Goal: Transaction & Acquisition: Purchase product/service

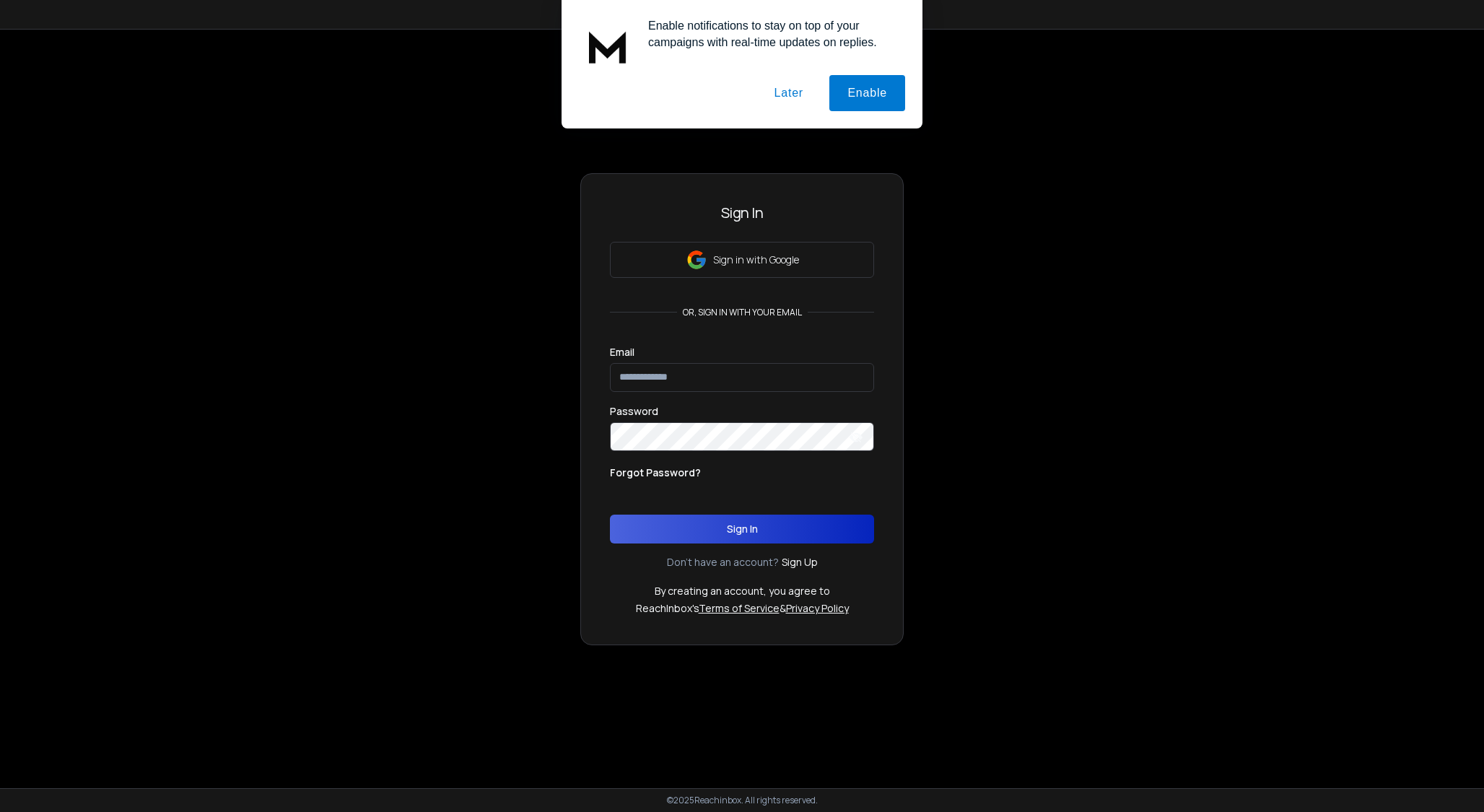
click at [783, 95] on button "Later" at bounding box center [788, 93] width 65 height 36
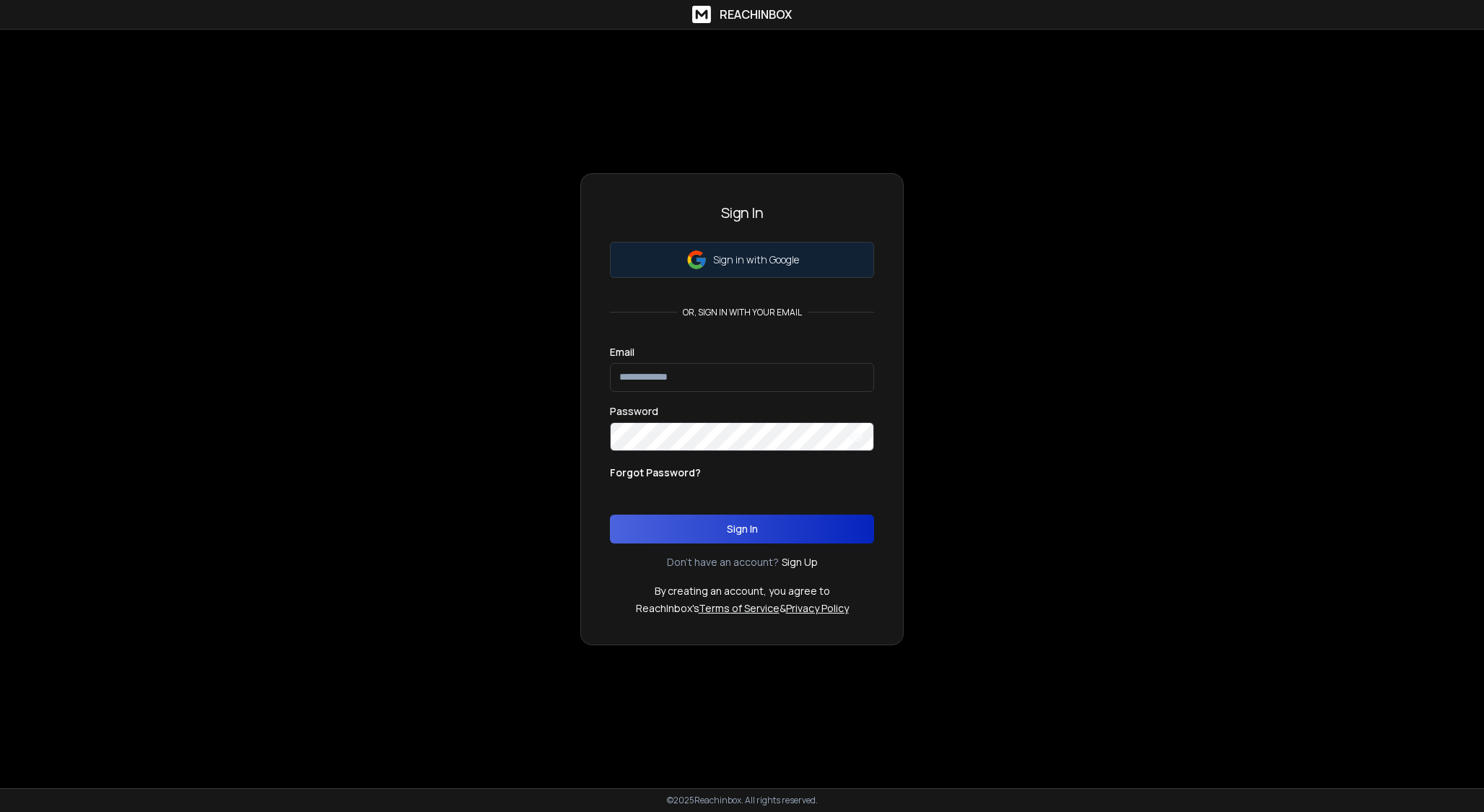
click at [731, 261] on p "Sign in with Google" at bounding box center [756, 260] width 86 height 15
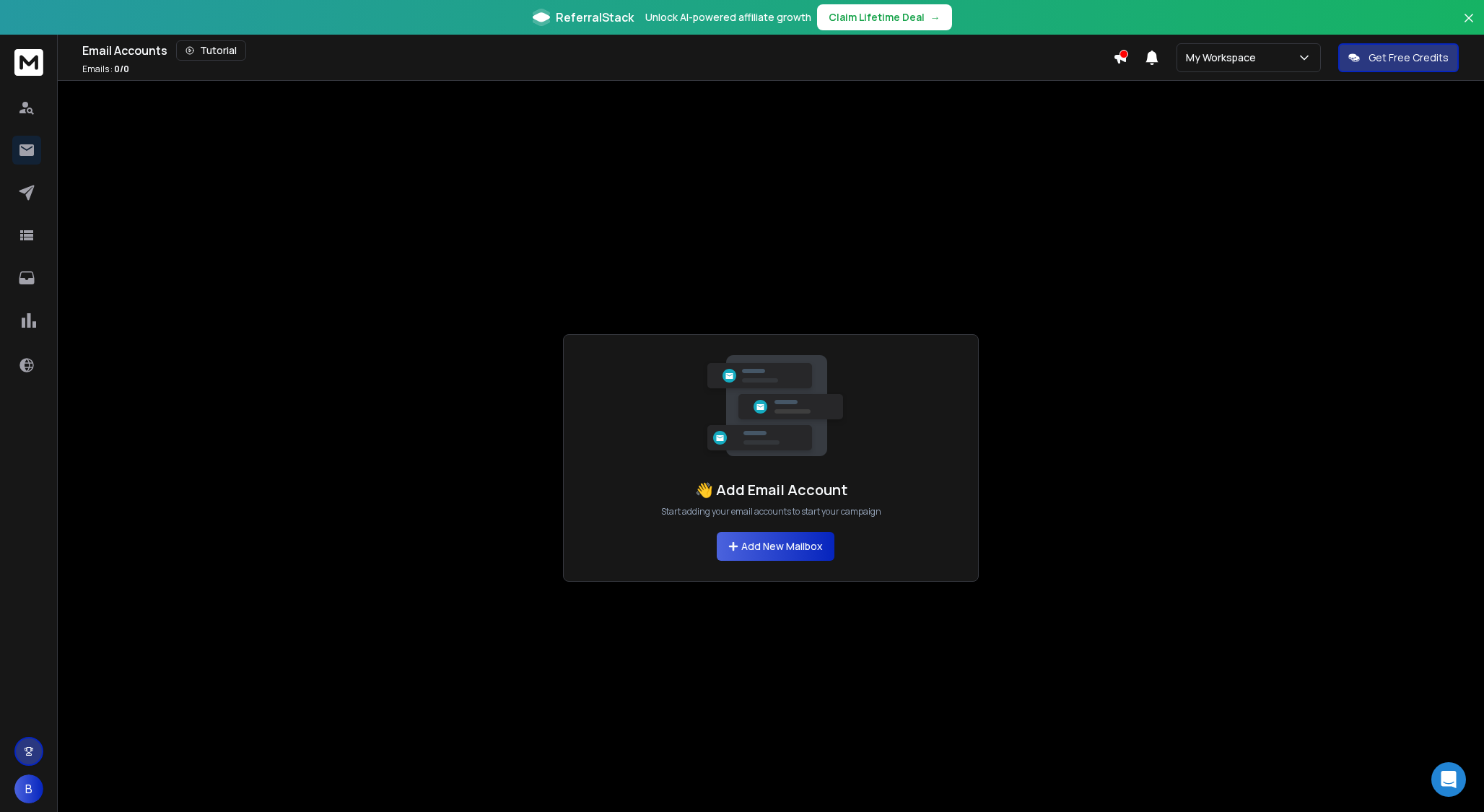
click at [734, 555] on button "Add New Mailbox" at bounding box center [775, 546] width 118 height 29
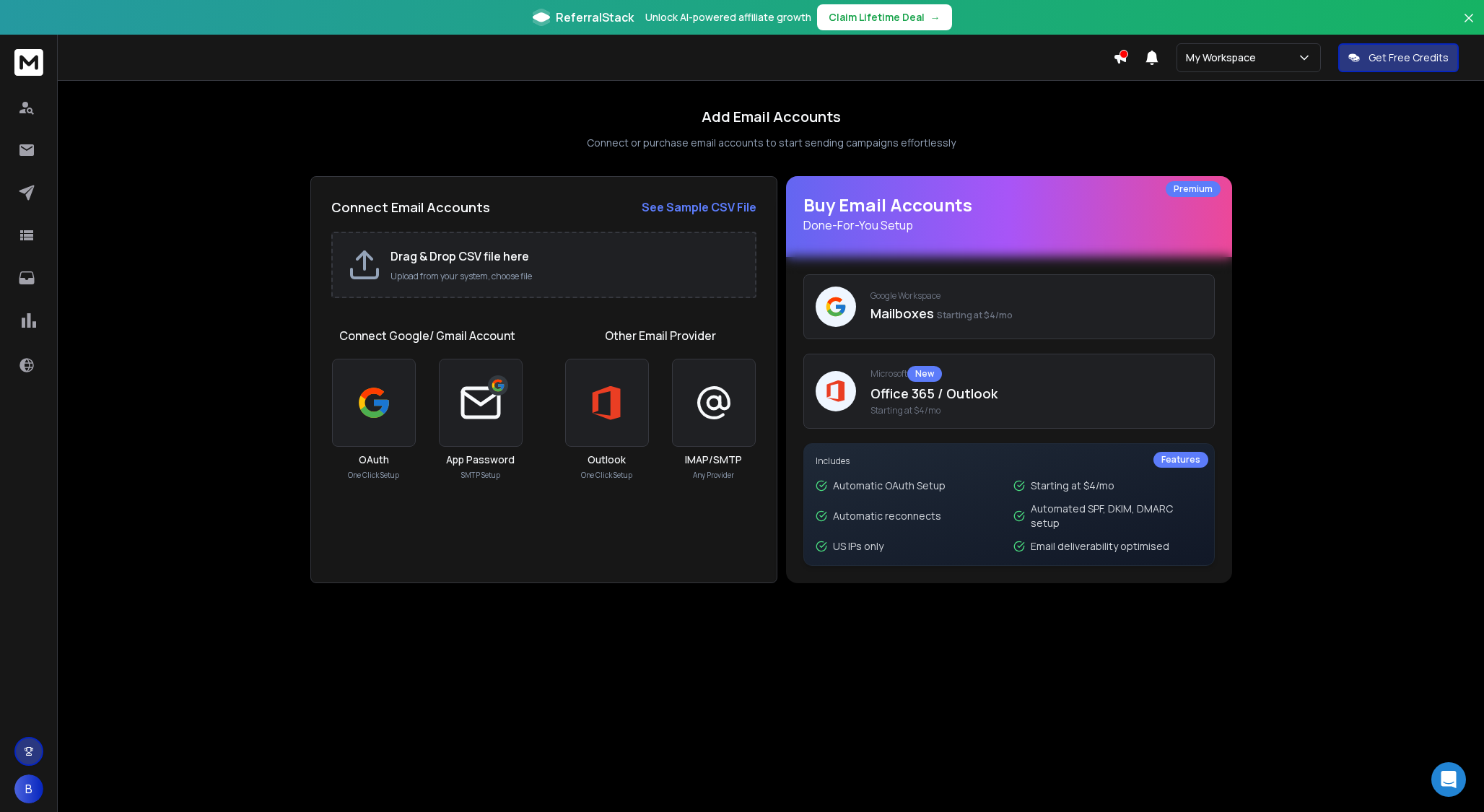
click at [729, 402] on icon at bounding box center [713, 402] width 30 height 30
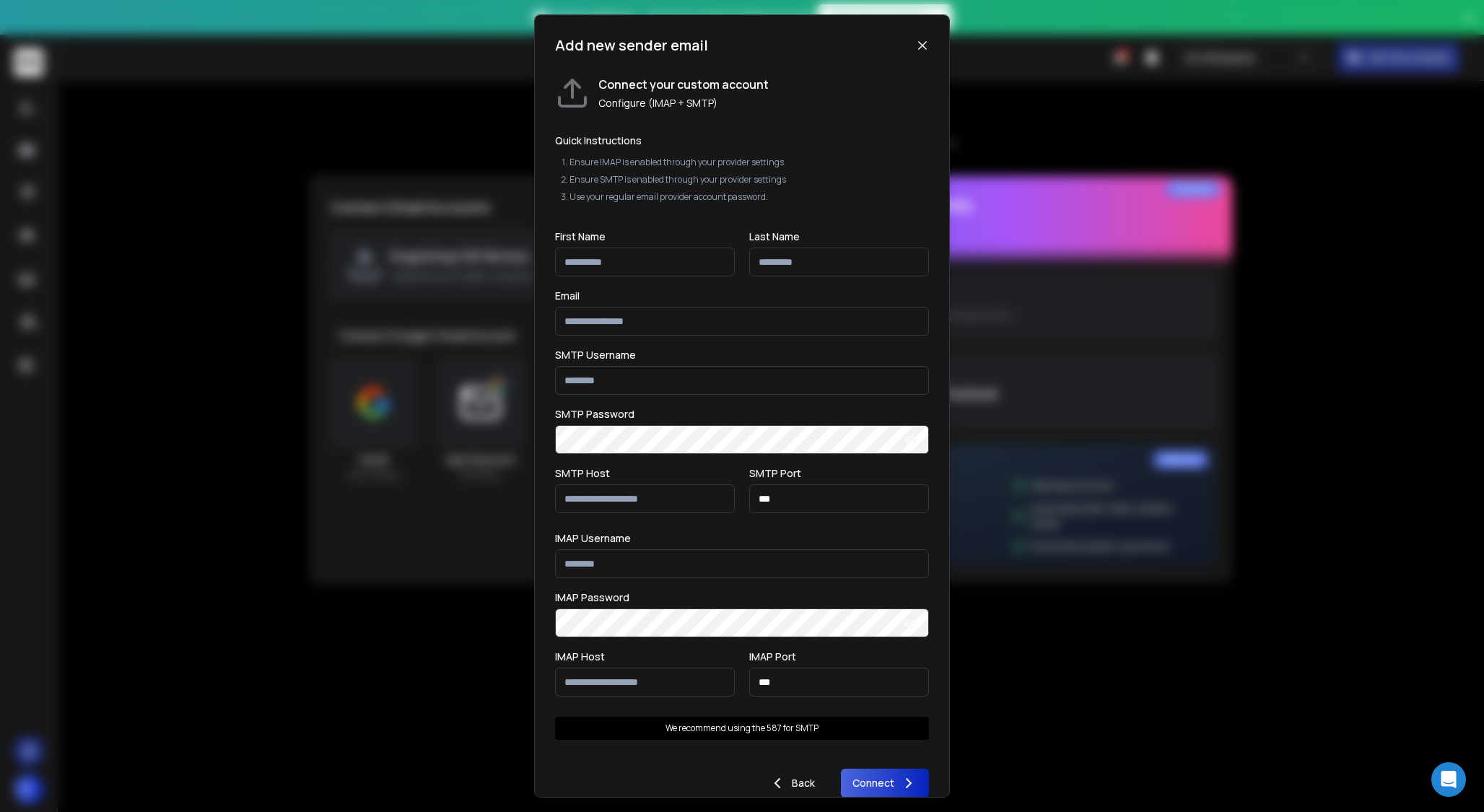
click at [605, 265] on input "text" at bounding box center [644, 262] width 180 height 29
click at [845, 177] on li "Ensure SMTP is enabled through your provider settings" at bounding box center [749, 179] width 359 height 11
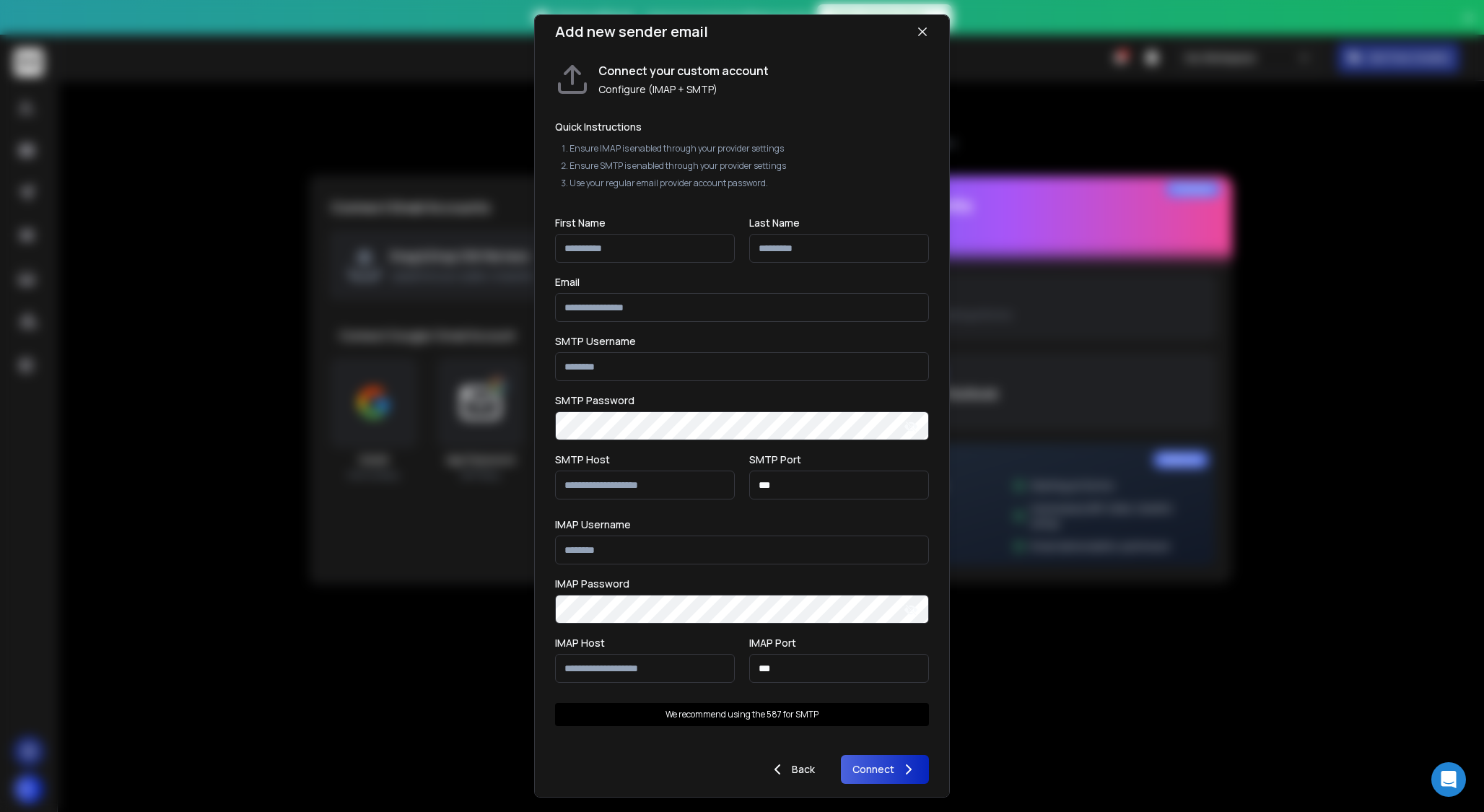
scroll to position [15, 0]
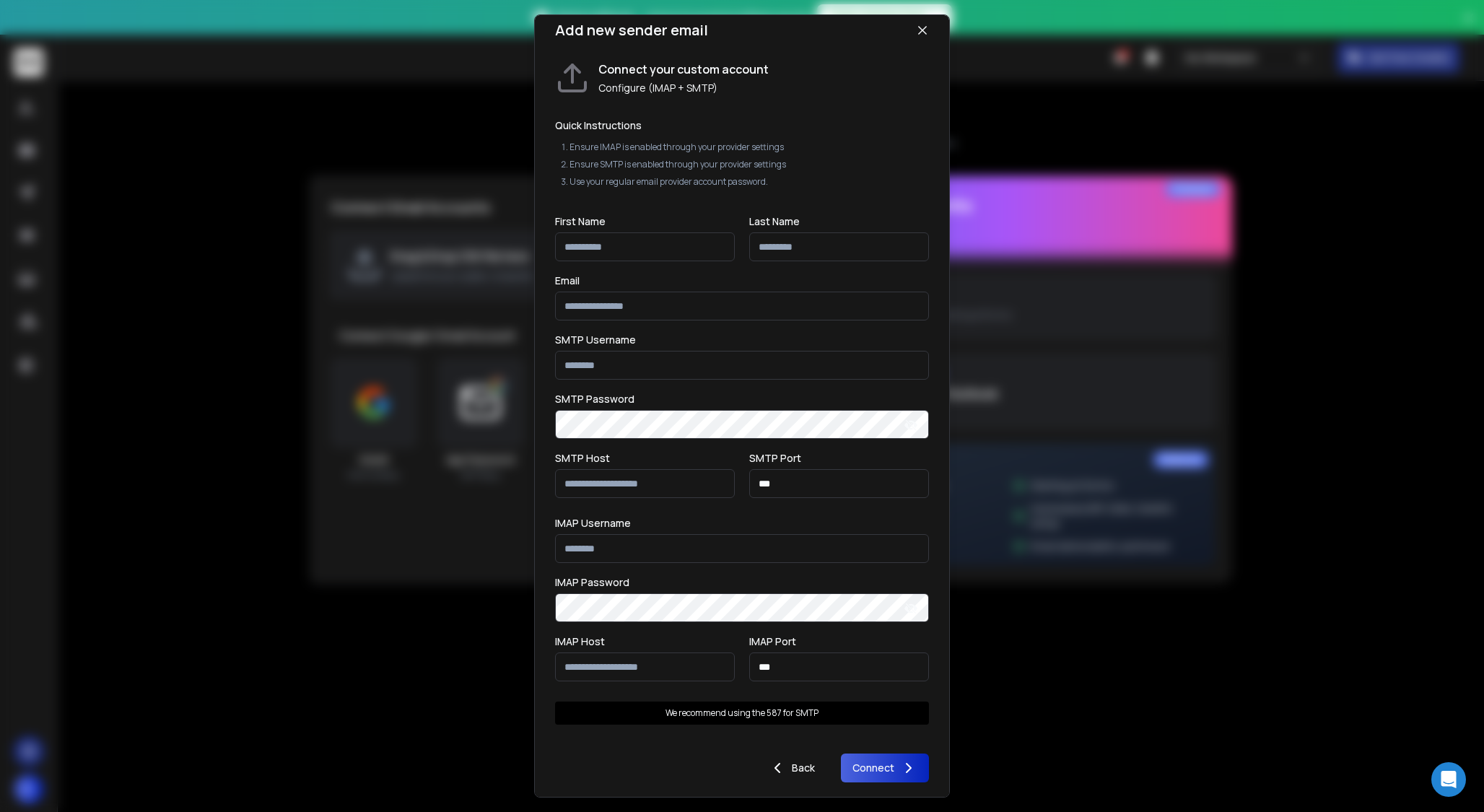
click at [596, 251] on input "text" at bounding box center [644, 247] width 180 height 29
type input "*******"
type input "******"
type input "**********"
click at [565, 365] on input "text" at bounding box center [742, 365] width 374 height 29
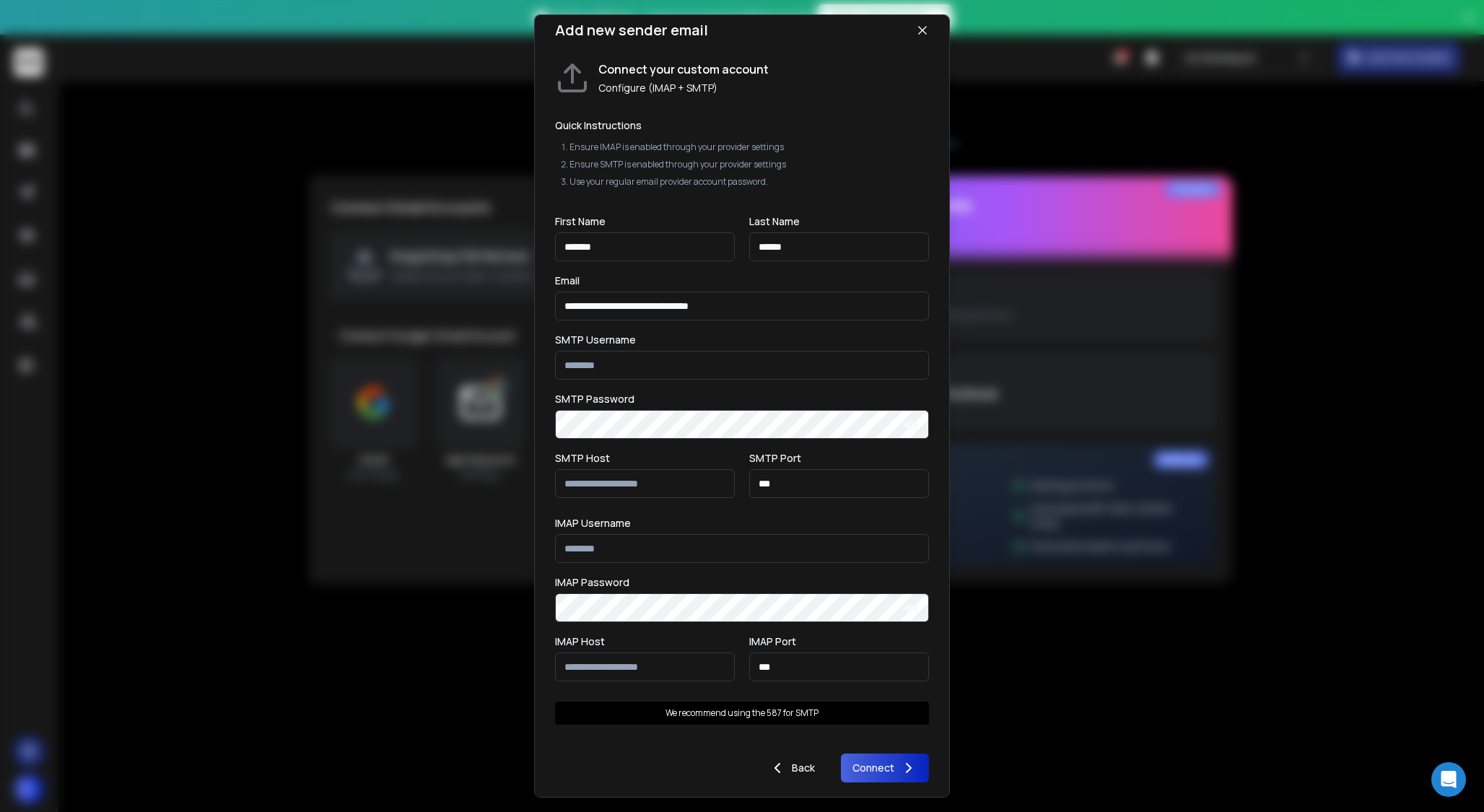
type input "*"
type input "*******"
click at [577, 484] on input "text" at bounding box center [644, 484] width 180 height 29
click at [924, 28] on icon at bounding box center [922, 30] width 9 height 9
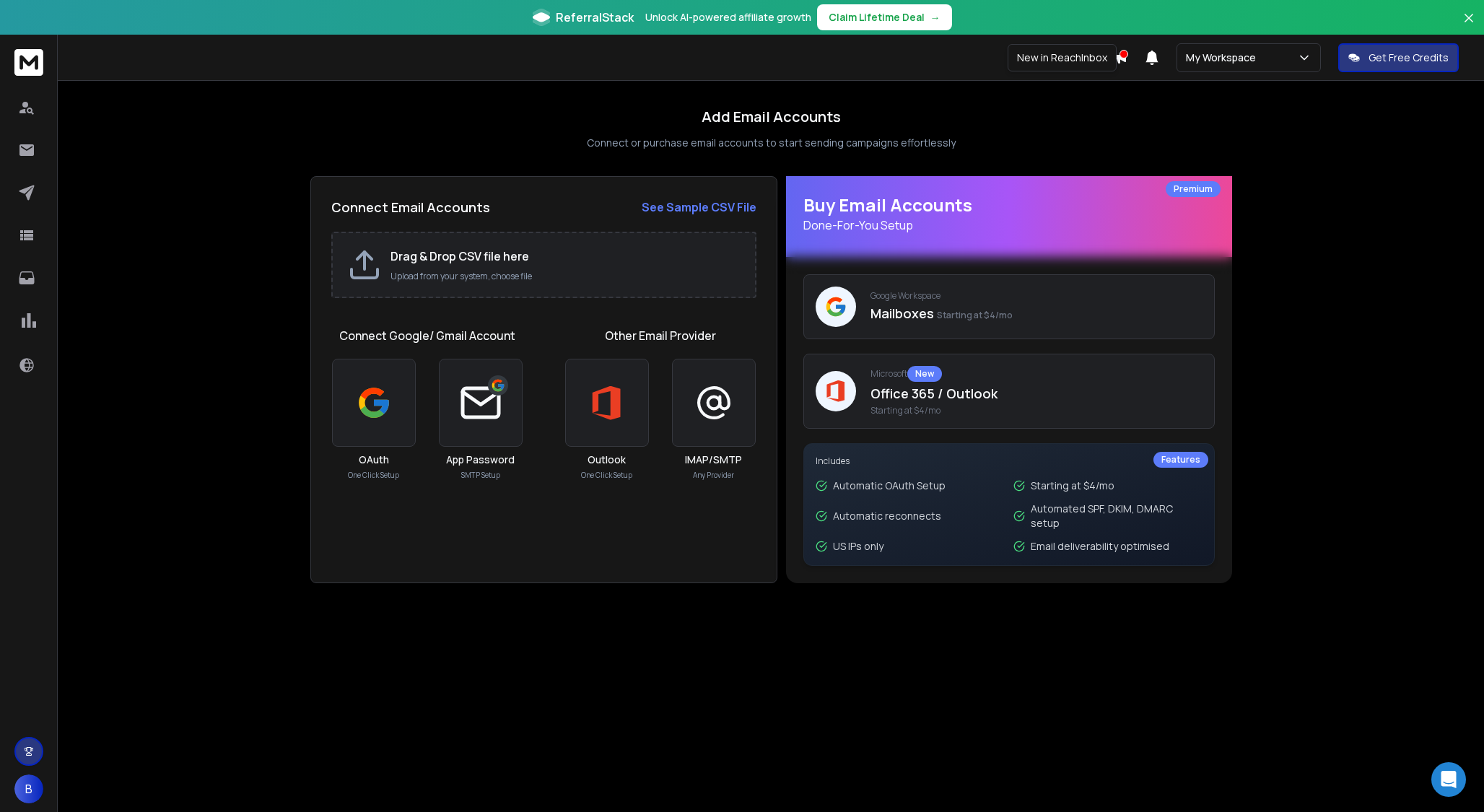
click at [1117, 56] on icon at bounding box center [1120, 58] width 15 height 15
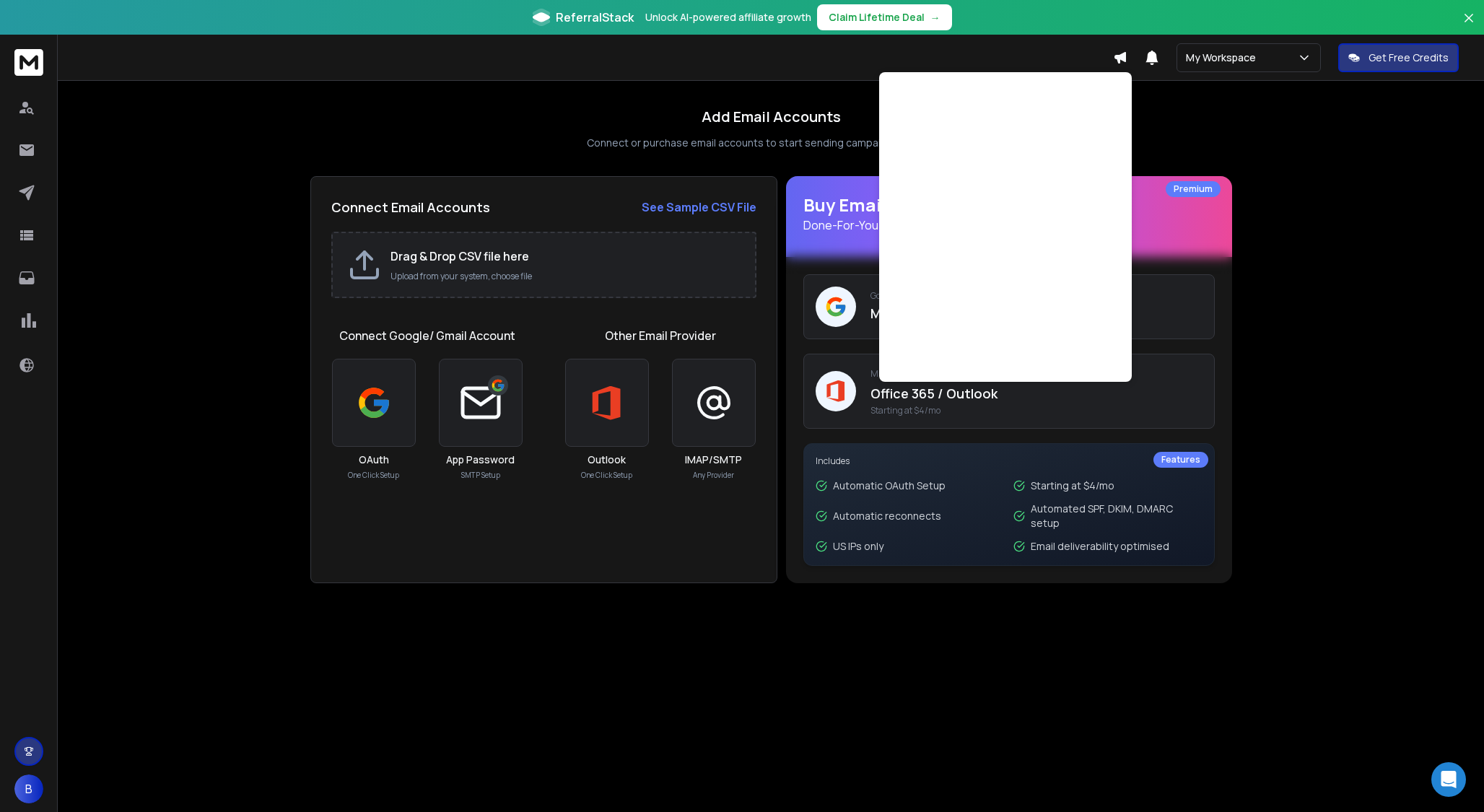
click at [1250, 136] on div "Add Email Accounts Connect or purchase email accounts to start sending campaign…" at bounding box center [771, 128] width 1426 height 43
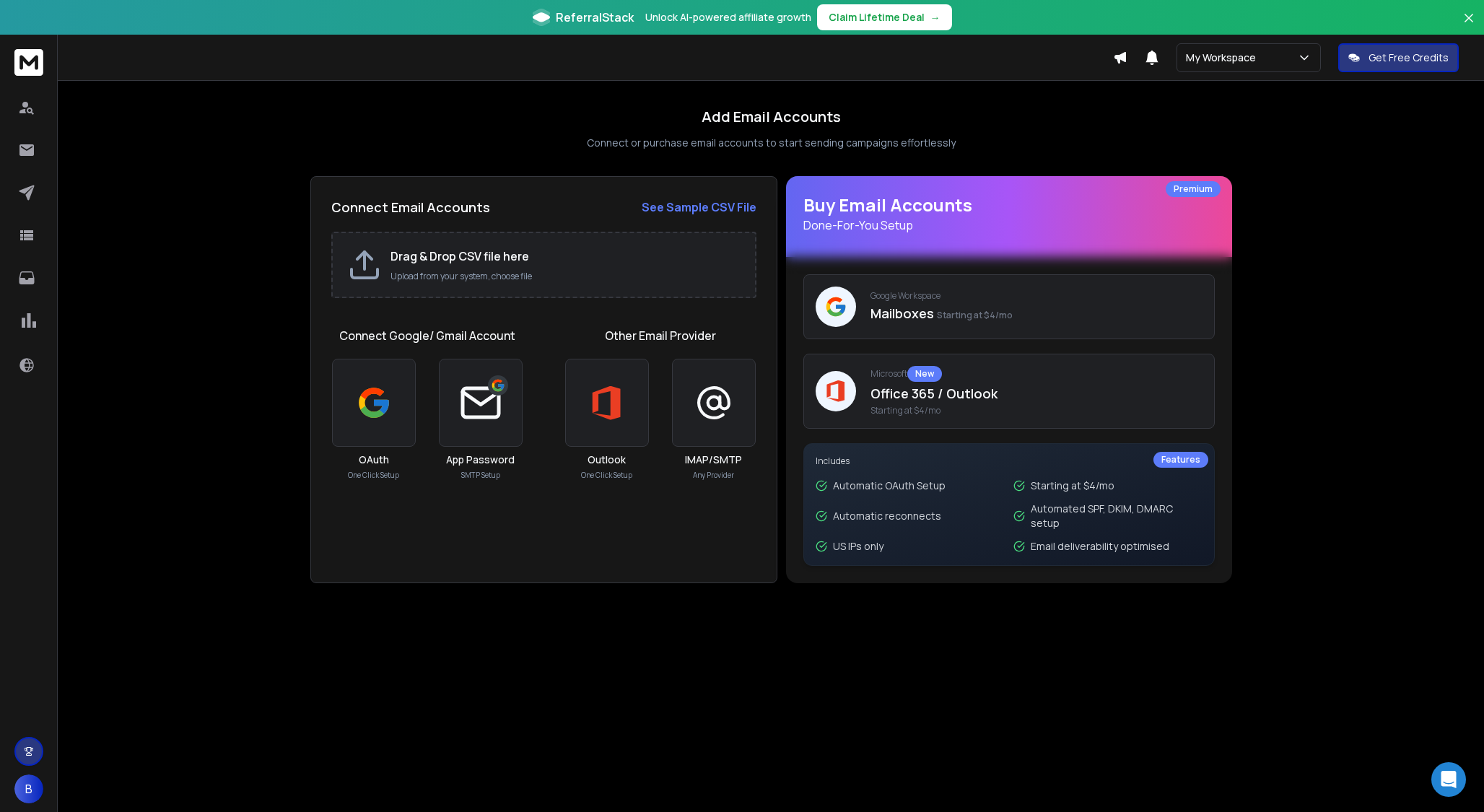
click at [1050, 309] on p "Mailboxes Starting at $4/mo" at bounding box center [1036, 313] width 332 height 20
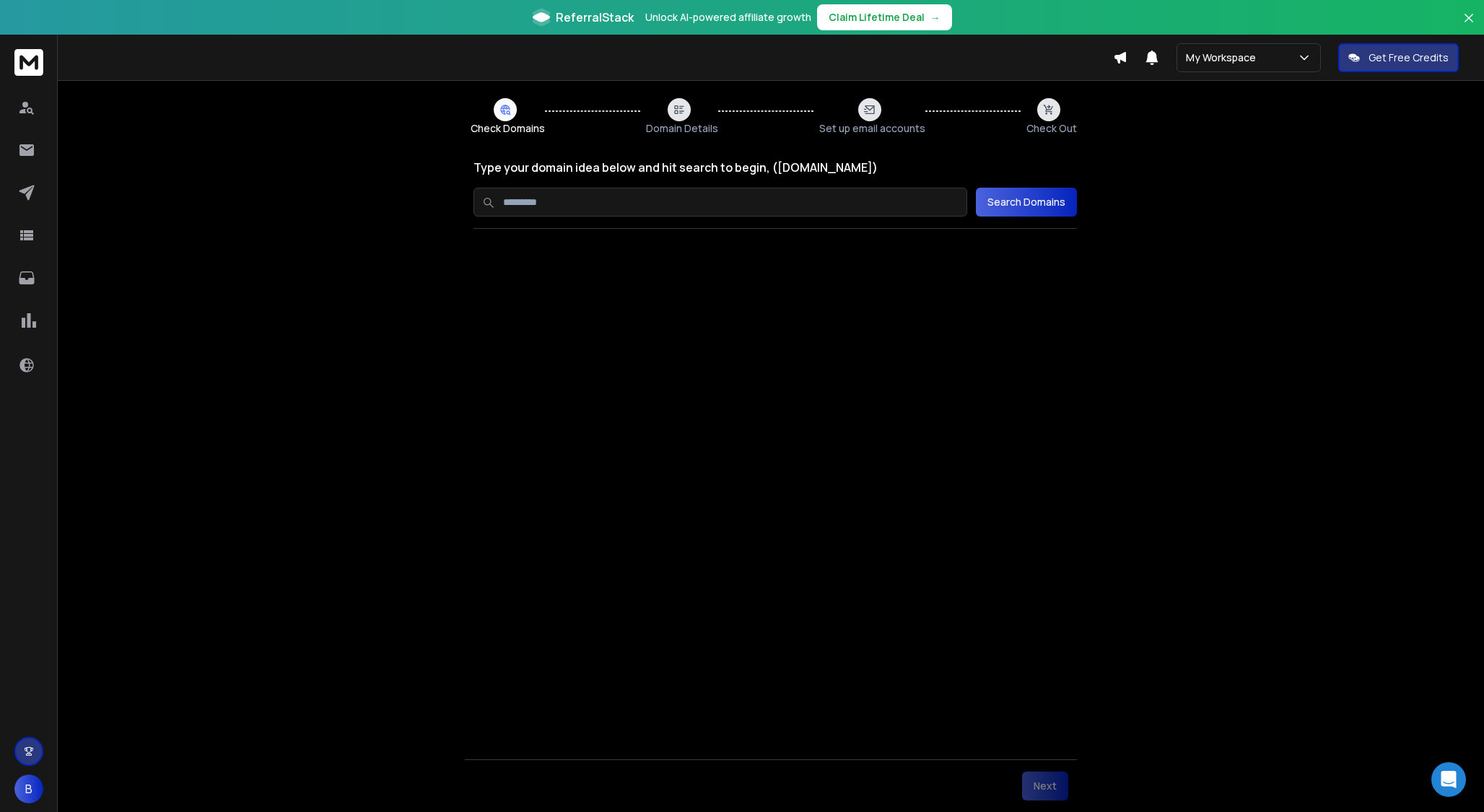
click at [588, 204] on input at bounding box center [720, 202] width 494 height 29
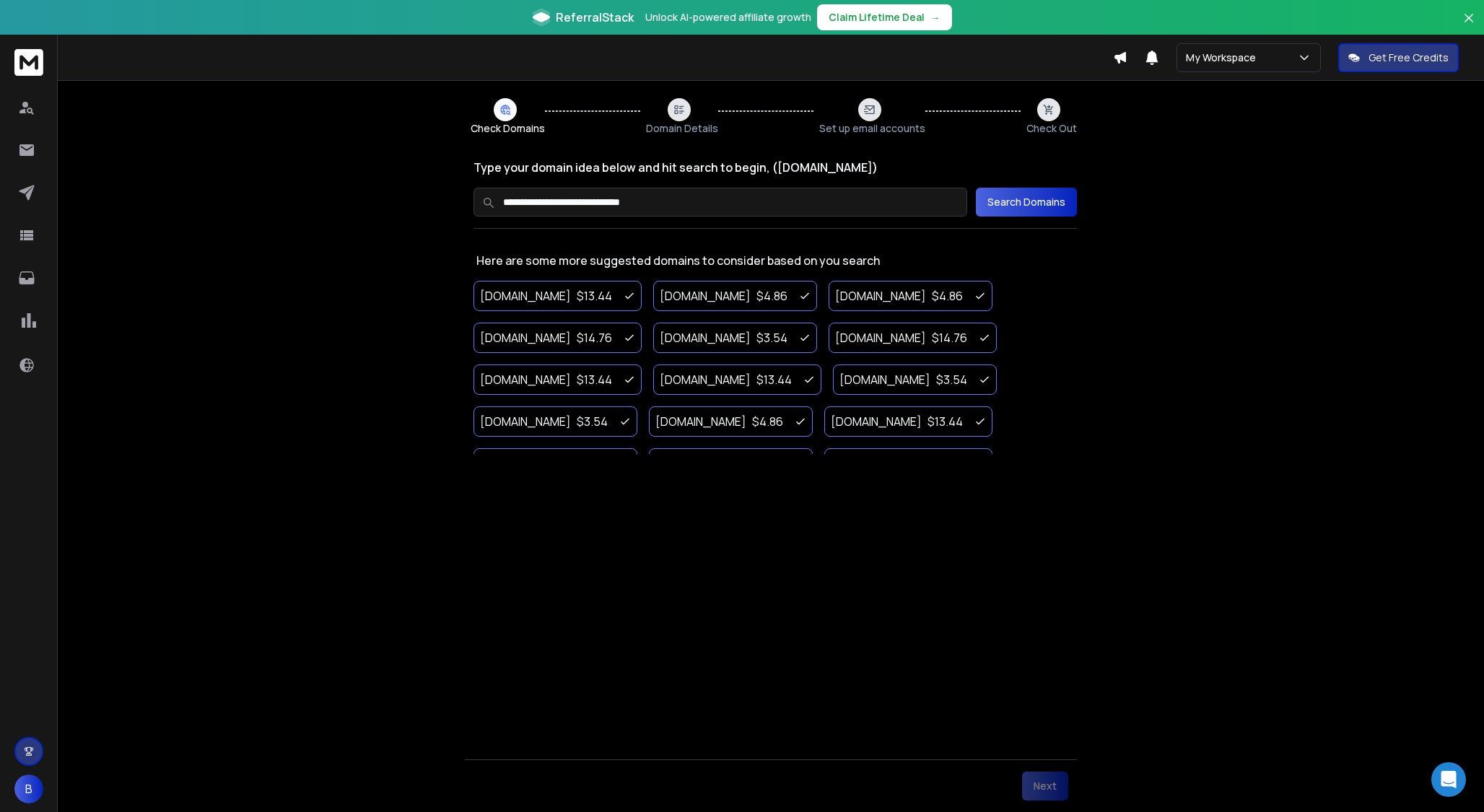
type input "**********"
click at [751, 301] on h3 "[DOMAIN_NAME]" at bounding box center [705, 296] width 91 height 17
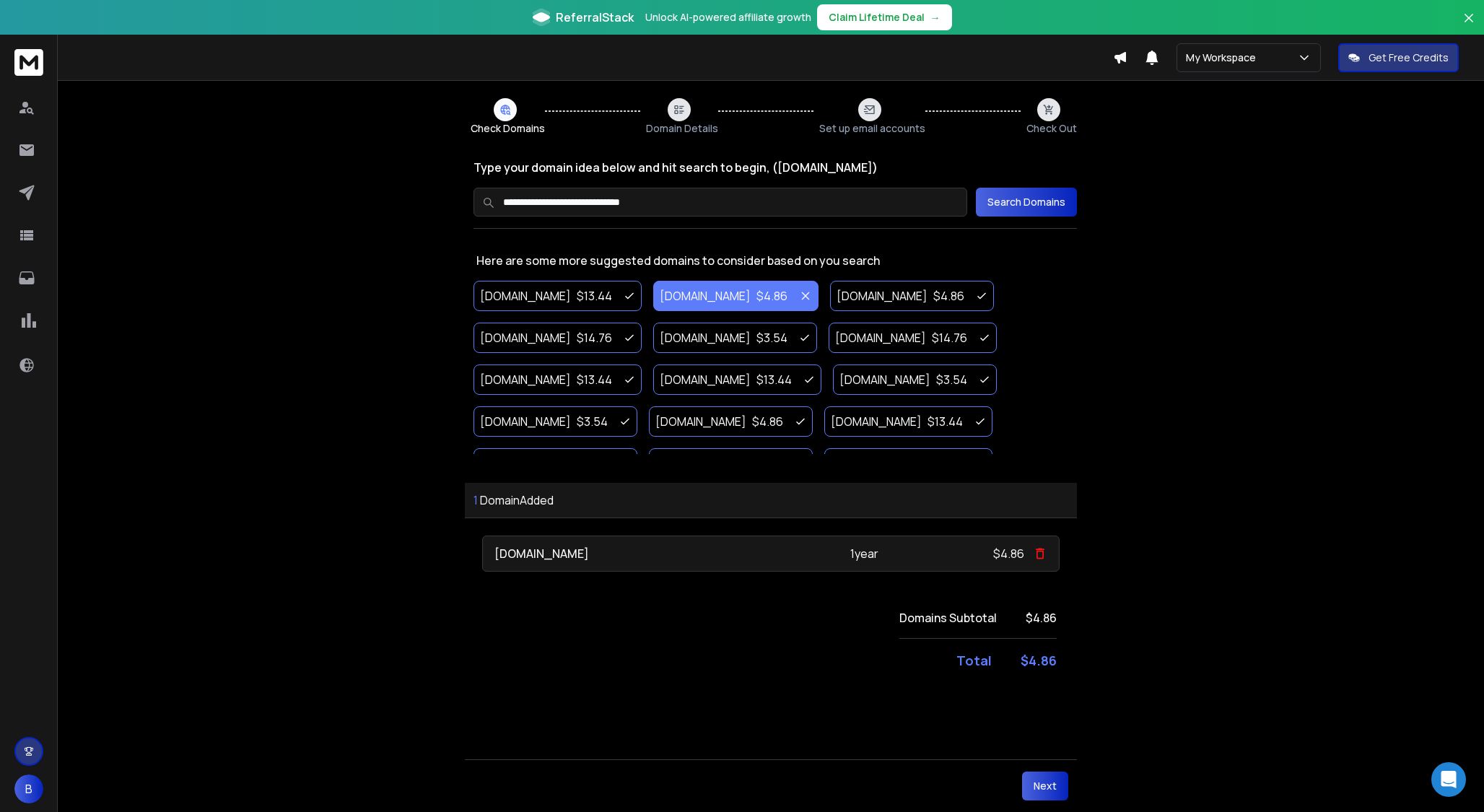
click at [1046, 778] on button "Next" at bounding box center [1045, 786] width 46 height 29
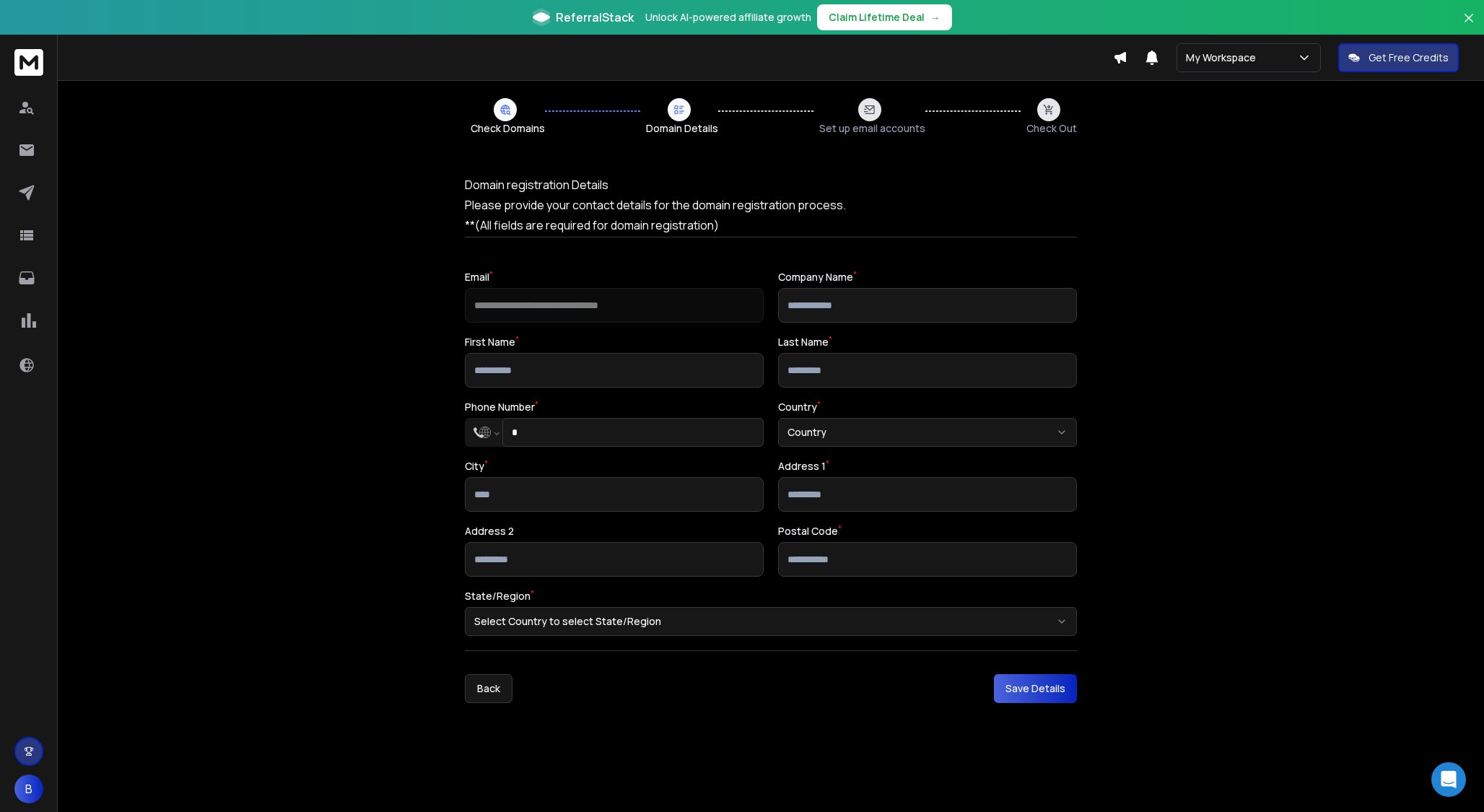
click at [523, 370] on input "text" at bounding box center [614, 369] width 299 height 35
type input "*******"
type input "******"
click at [631, 434] on input "*" at bounding box center [633, 432] width 262 height 29
click at [608, 441] on input "**********" at bounding box center [633, 432] width 262 height 29
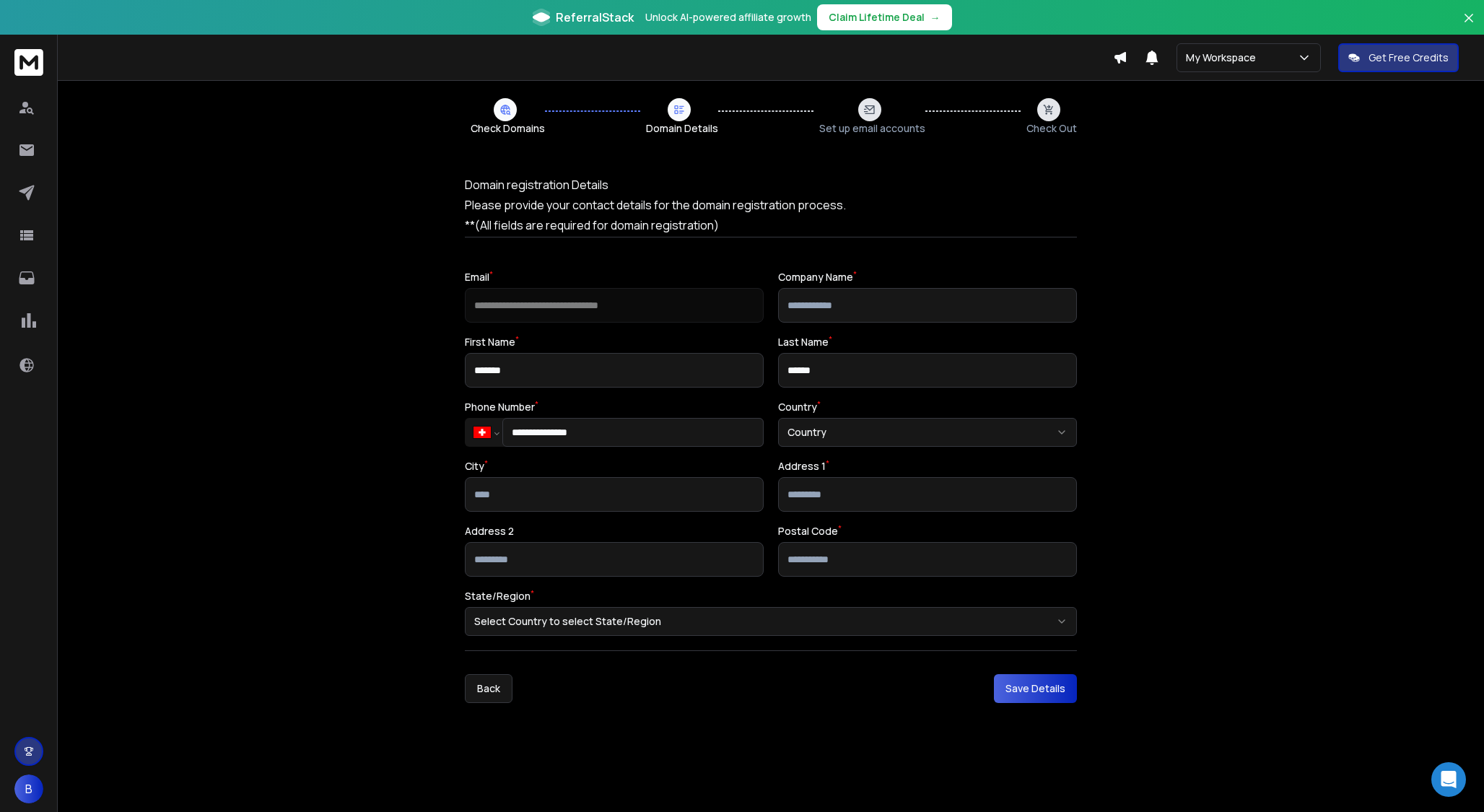
click at [608, 440] on input "**********" at bounding box center [633, 432] width 262 height 29
click at [608, 440] on input "**********" at bounding box center [633, 432] width 262 height 29
type input "**********"
click at [543, 495] on input "text" at bounding box center [614, 494] width 299 height 35
type input "********"
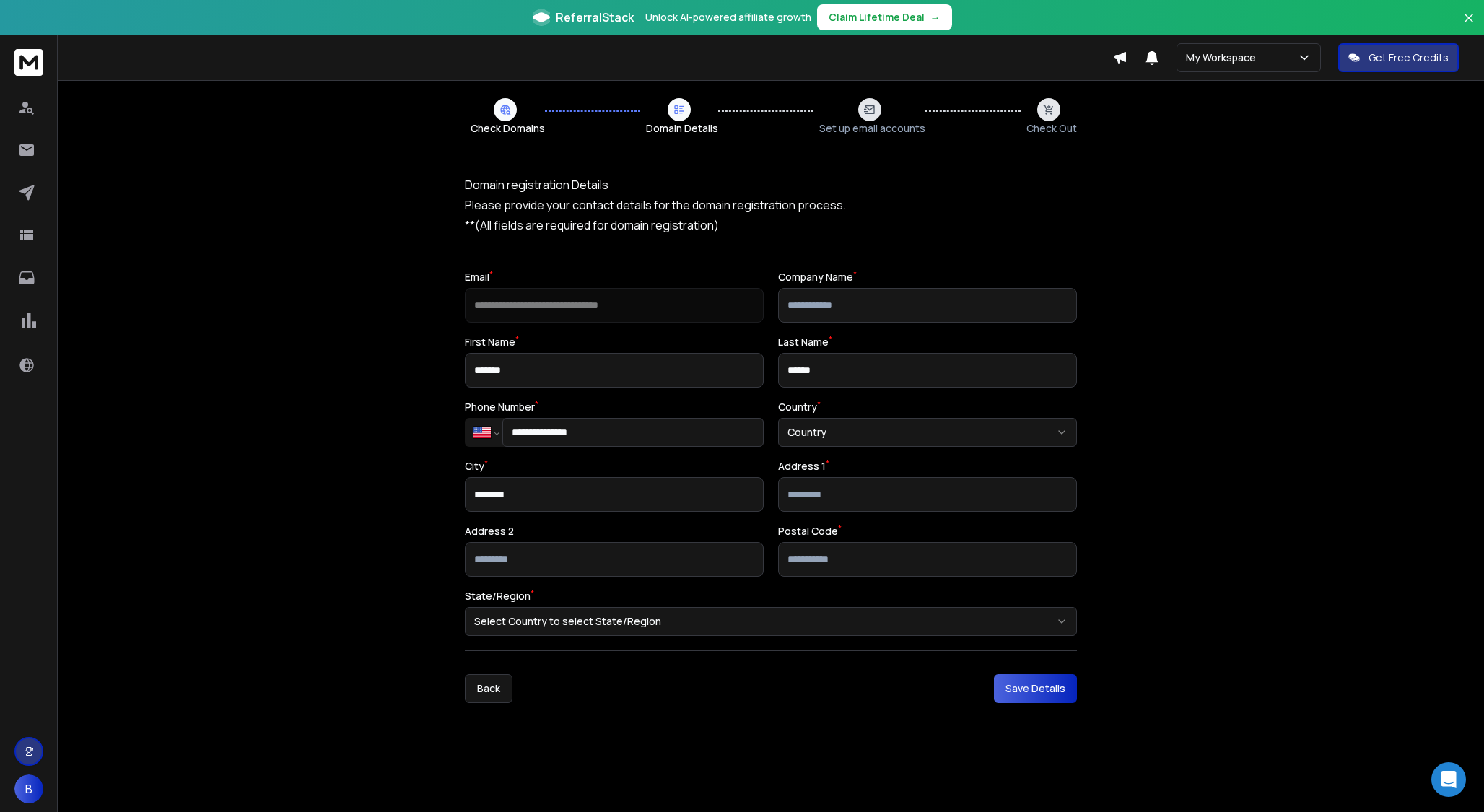
select select "**"
type input "**********"
type input "*****"
click at [873, 426] on button "Uzbekistan" at bounding box center [928, 432] width 299 height 29
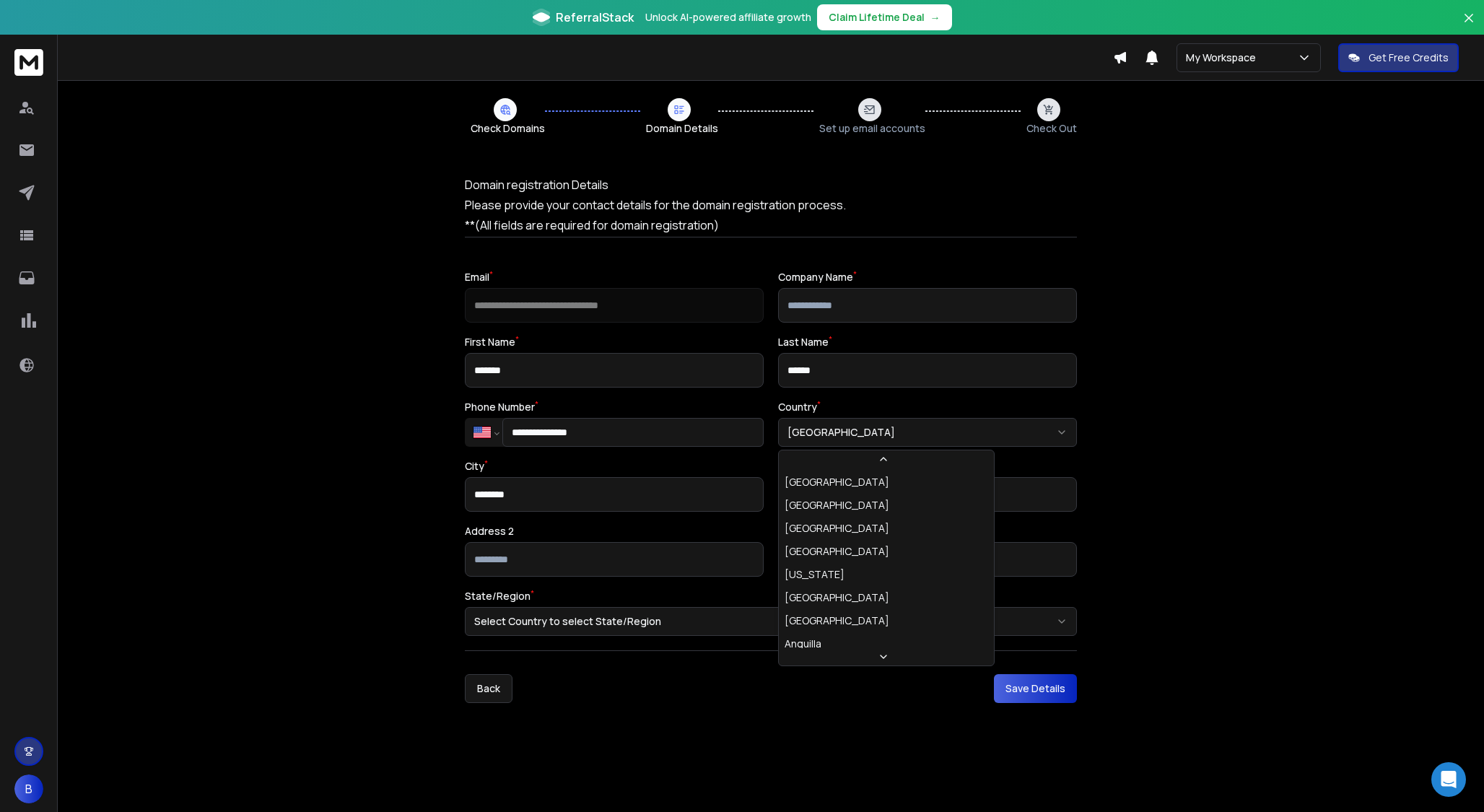
scroll to position [5199, 0]
select select "**"
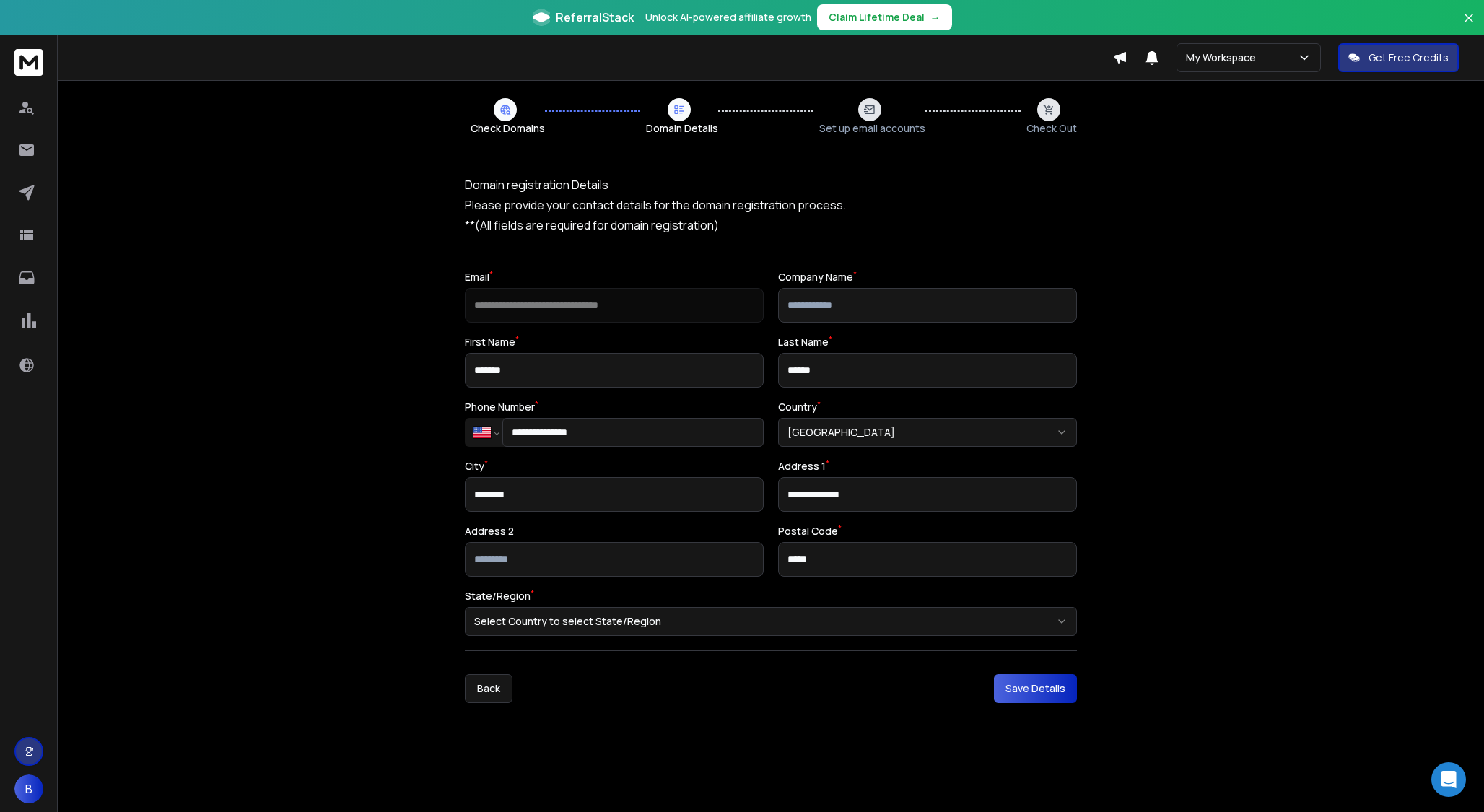
click at [622, 624] on button "Select Country to select State/Region" at bounding box center [770, 621] width 612 height 29
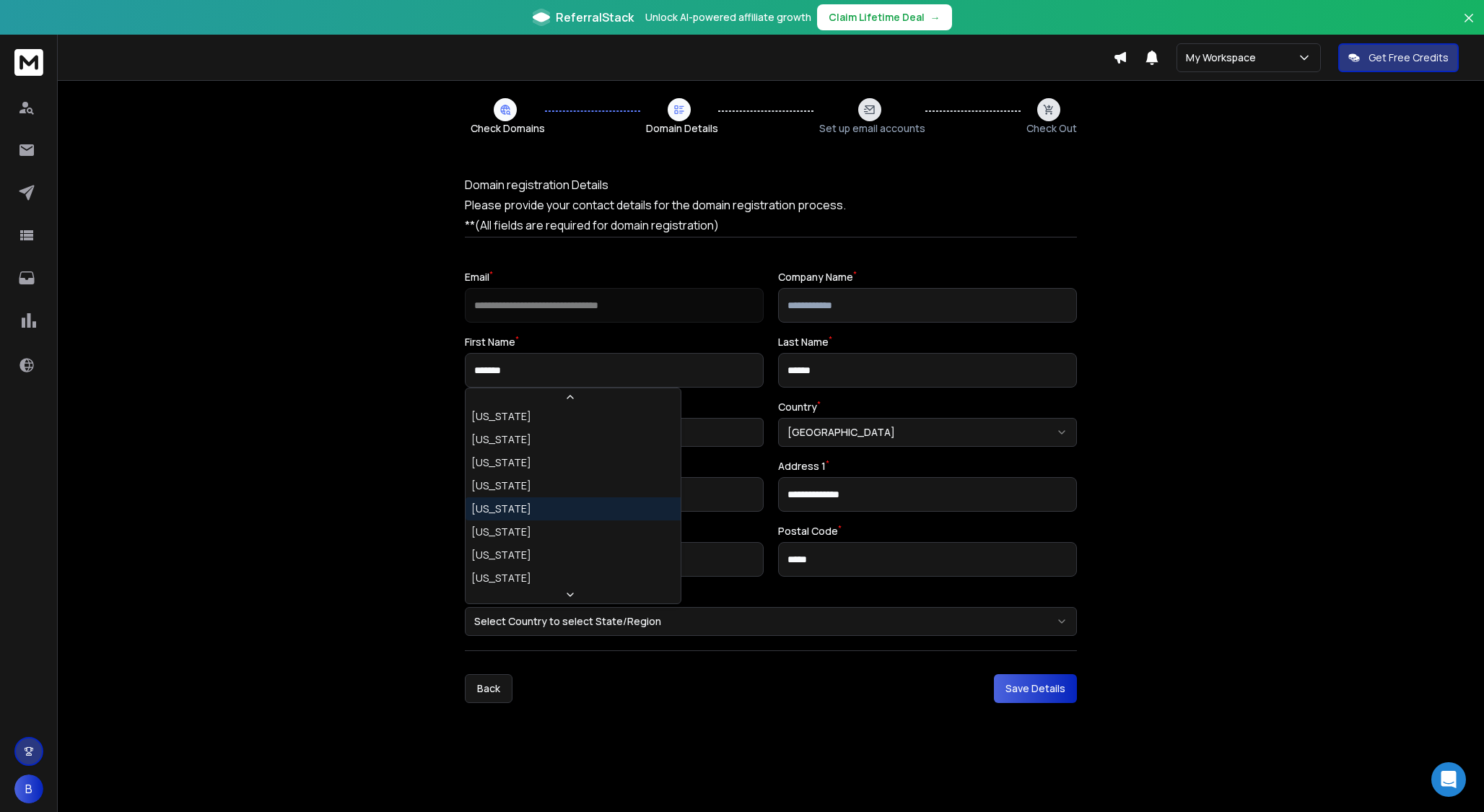
scroll to position [171, 0]
select select "*******"
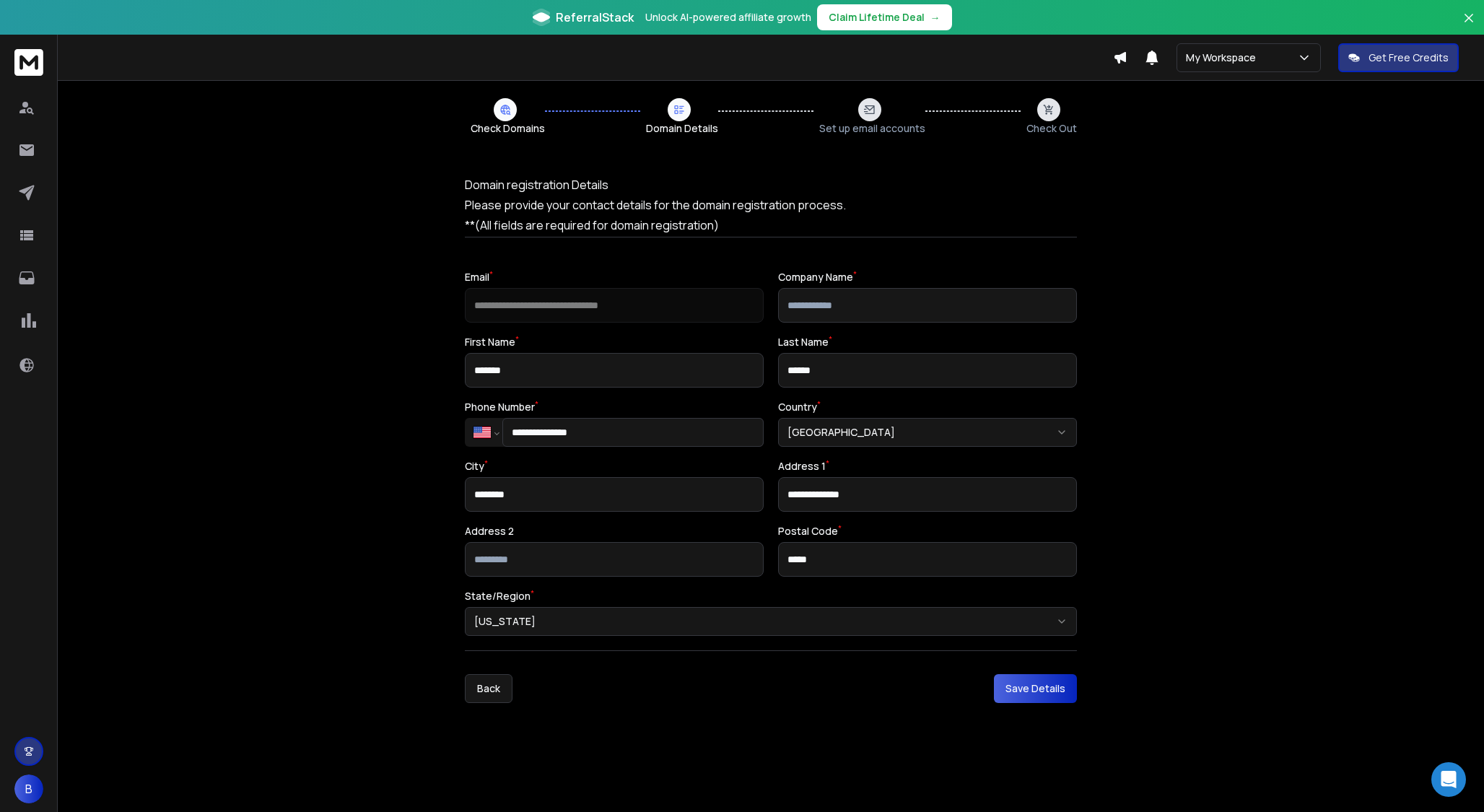
click at [1053, 696] on button "Save Details" at bounding box center [1036, 689] width 83 height 29
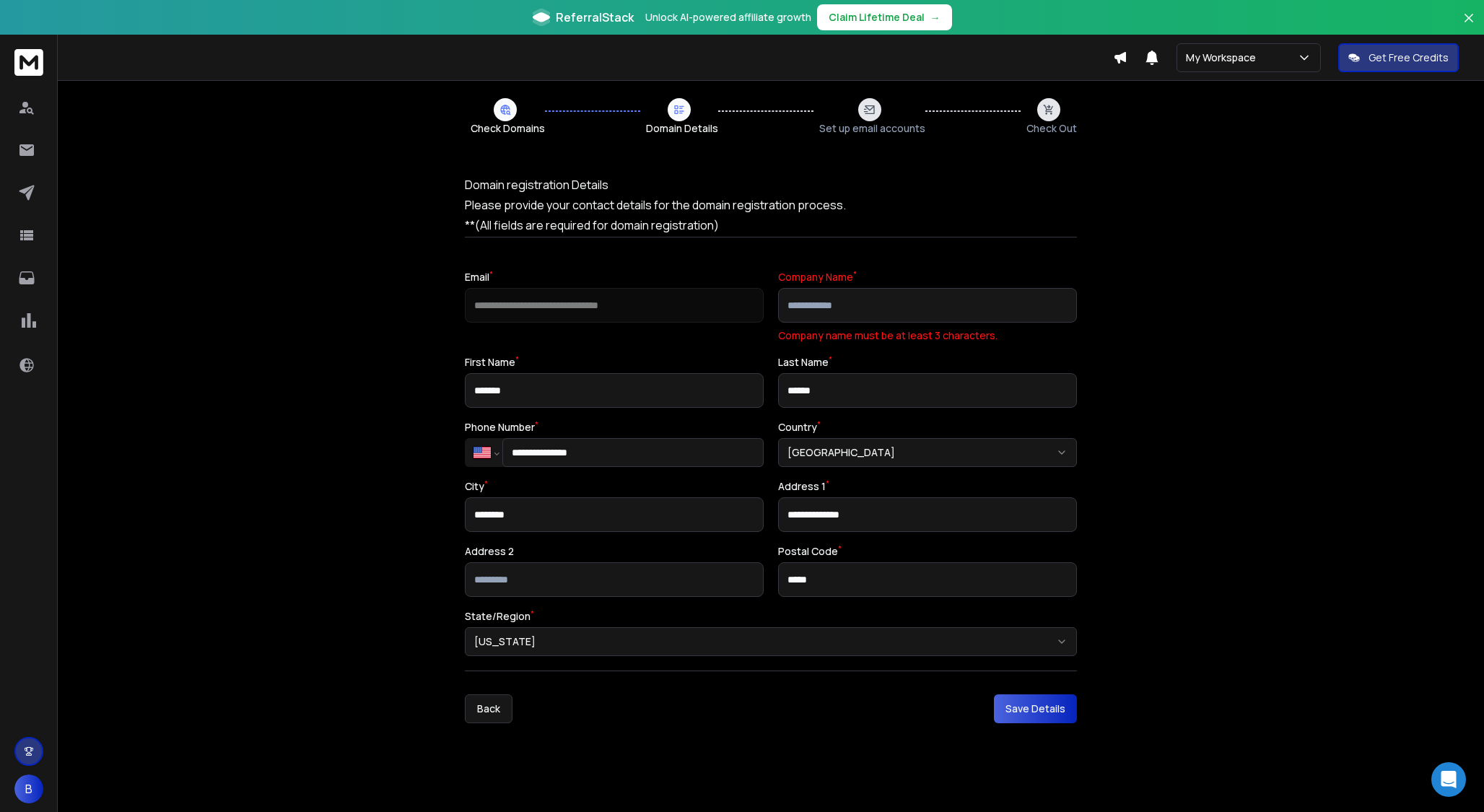
click at [806, 304] on input "text" at bounding box center [928, 305] width 299 height 35
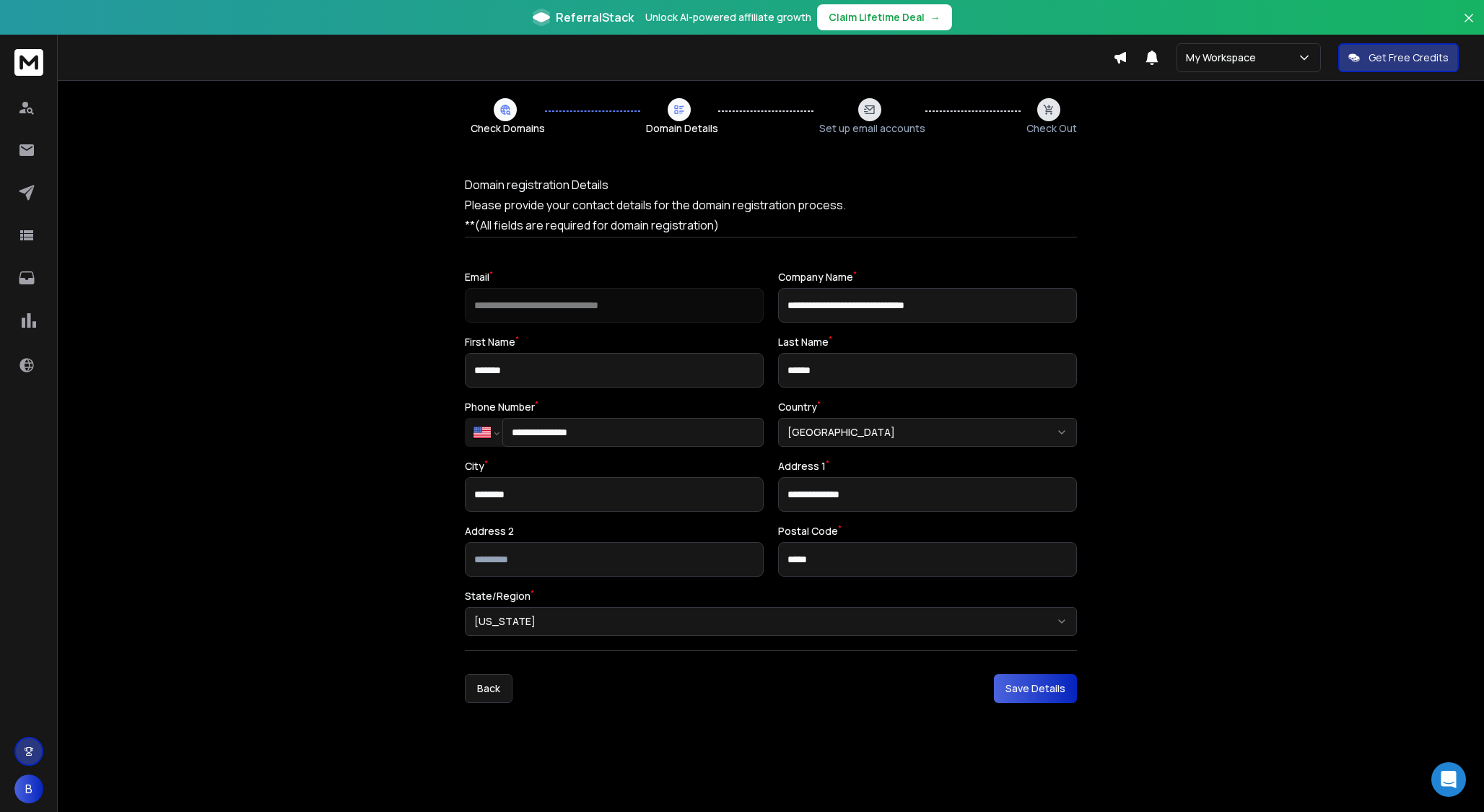
type input "**********"
click at [1018, 693] on button "Save Details" at bounding box center [1036, 689] width 83 height 29
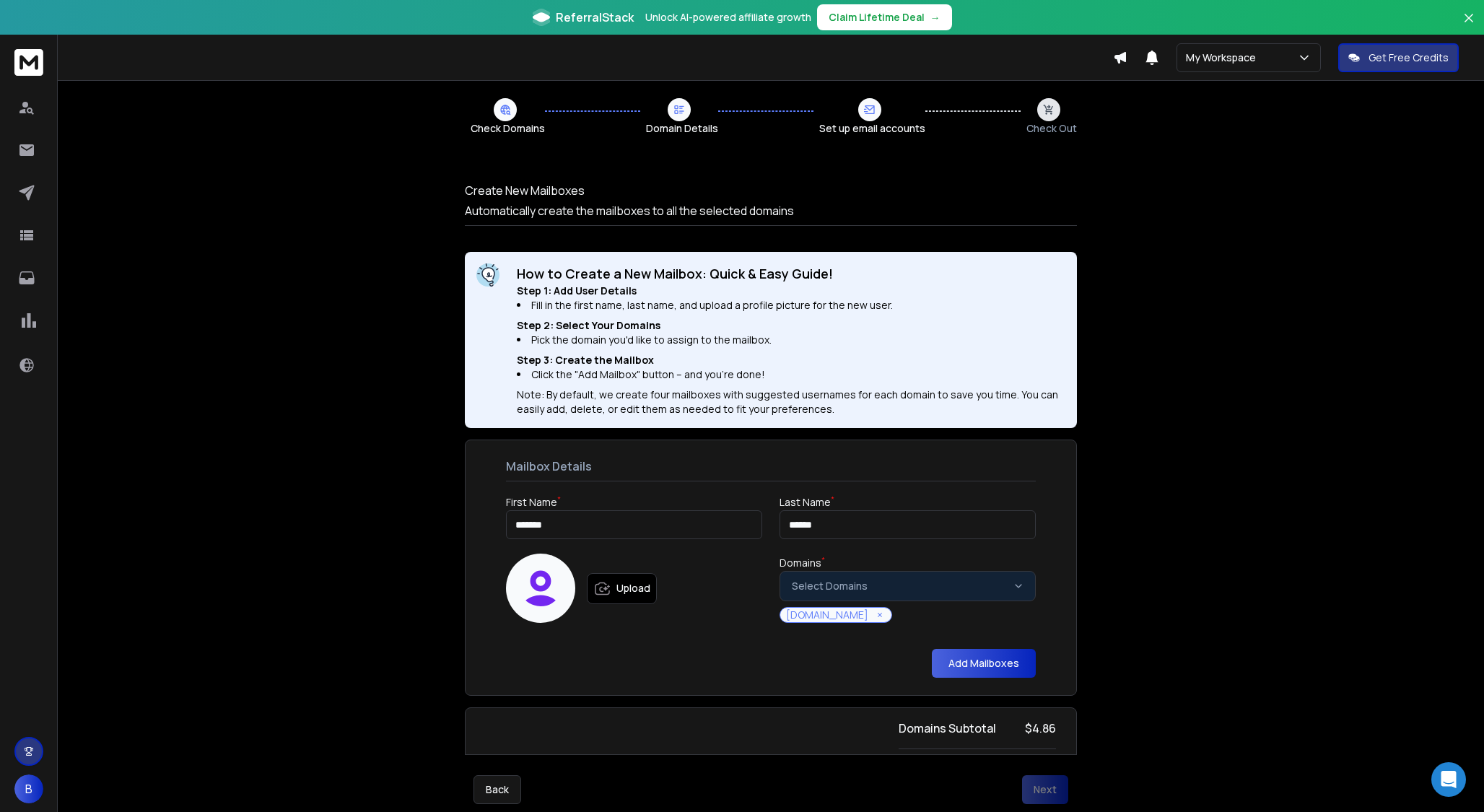
click at [880, 579] on button "Select Domains" at bounding box center [907, 585] width 256 height 30
click at [904, 628] on div "[DOMAIN_NAME]" at bounding box center [872, 624] width 111 height 23
click at [713, 613] on div "Upload" at bounding box center [634, 588] width 256 height 69
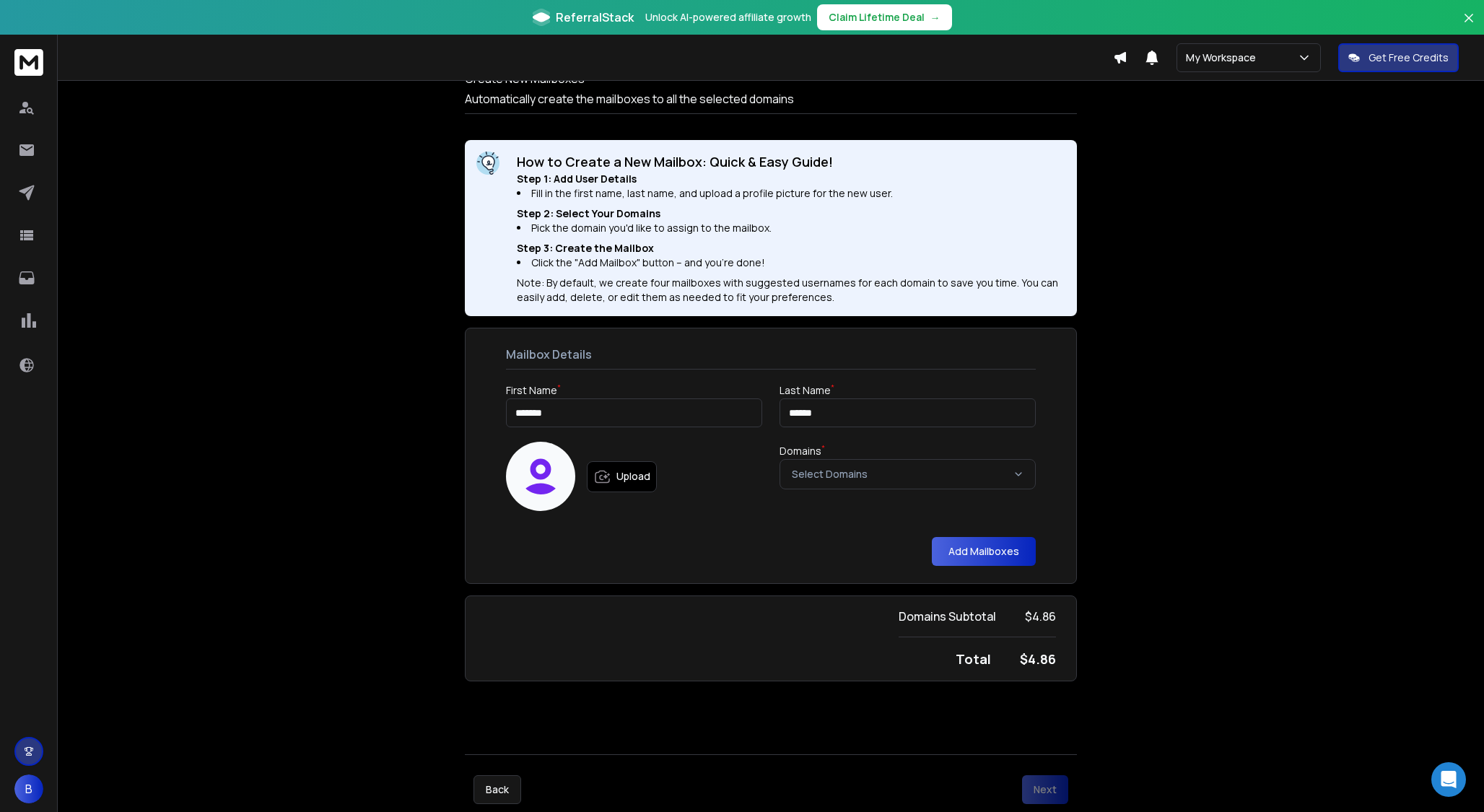
scroll to position [252, 0]
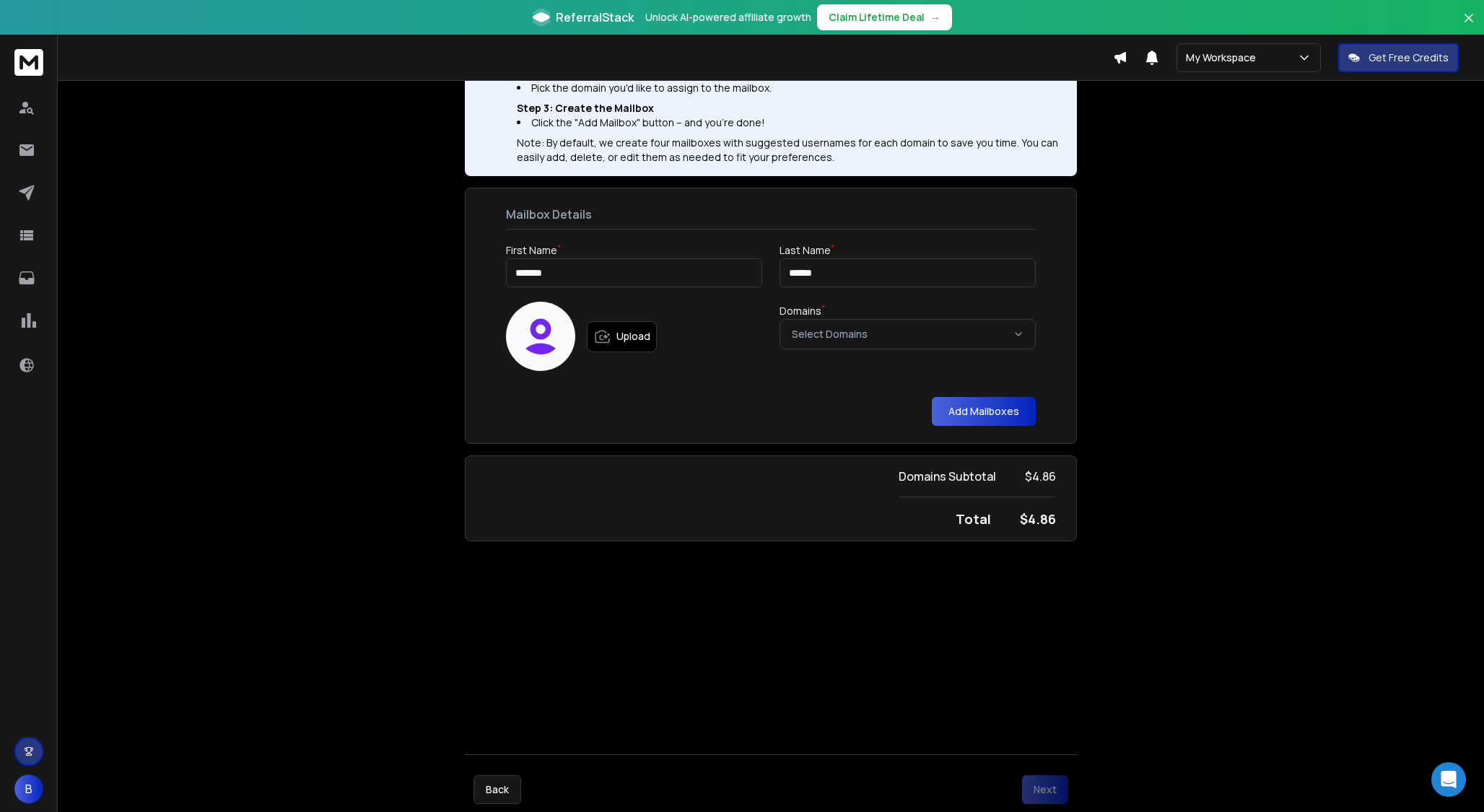
click at [980, 416] on button "Add Mailboxes" at bounding box center [984, 412] width 104 height 29
click at [880, 353] on p "Please select at least one domain." at bounding box center [907, 356] width 256 height 15
click at [880, 339] on button "Select Domains" at bounding box center [907, 334] width 256 height 30
click at [884, 376] on div "[DOMAIN_NAME]" at bounding box center [872, 373] width 111 height 23
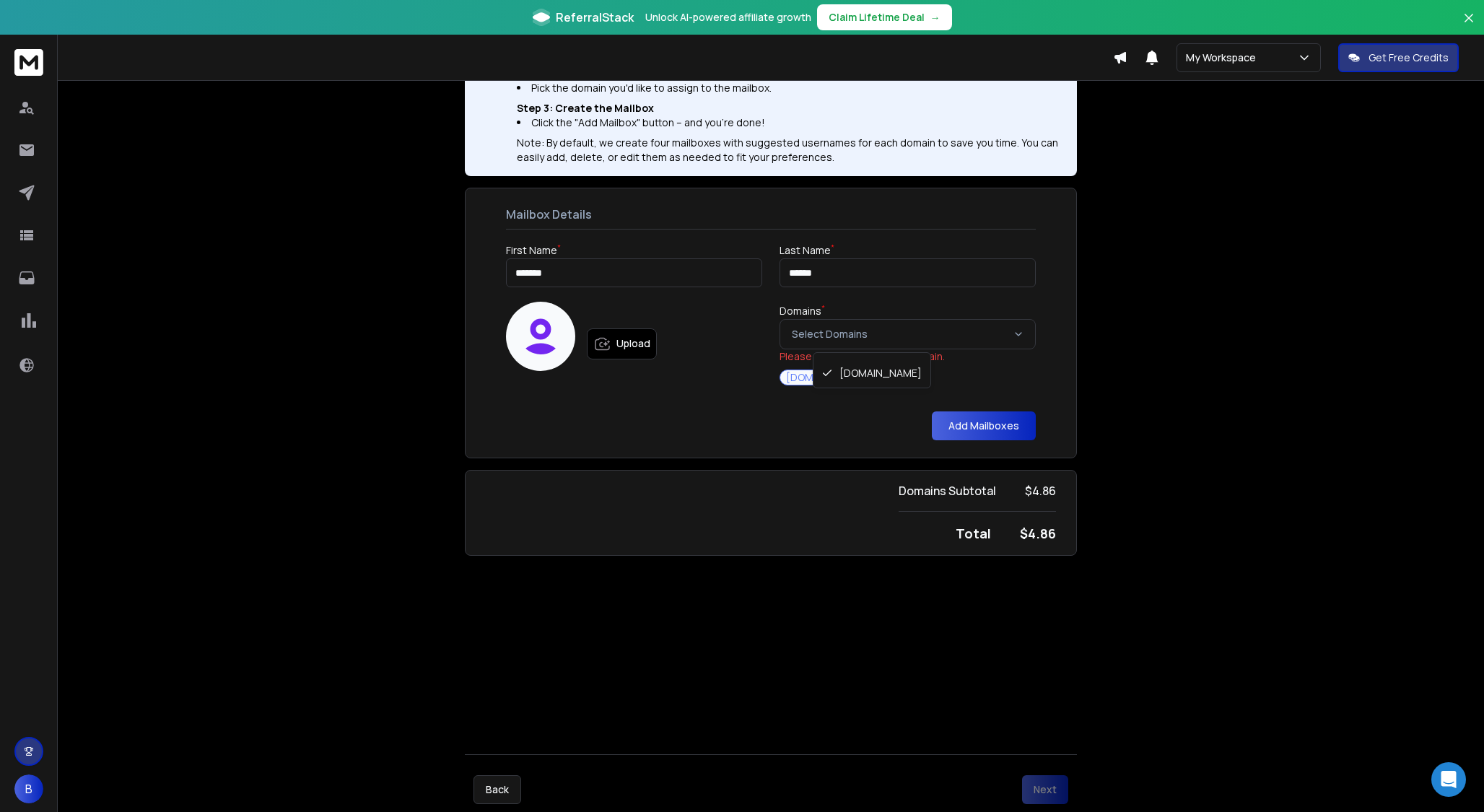
click at [979, 430] on button "Add Mailboxes" at bounding box center [984, 425] width 104 height 29
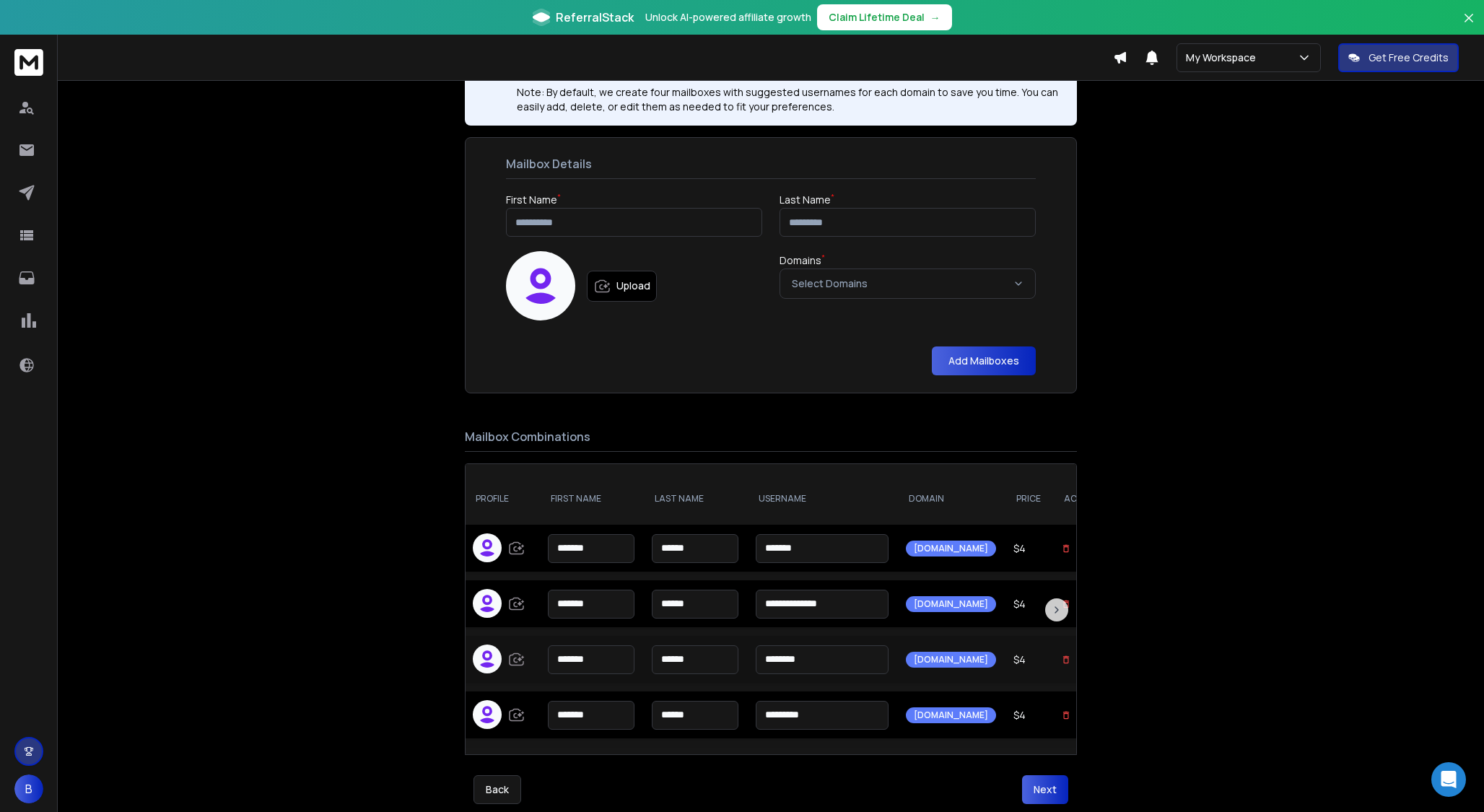
scroll to position [0, 182]
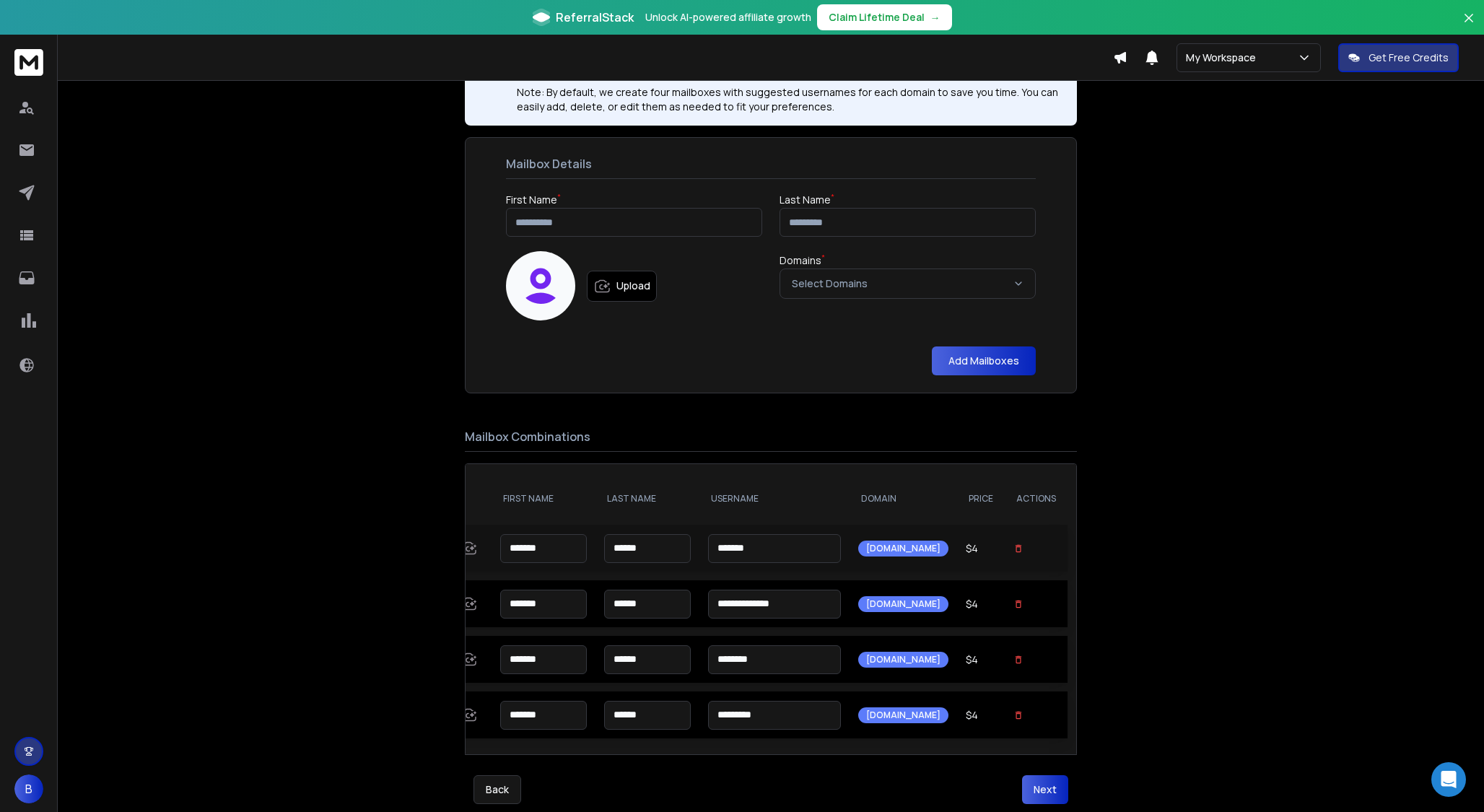
click at [713, 548] on input "*******" at bounding box center [774, 549] width 132 height 29
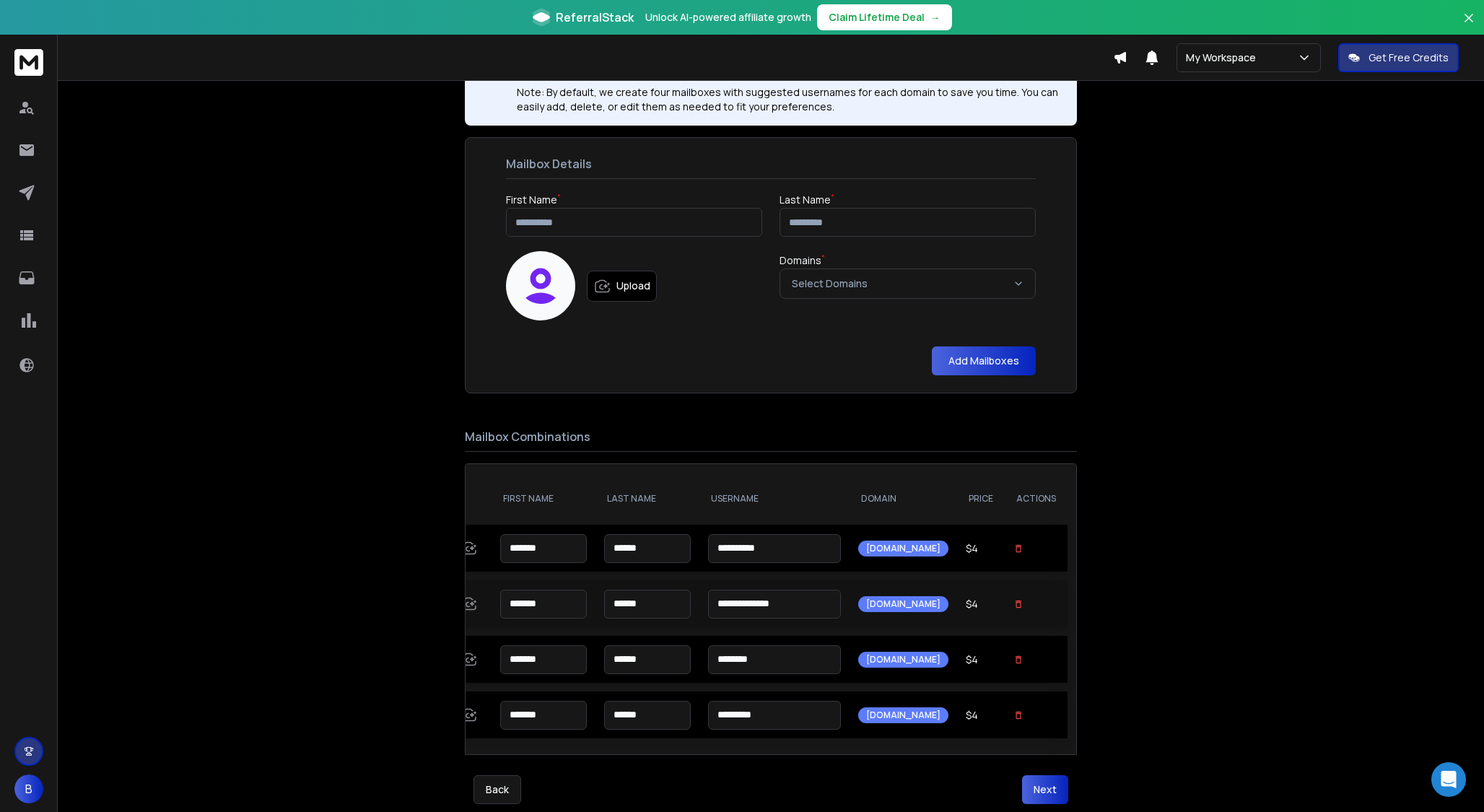
type input "**********"
click at [1018, 605] on icon at bounding box center [1019, 603] width 10 height 10
type input "********"
type input "*********"
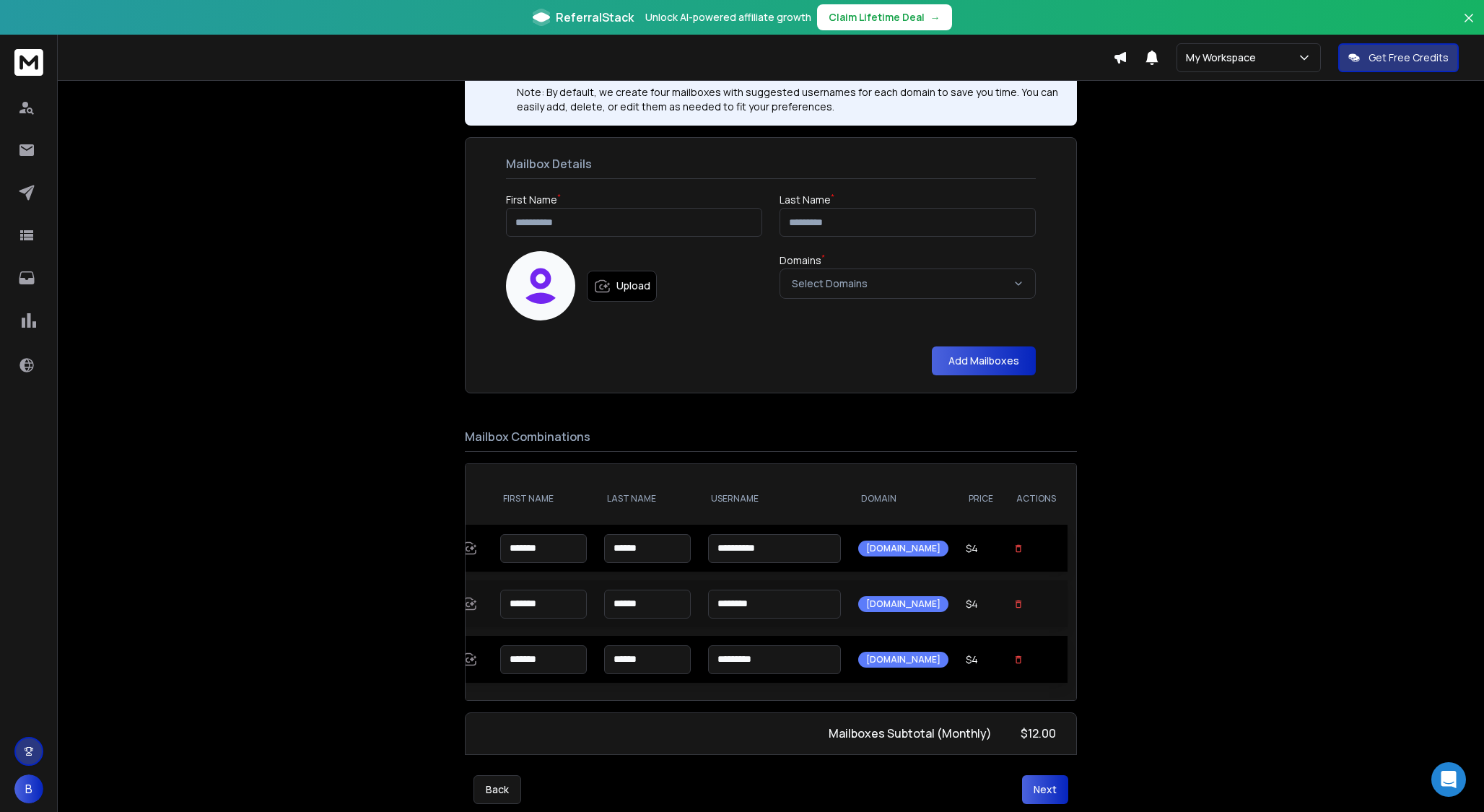
click at [1019, 605] on icon at bounding box center [1019, 603] width 10 height 10
type input "*********"
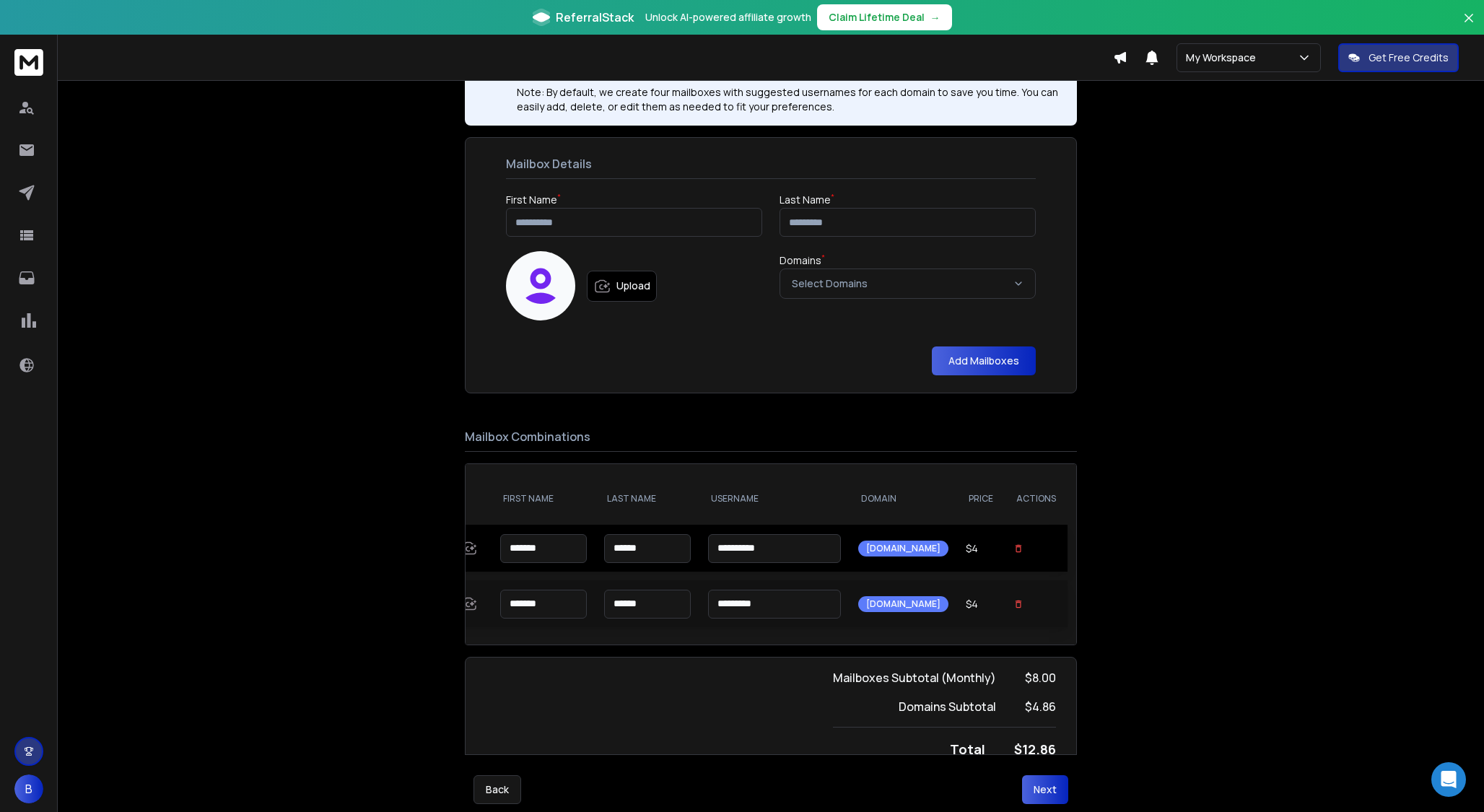
click at [1019, 605] on icon at bounding box center [1019, 603] width 10 height 10
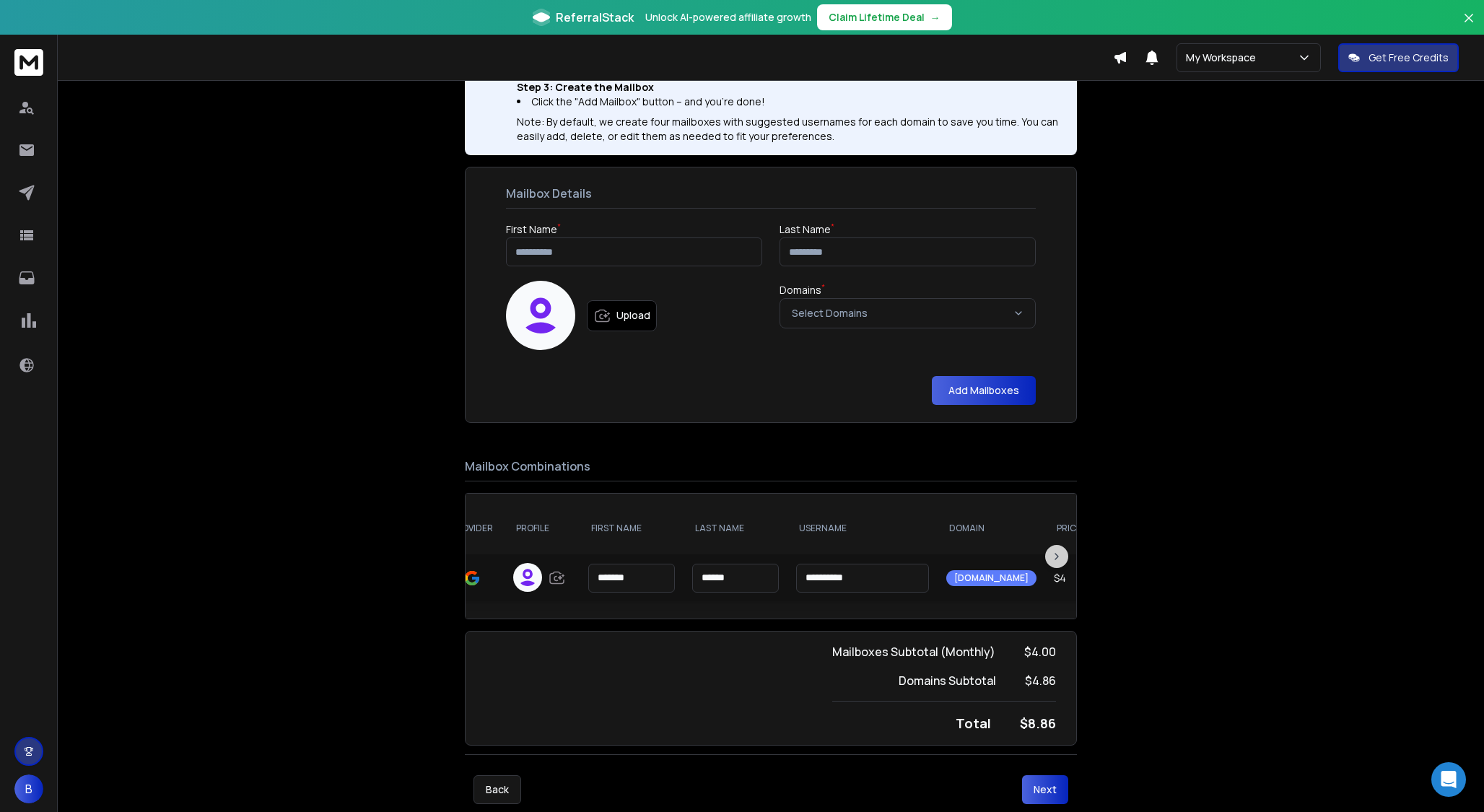
scroll to position [0, 0]
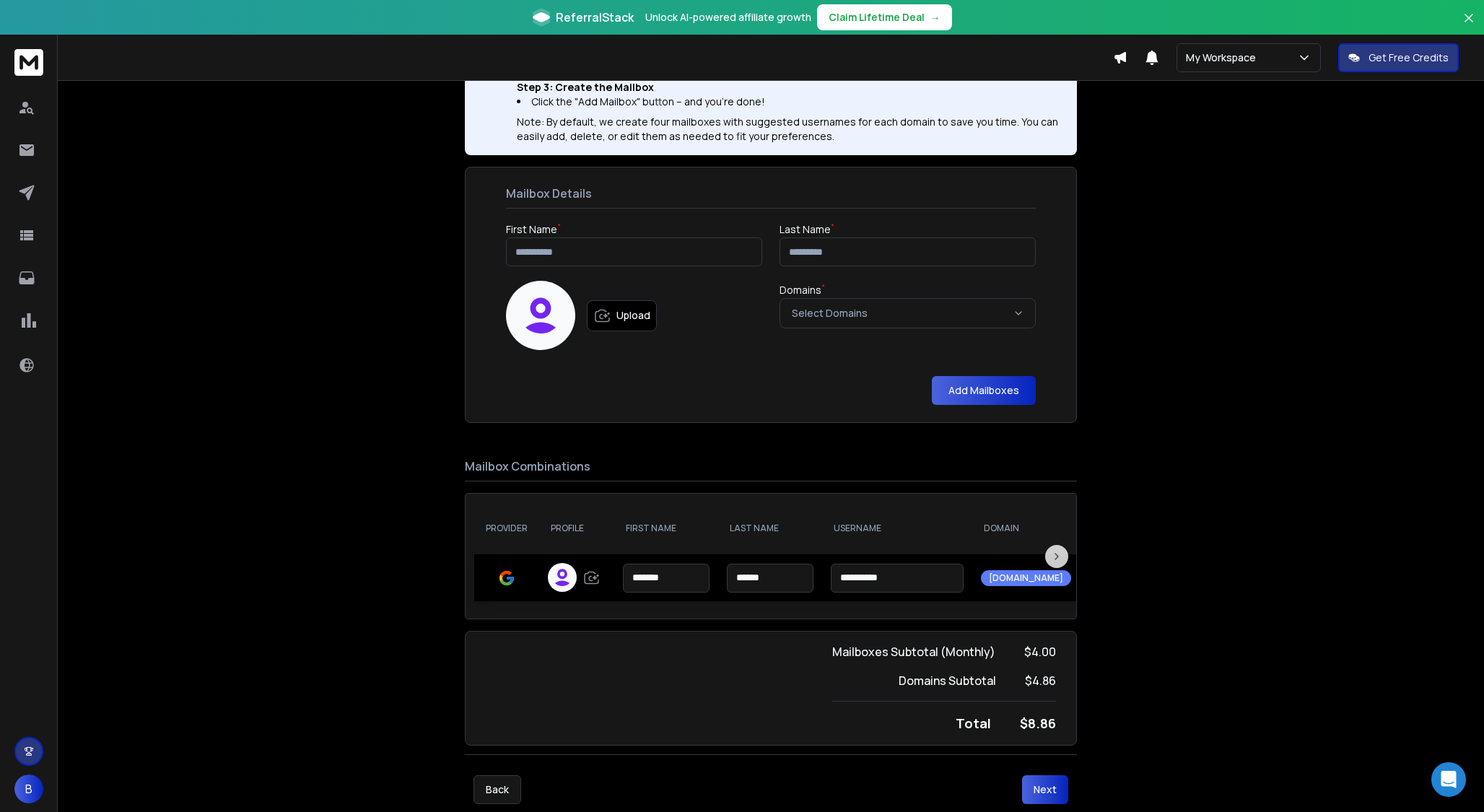
click at [1046, 790] on button "Next" at bounding box center [1045, 789] width 46 height 29
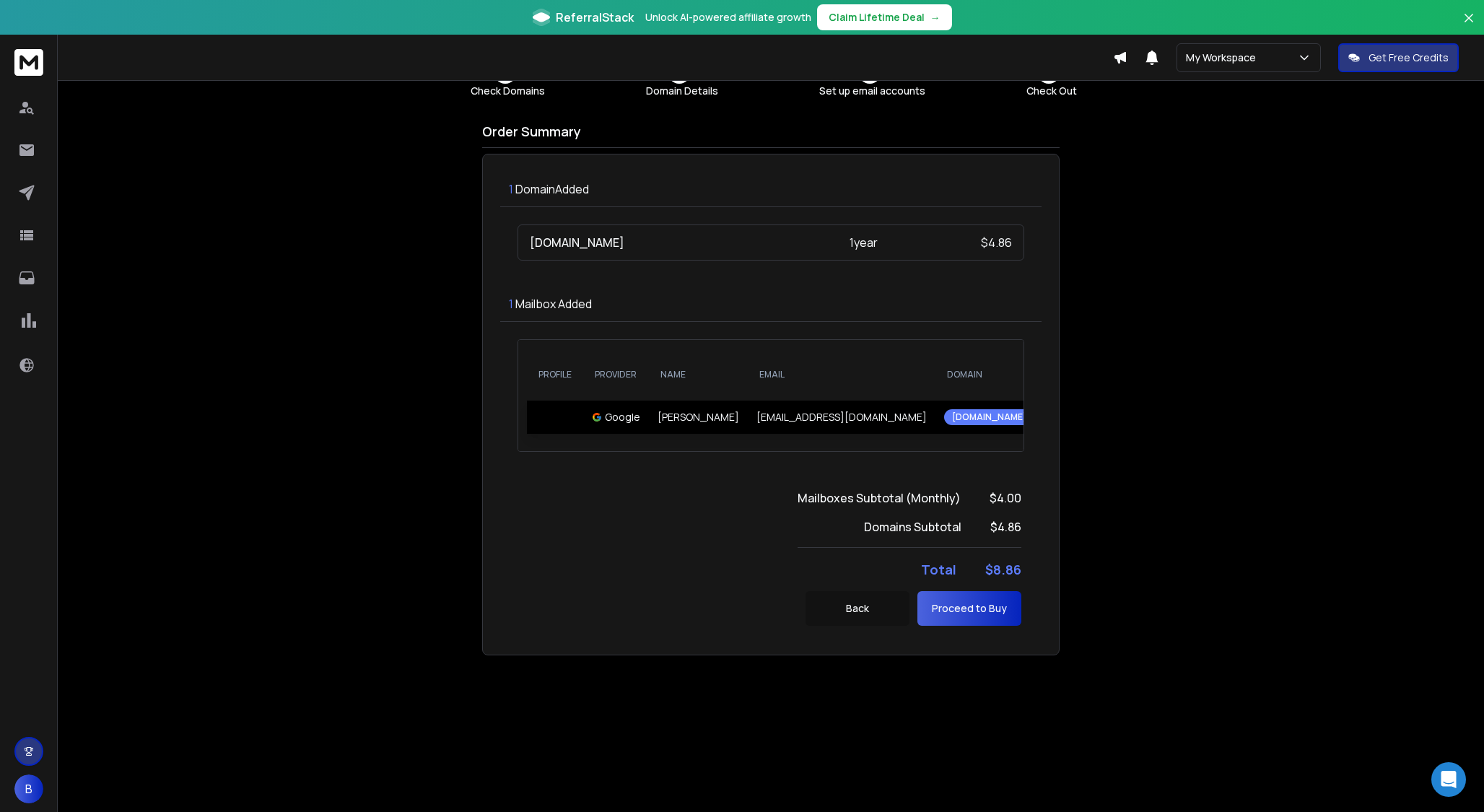
click at [971, 614] on button "Proceed to Buy" at bounding box center [969, 608] width 104 height 35
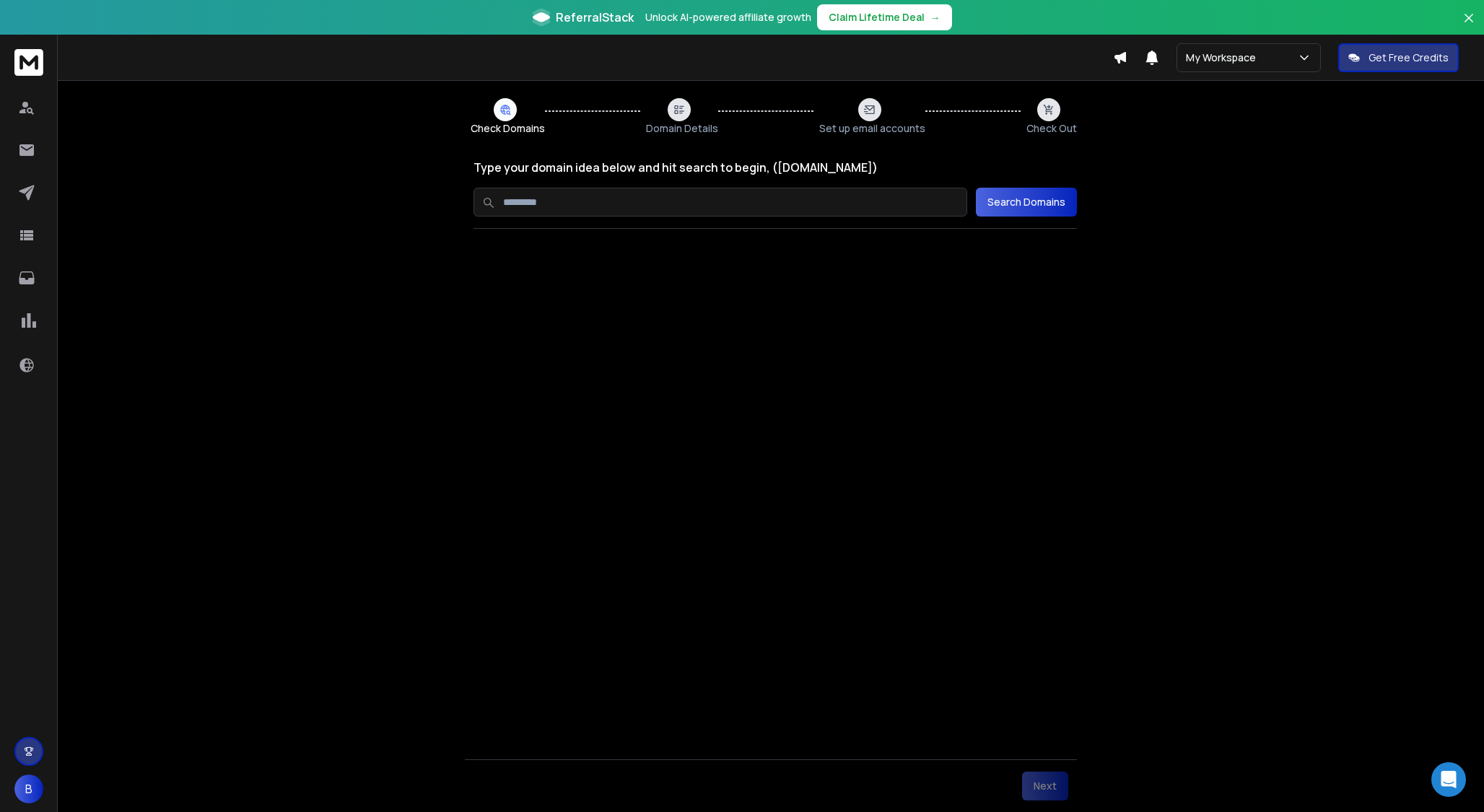
scroll to position [3, 0]
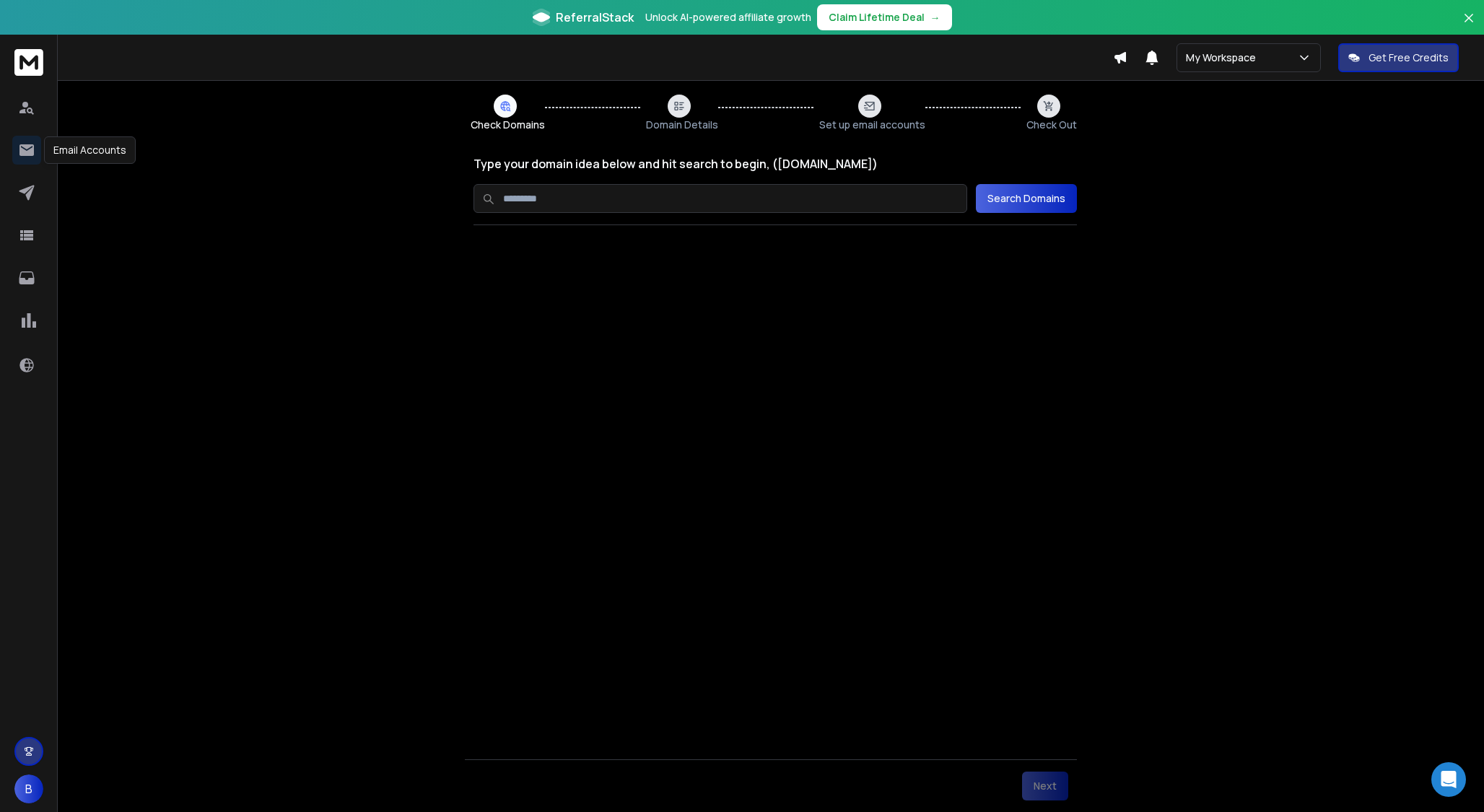
click at [19, 155] on icon at bounding box center [26, 149] width 17 height 17
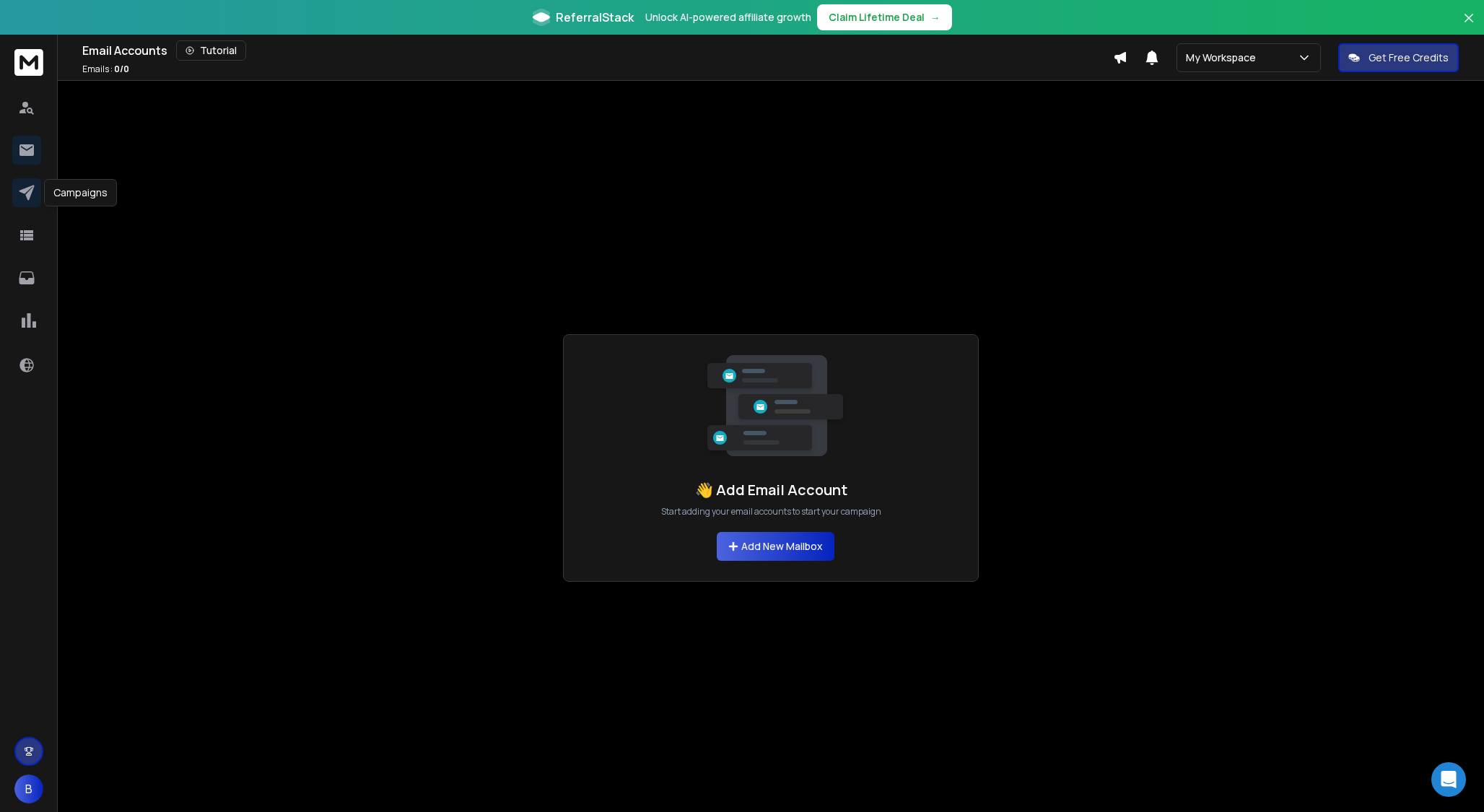
click at [14, 192] on link at bounding box center [27, 192] width 29 height 29
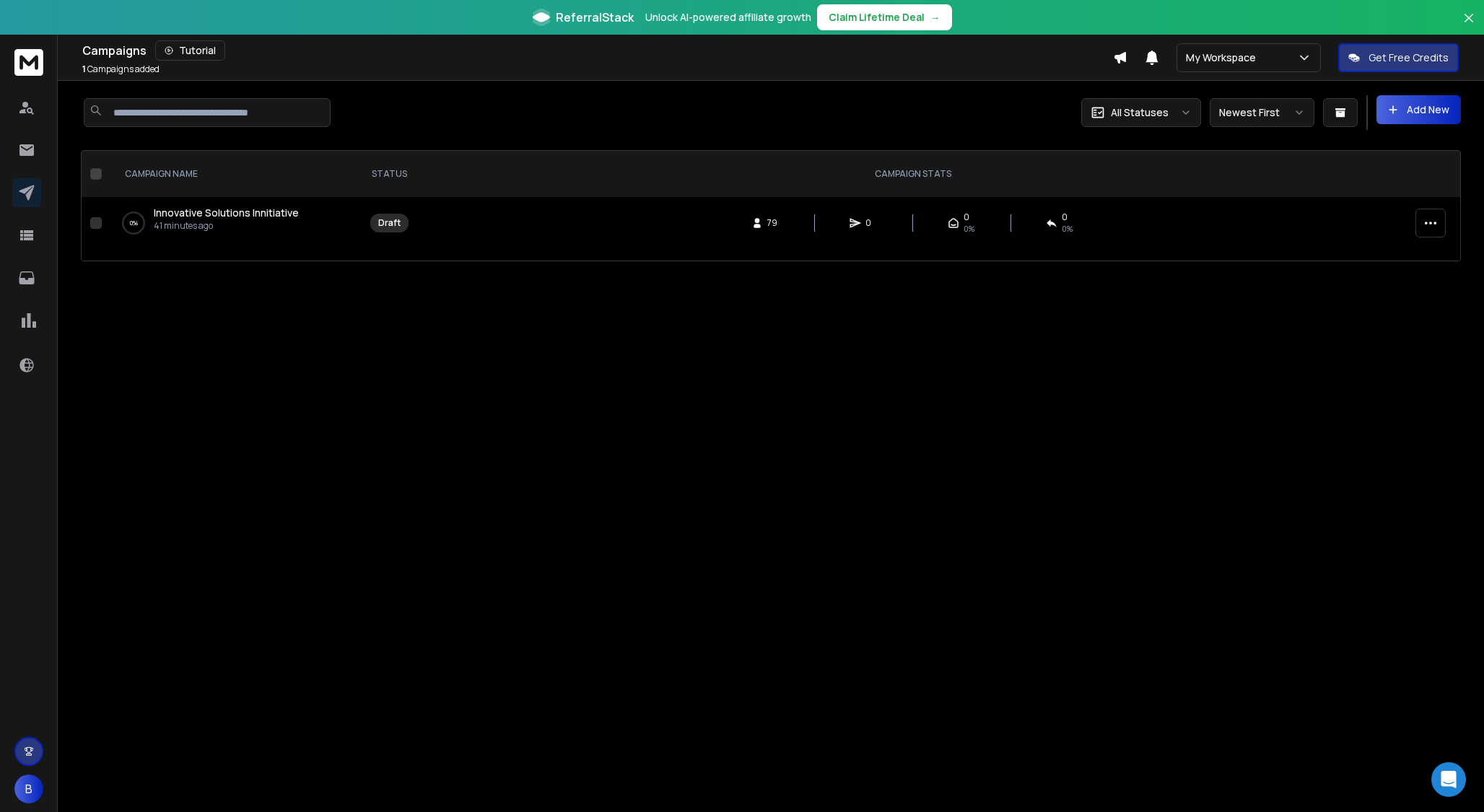
click at [114, 75] on div "Campaigns Tutorial 1 Campaigns added My Workspace Get Free Credits" at bounding box center [742, 58] width 1484 height 46
click at [29, 68] on icon at bounding box center [29, 62] width 29 height 27
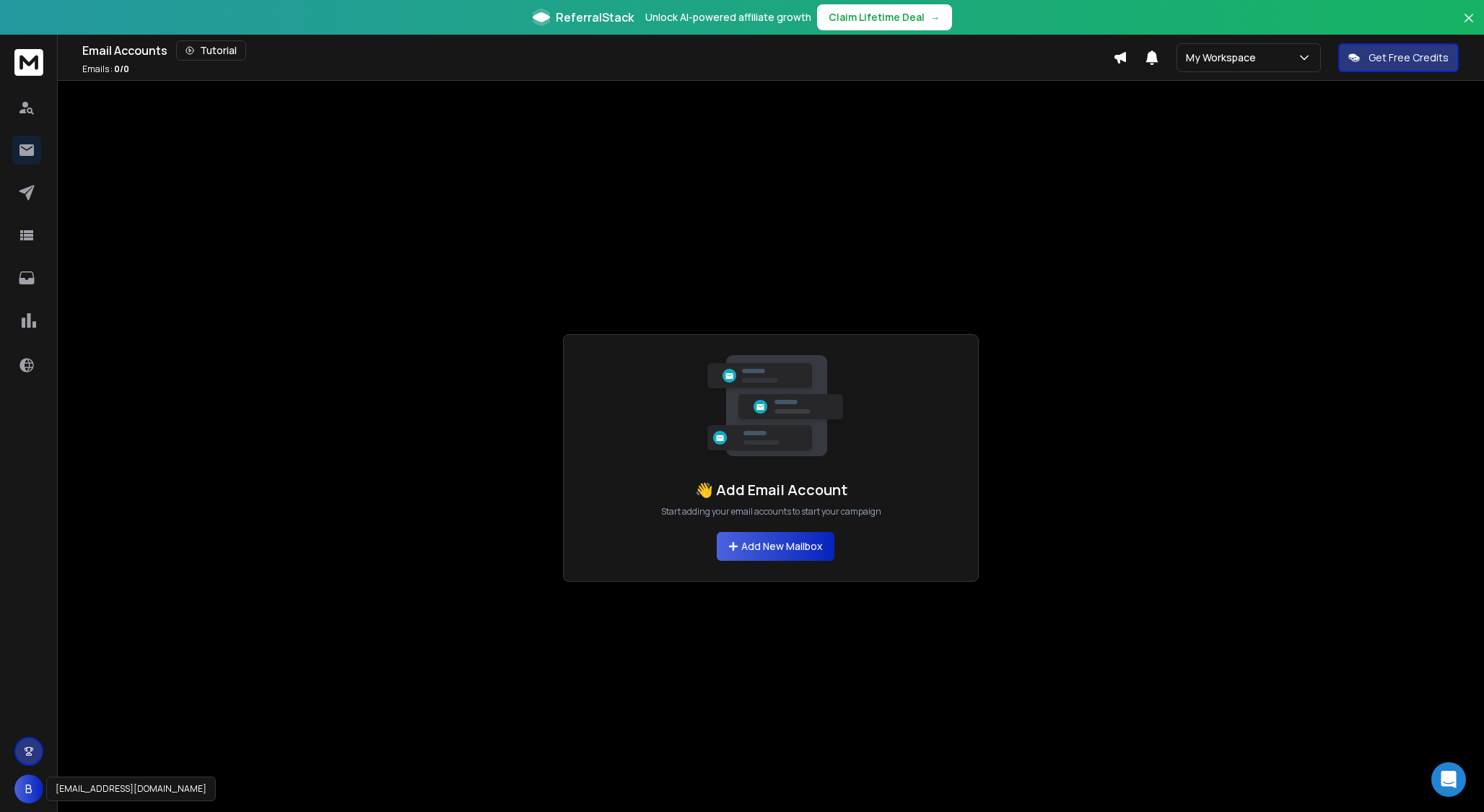
click at [15, 788] on span "B" at bounding box center [29, 788] width 29 height 29
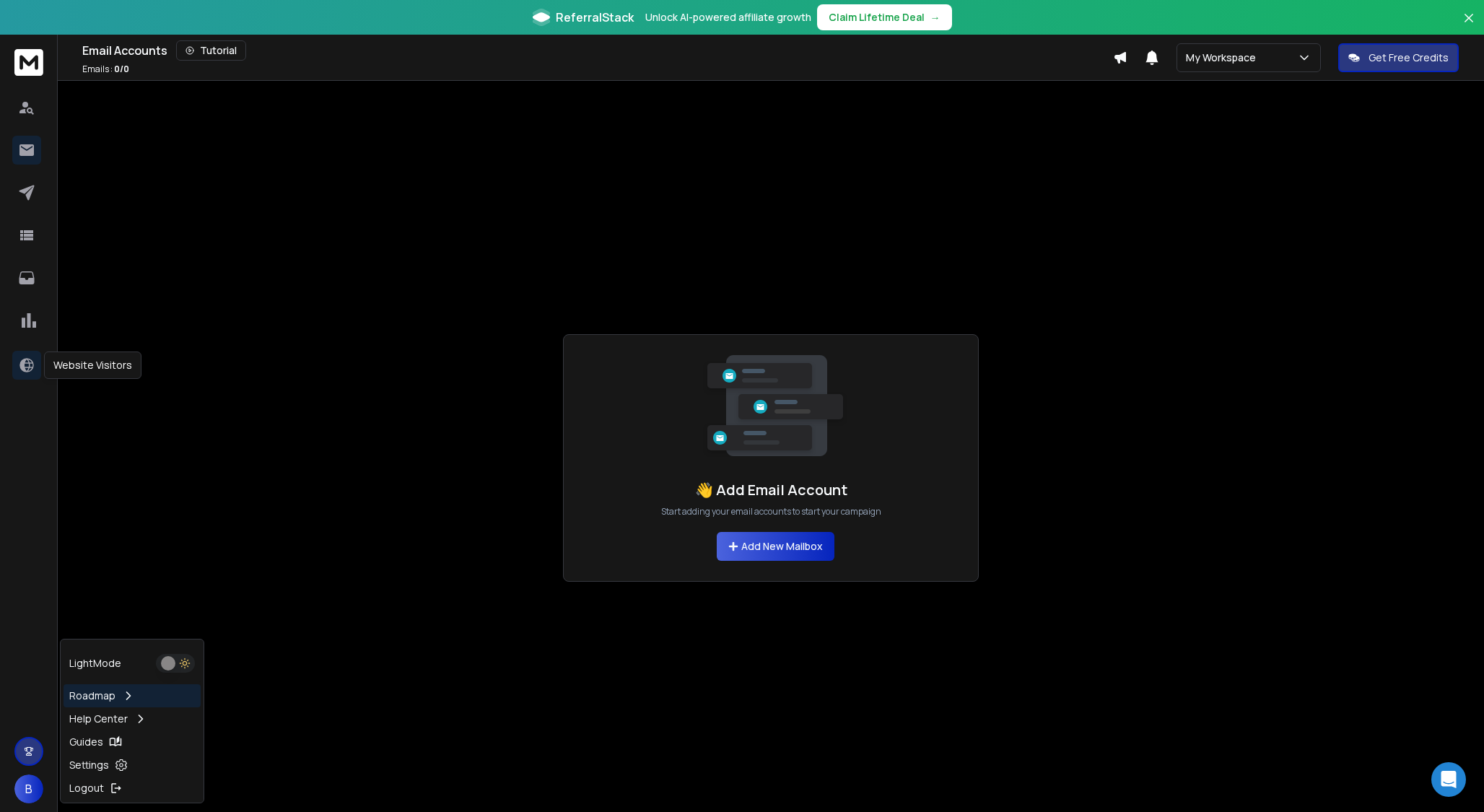
click at [30, 363] on icon at bounding box center [27, 365] width 15 height 15
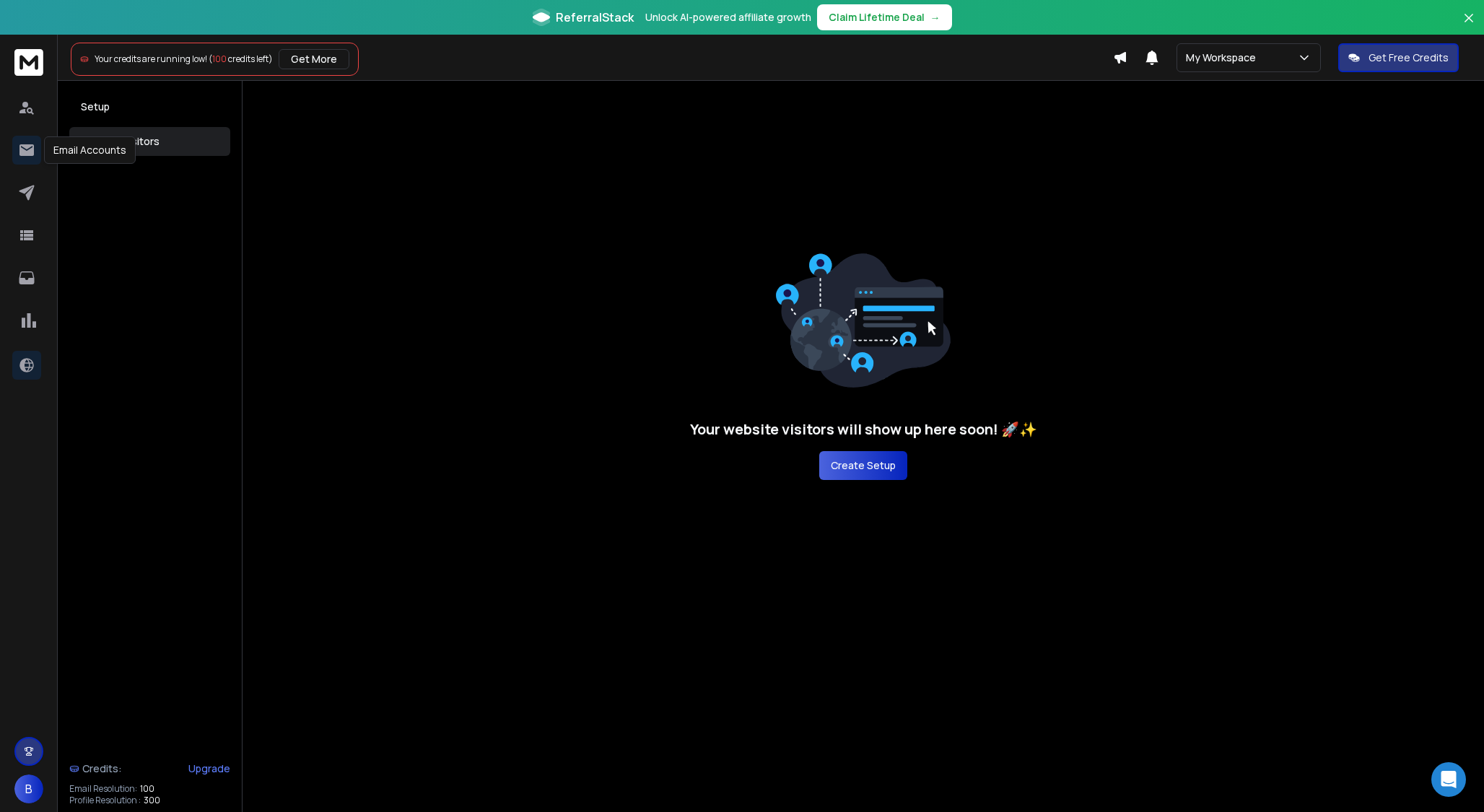
click at [28, 148] on icon at bounding box center [27, 150] width 15 height 11
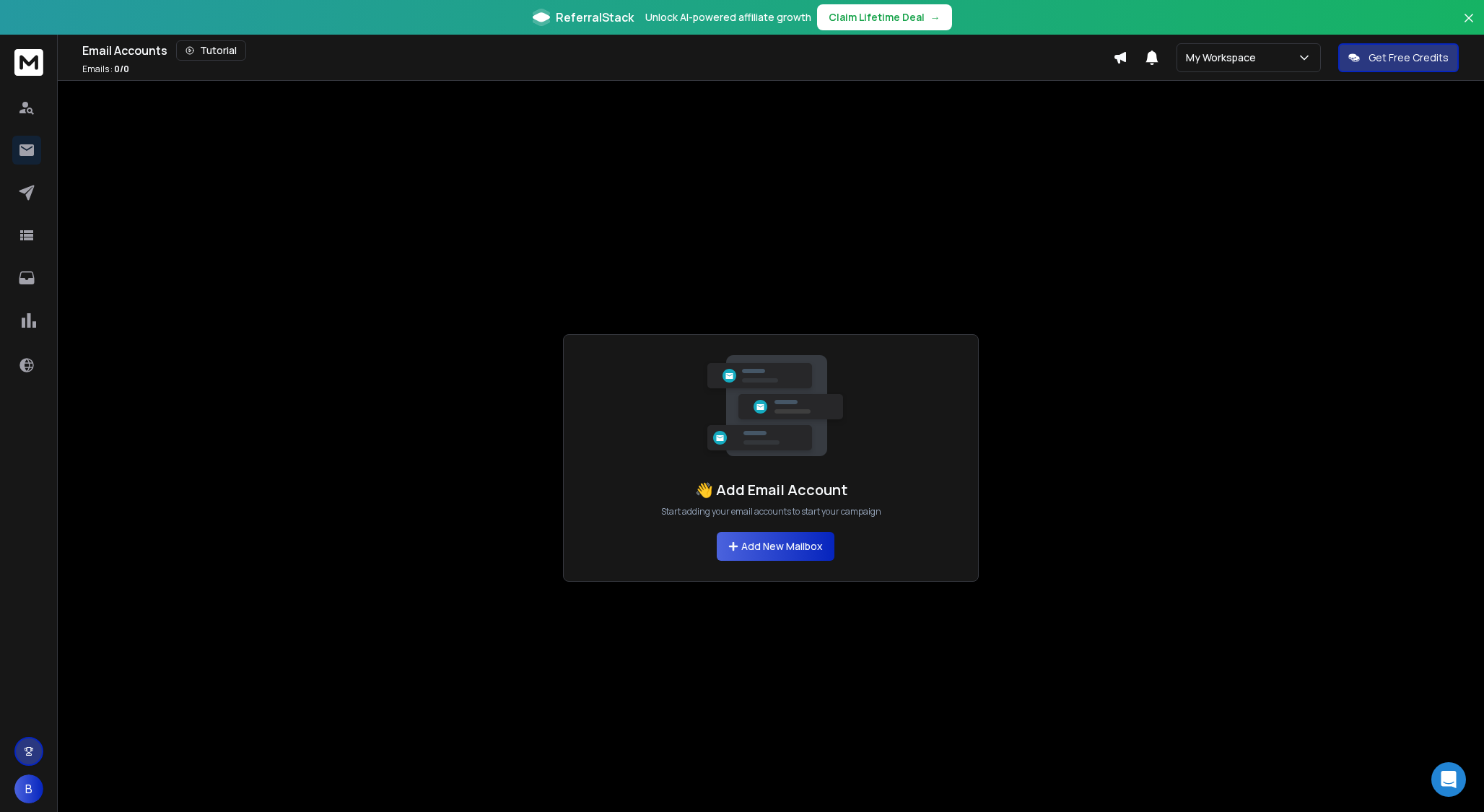
click at [775, 546] on button "Add New Mailbox" at bounding box center [775, 546] width 118 height 29
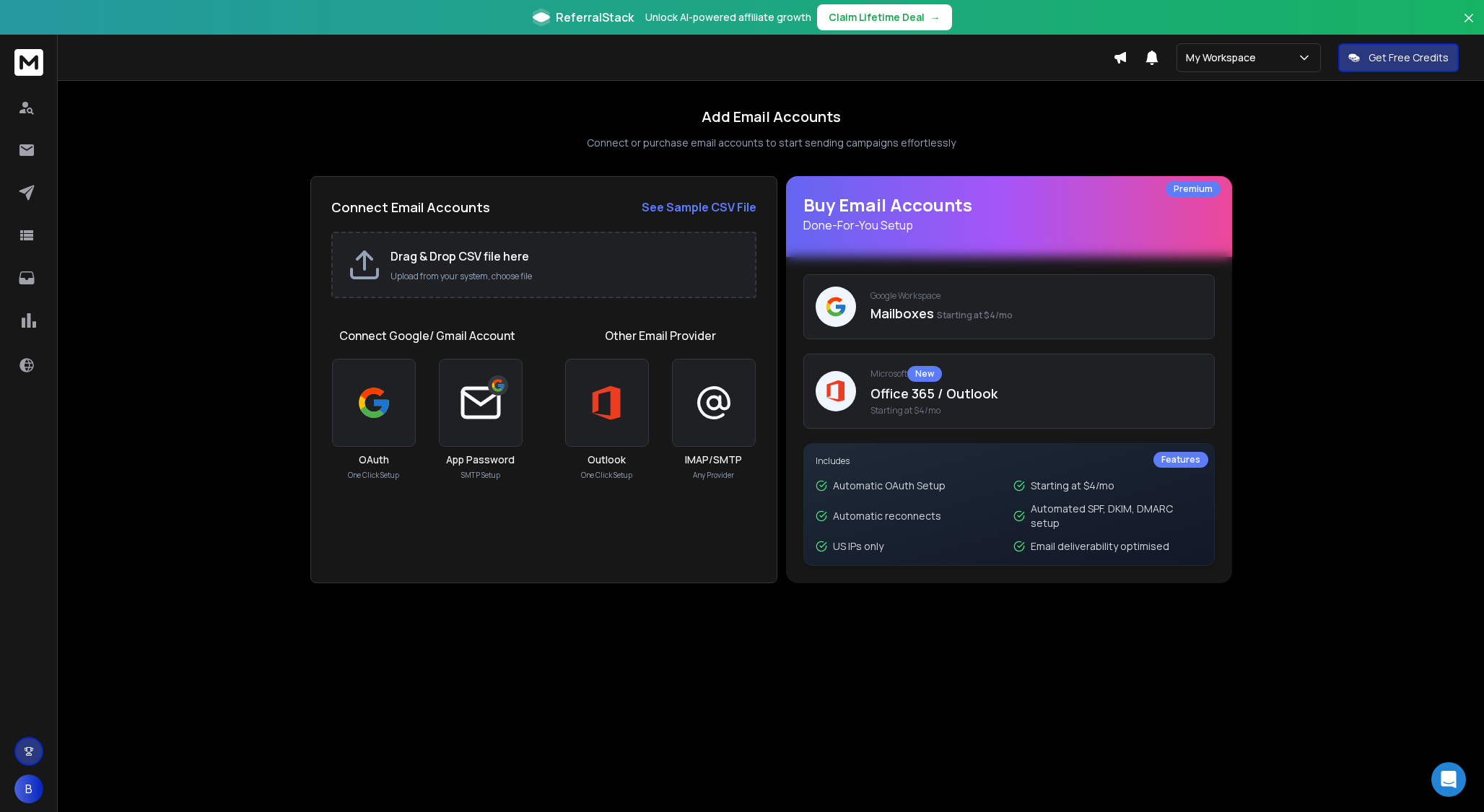
click at [392, 406] on icon at bounding box center [374, 402] width 36 height 43
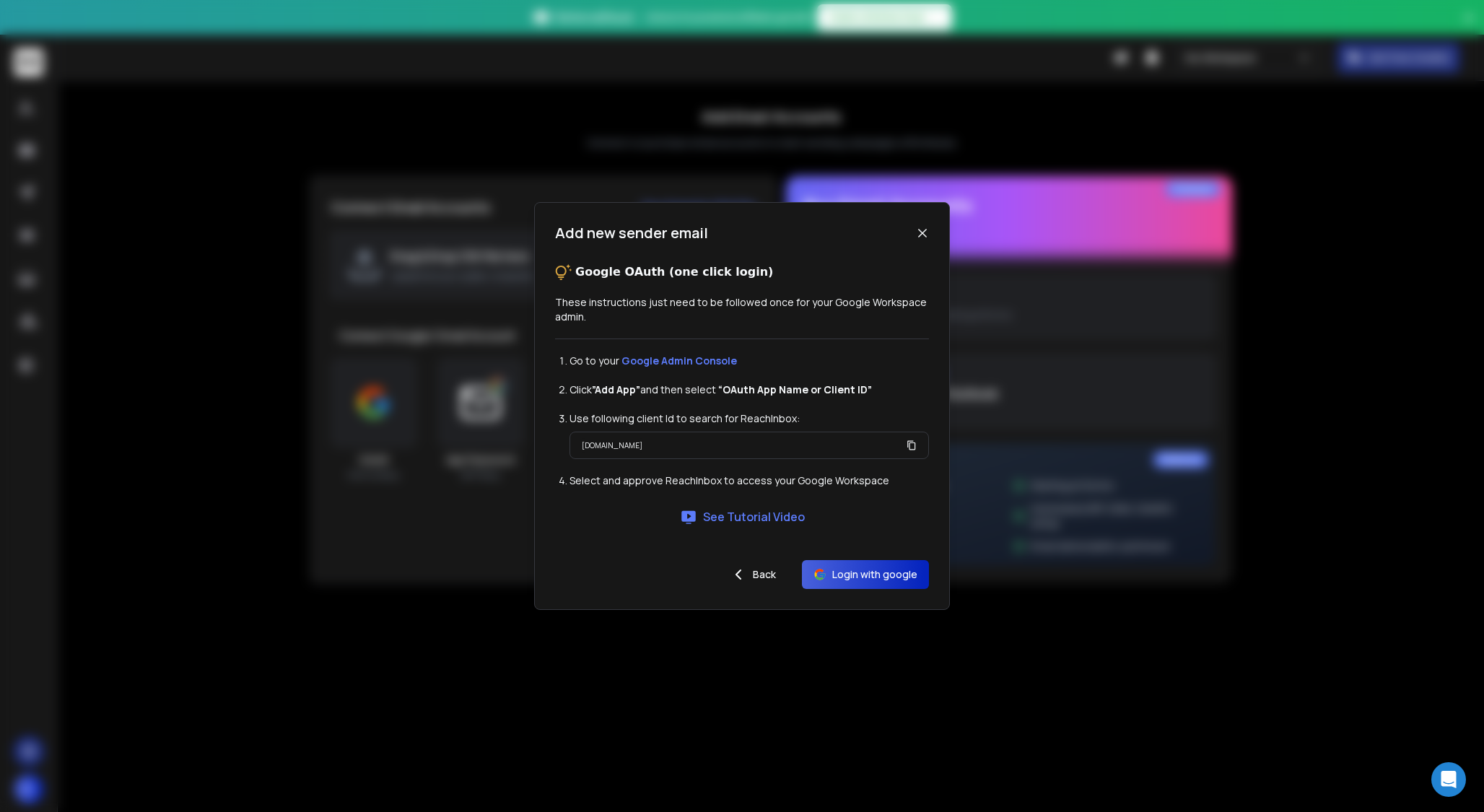
click at [856, 568] on button "Login with google" at bounding box center [865, 575] width 127 height 29
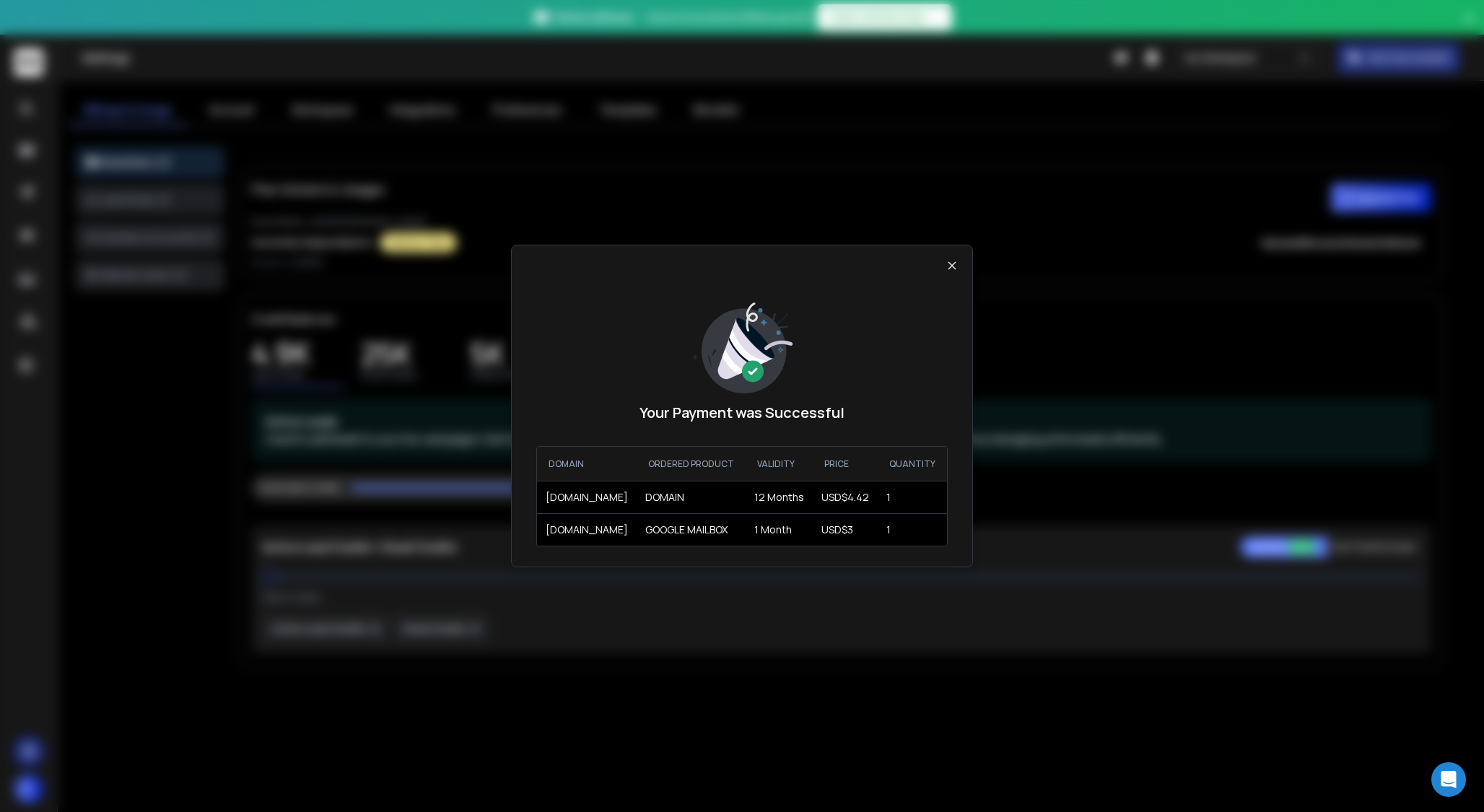
click at [956, 260] on icon at bounding box center [952, 266] width 11 height 11
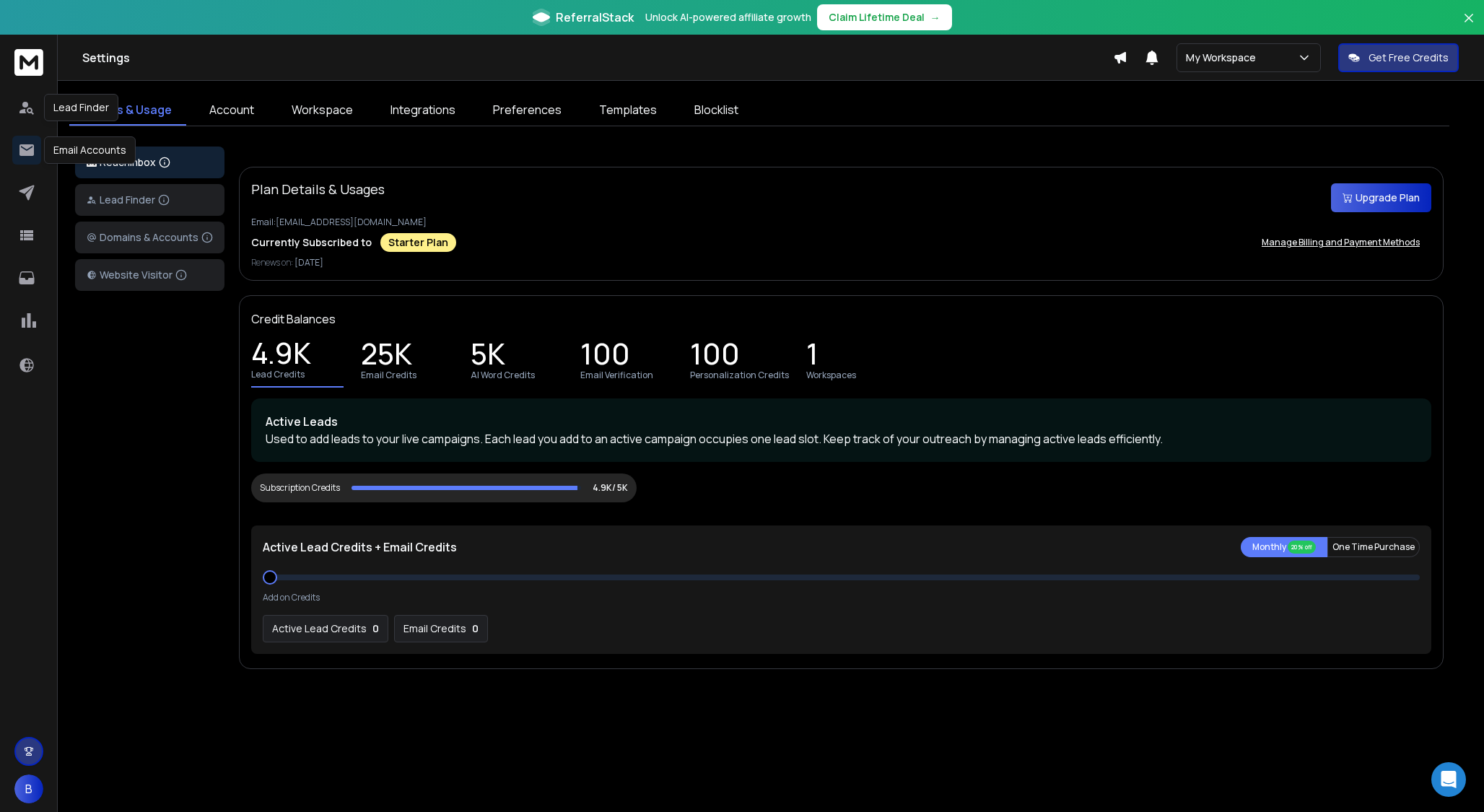
click at [33, 157] on icon at bounding box center [26, 149] width 17 height 17
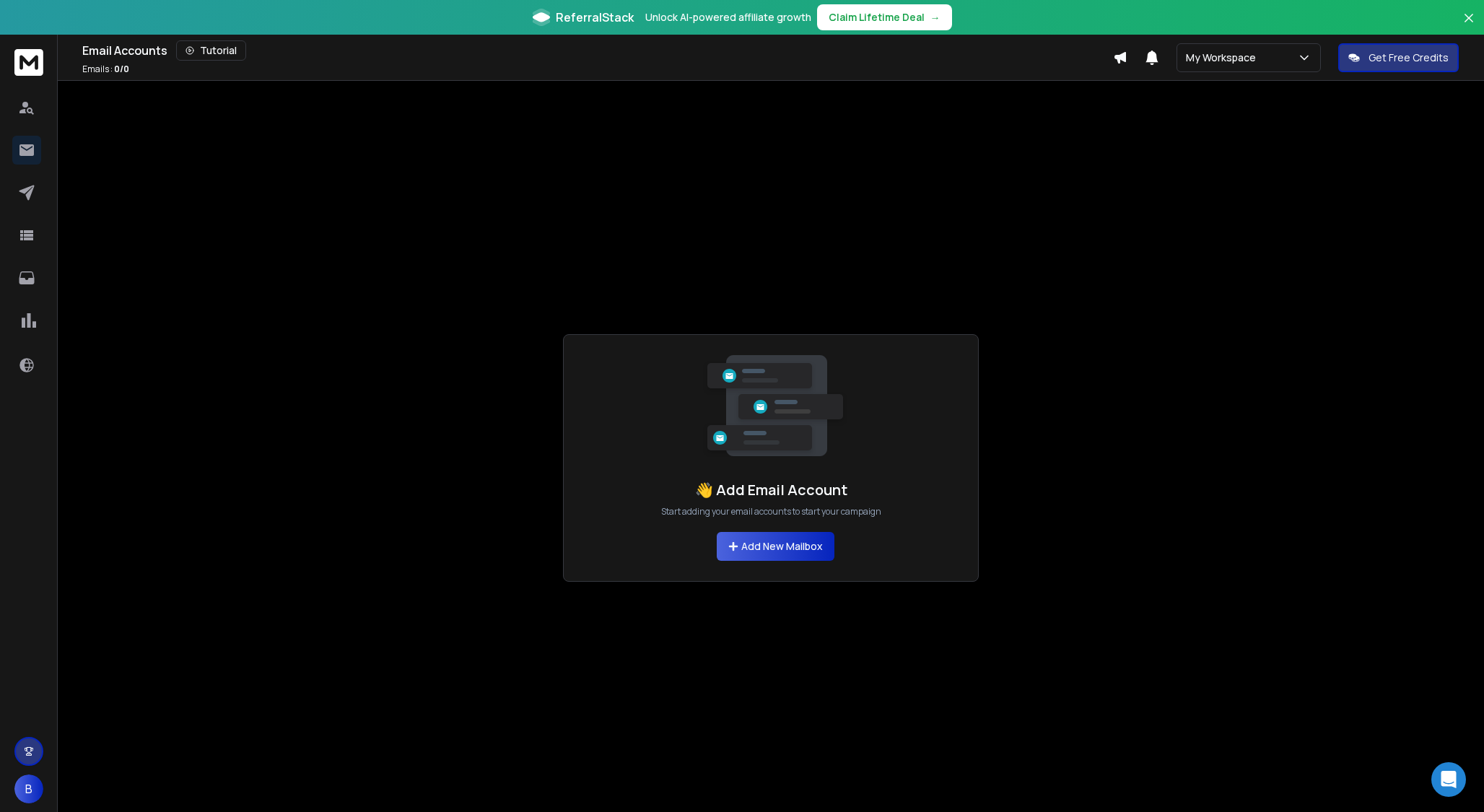
click at [803, 550] on button "Add New Mailbox" at bounding box center [775, 546] width 118 height 29
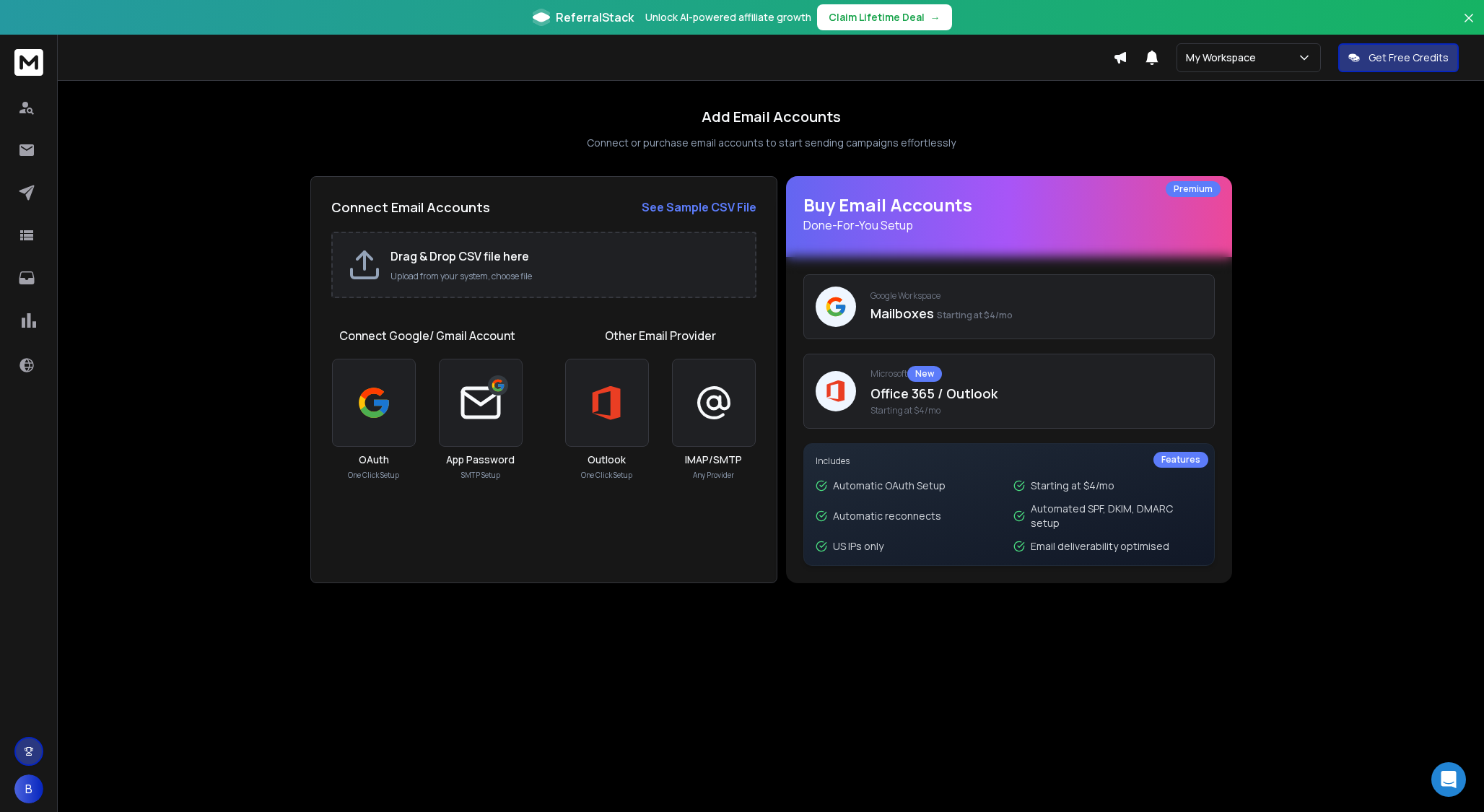
click at [360, 408] on icon at bounding box center [374, 402] width 36 height 43
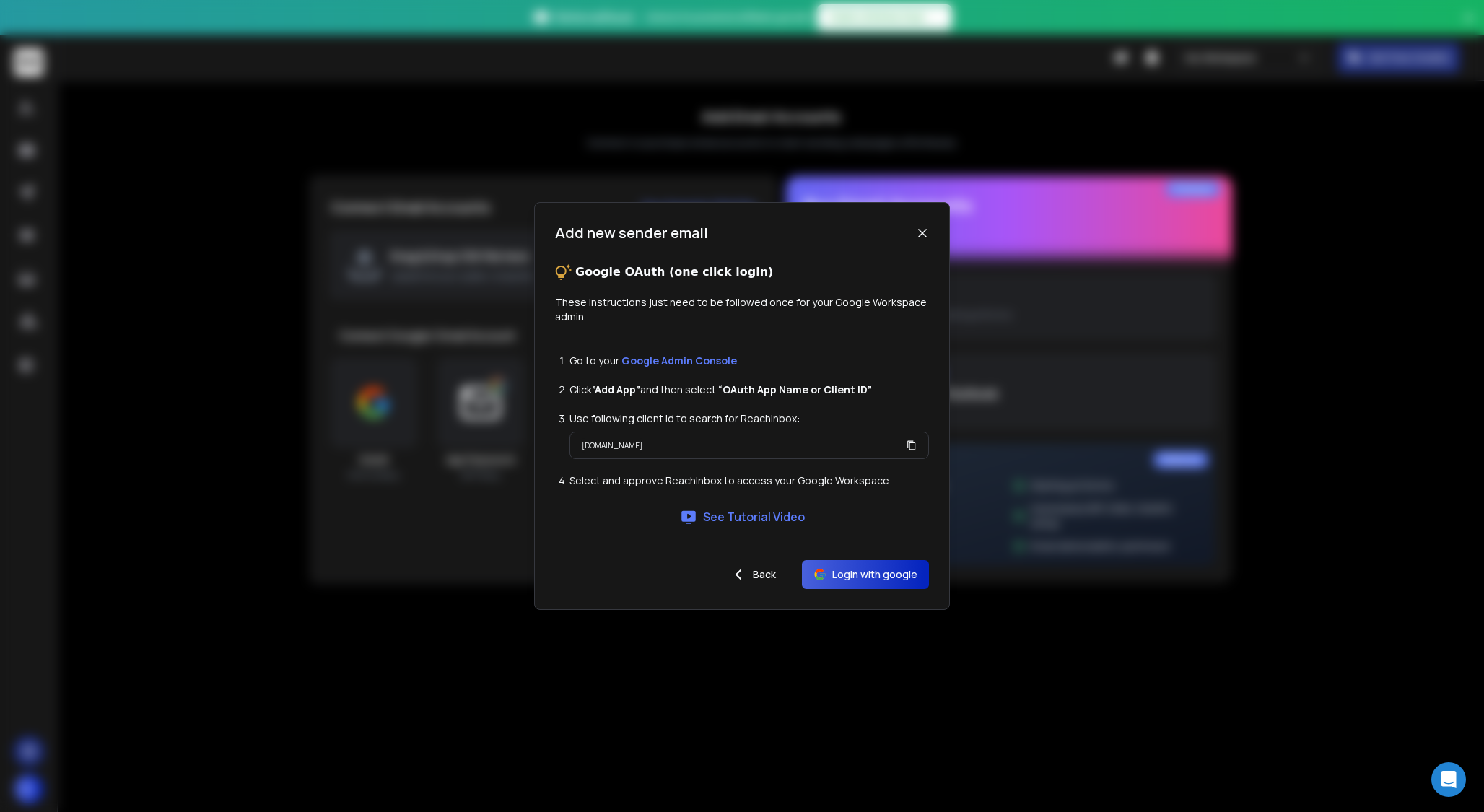
click at [924, 235] on icon at bounding box center [922, 233] width 9 height 9
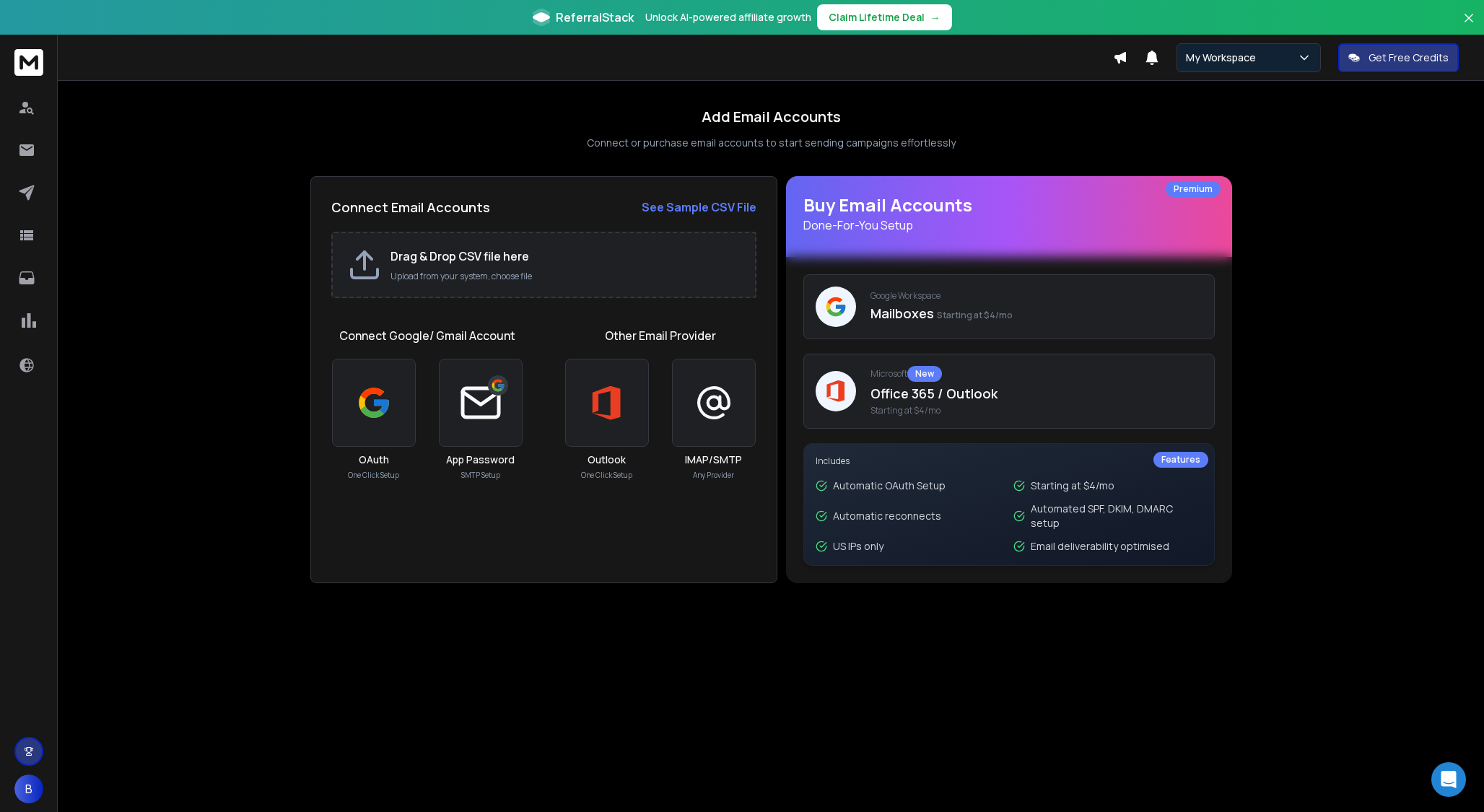
click at [1233, 61] on p "My Workspace" at bounding box center [1223, 58] width 76 height 15
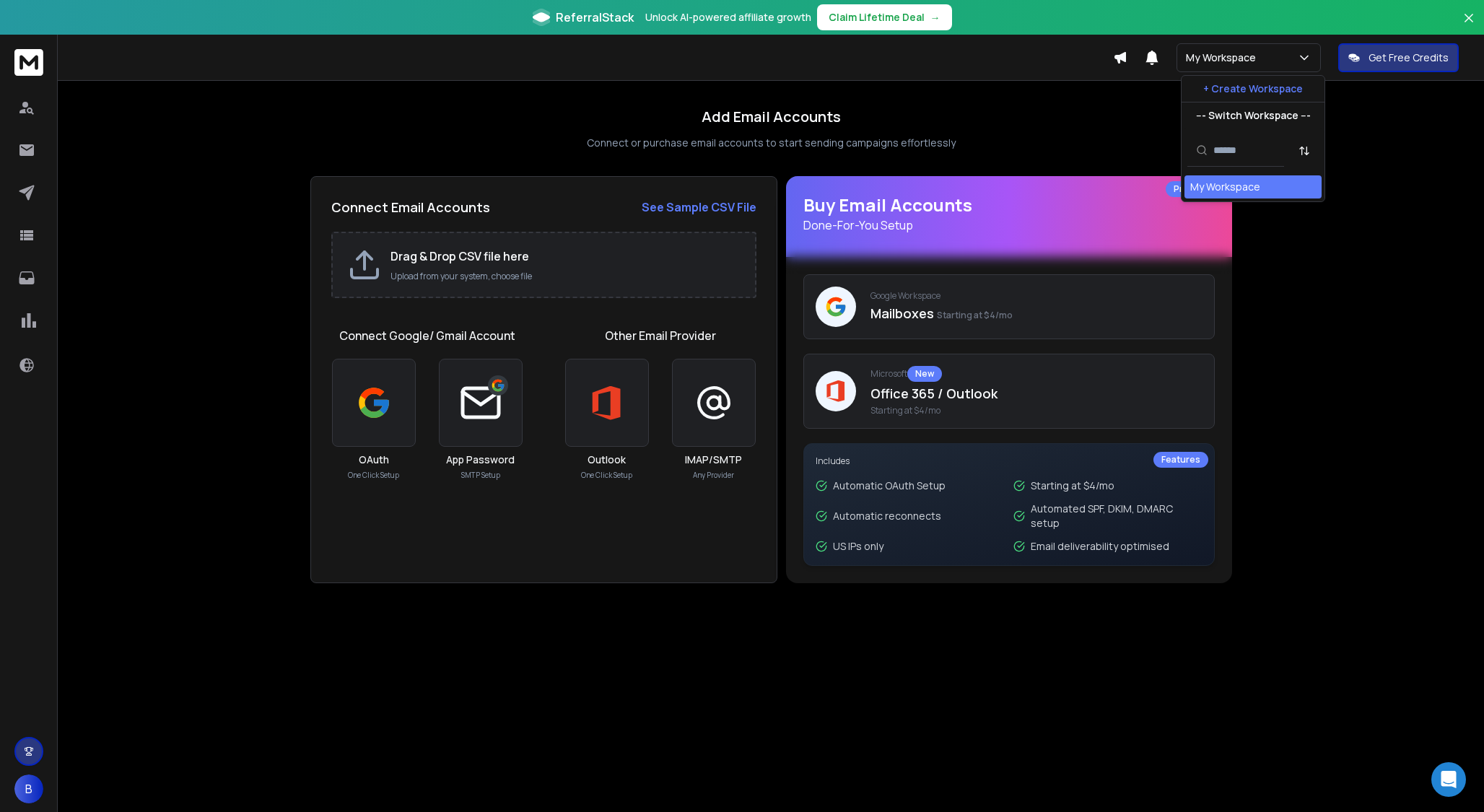
click at [1241, 181] on div "My Workspace" at bounding box center [1225, 187] width 70 height 15
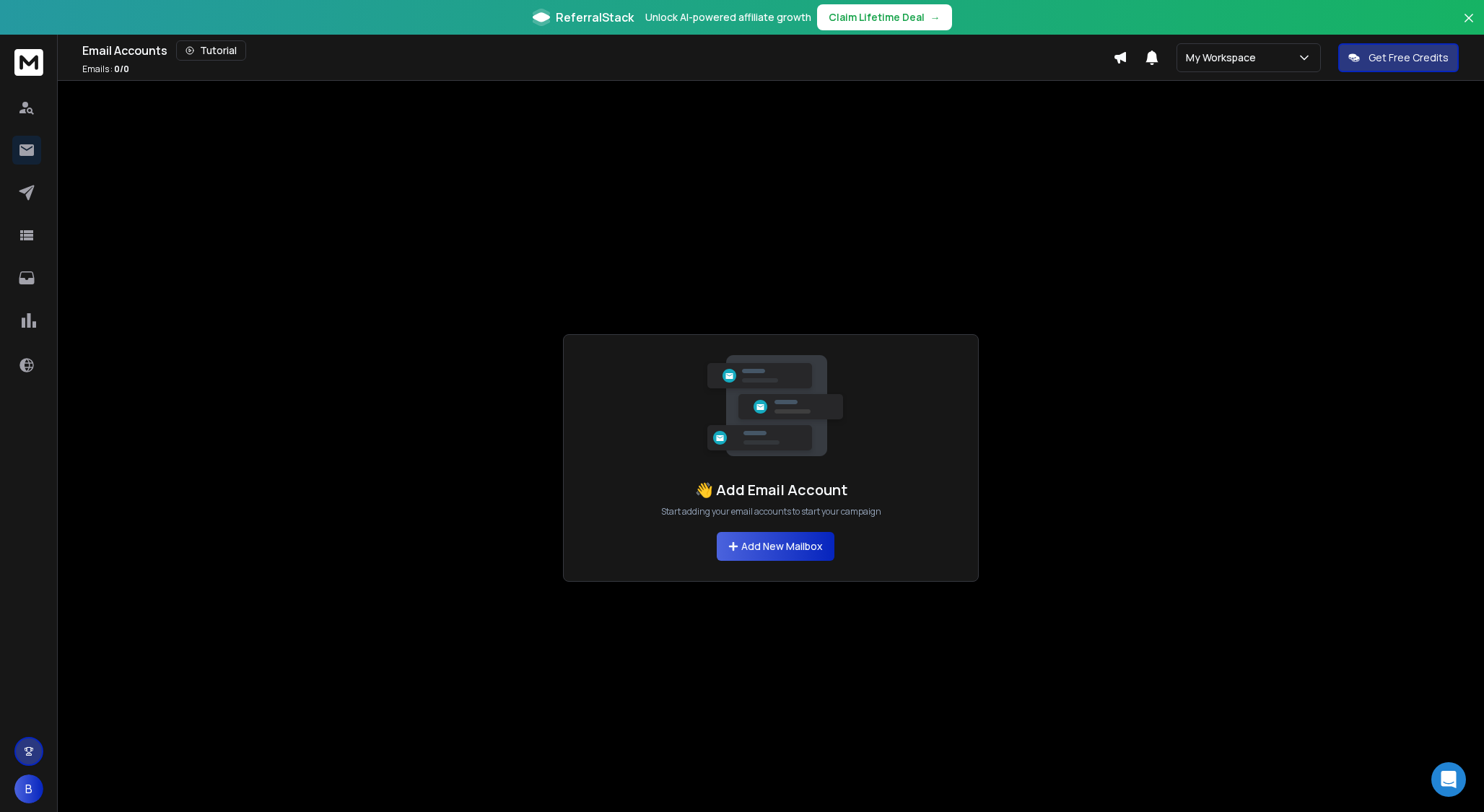
scroll to position [3, 0]
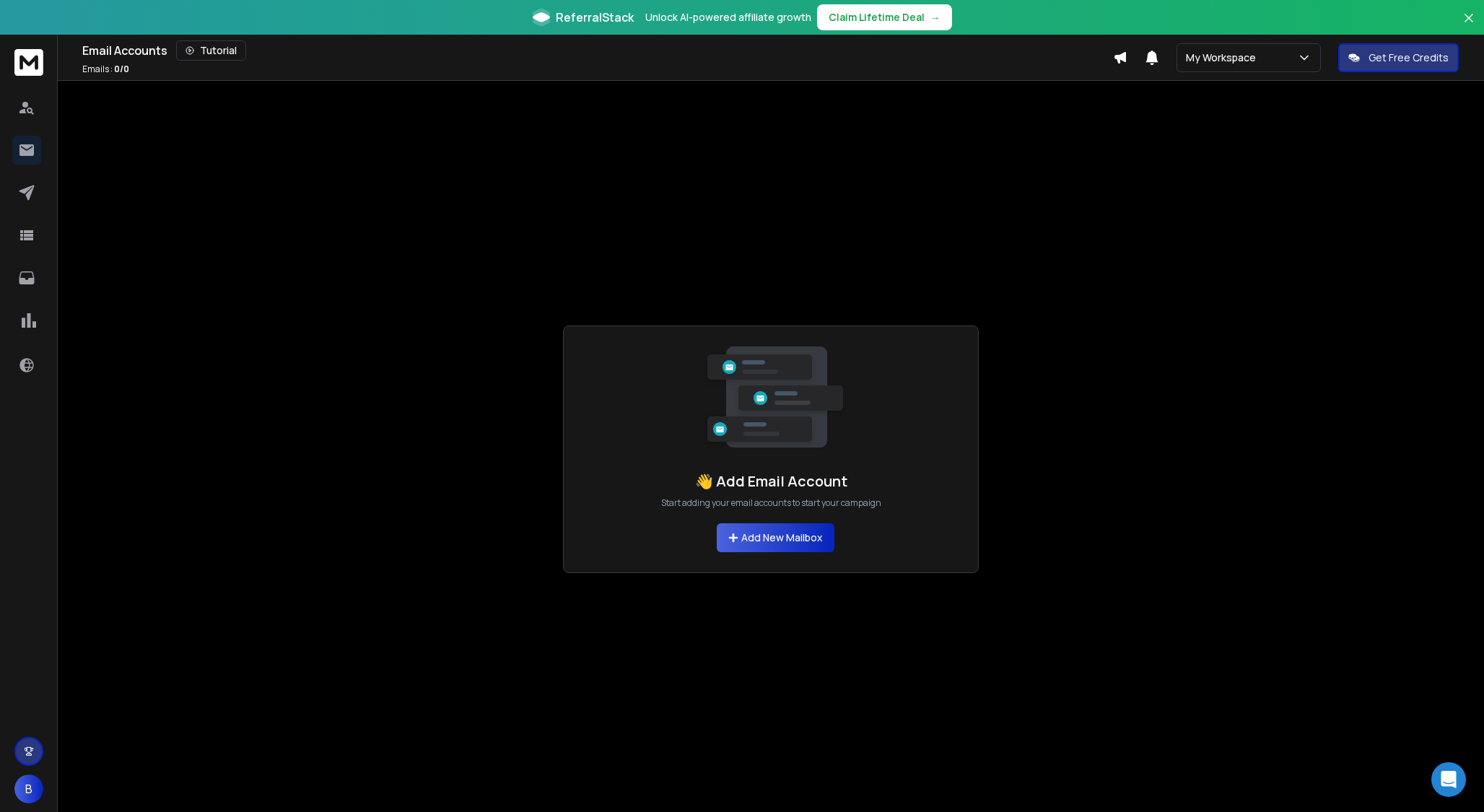
click at [765, 546] on button "Add New Mailbox" at bounding box center [775, 538] width 118 height 29
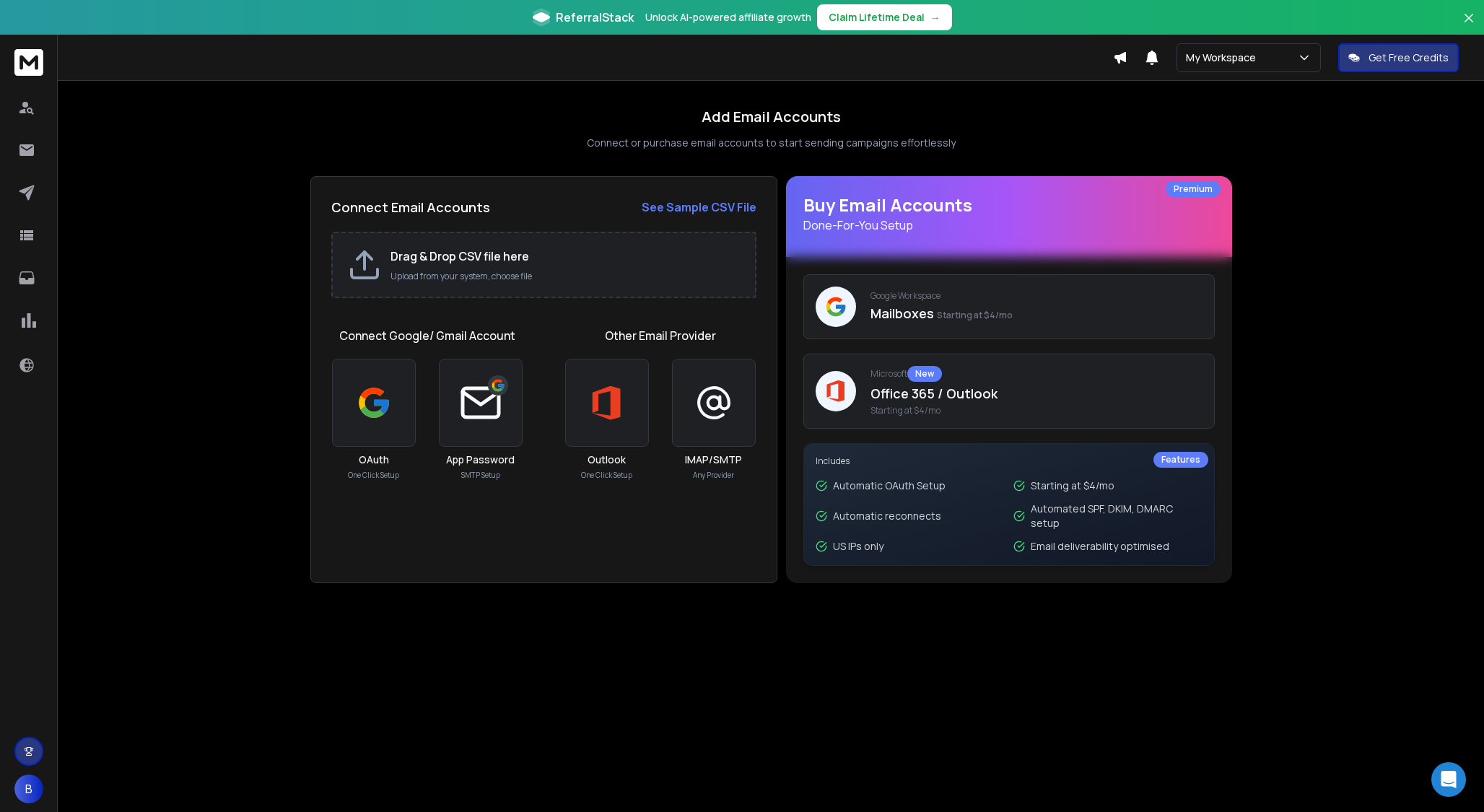
click at [481, 401] on polyline at bounding box center [481, 398] width 36 height 13
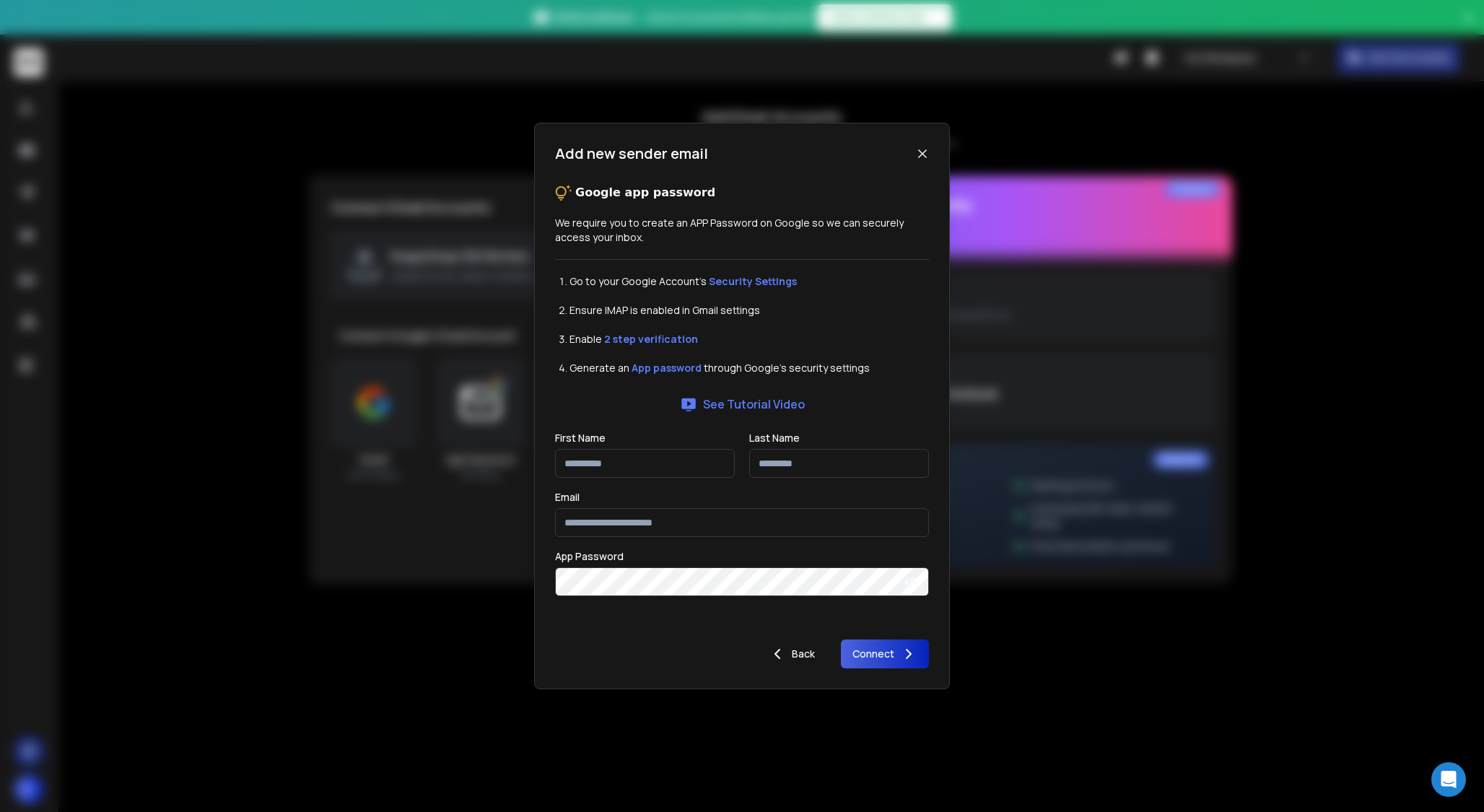
click at [604, 456] on input "text" at bounding box center [644, 464] width 180 height 29
type input "*"
type input "*******"
type input "******"
type input "**********"
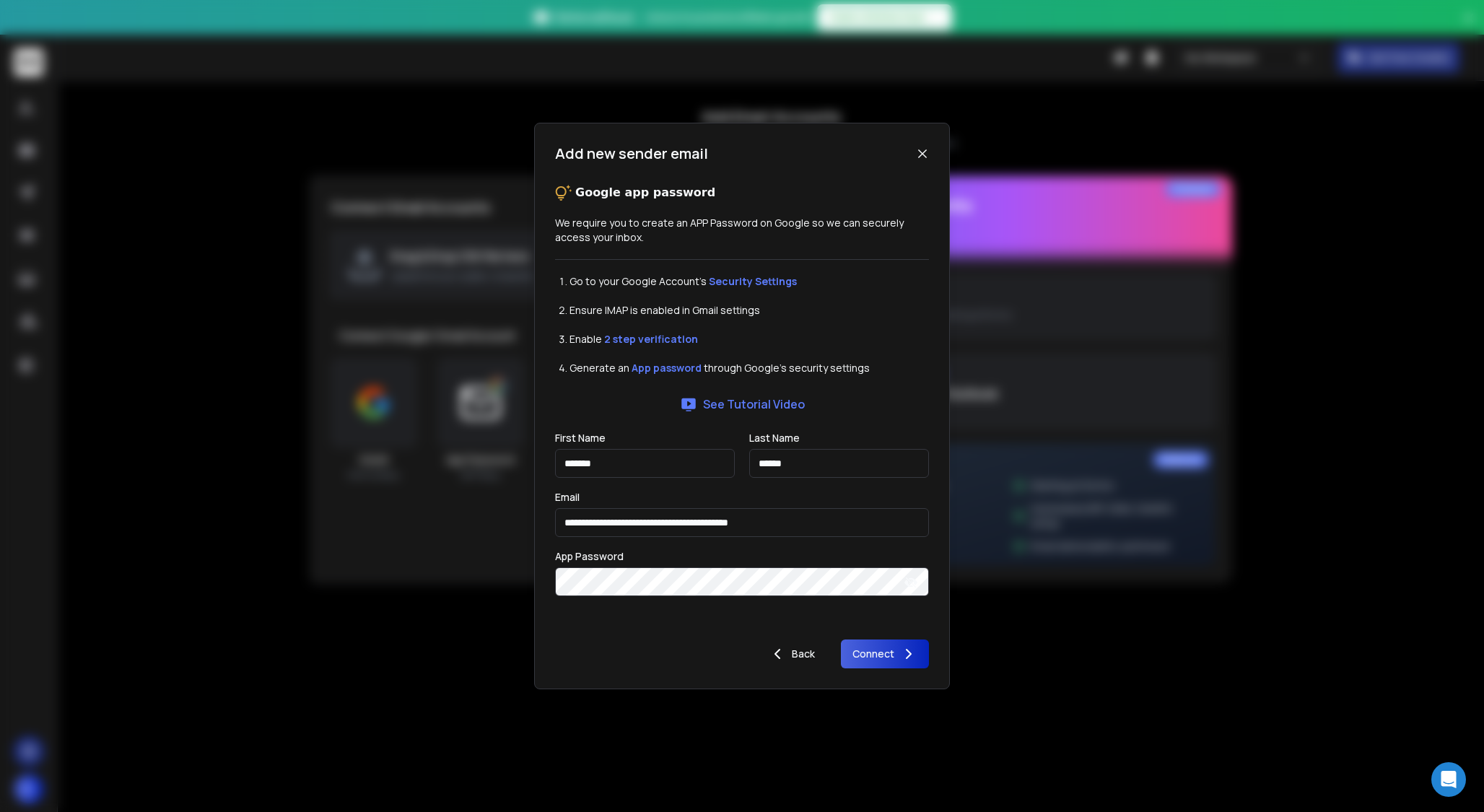
click at [898, 656] on button "Connect" at bounding box center [885, 654] width 88 height 29
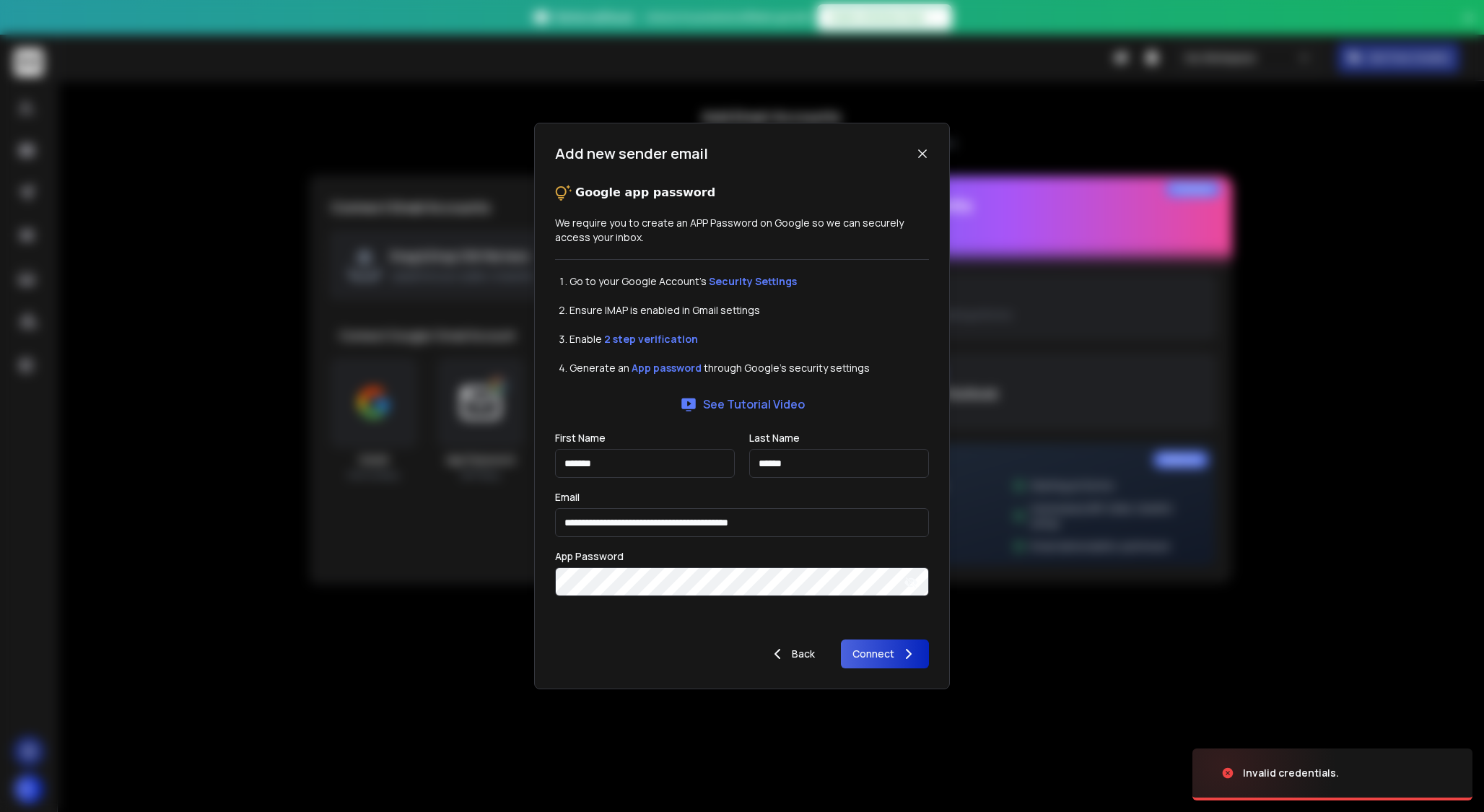
click at [923, 586] on div at bounding box center [915, 582] width 22 height 13
click at [904, 582] on icon at bounding box center [911, 582] width 13 height 9
click at [905, 582] on icon at bounding box center [911, 582] width 13 height 9
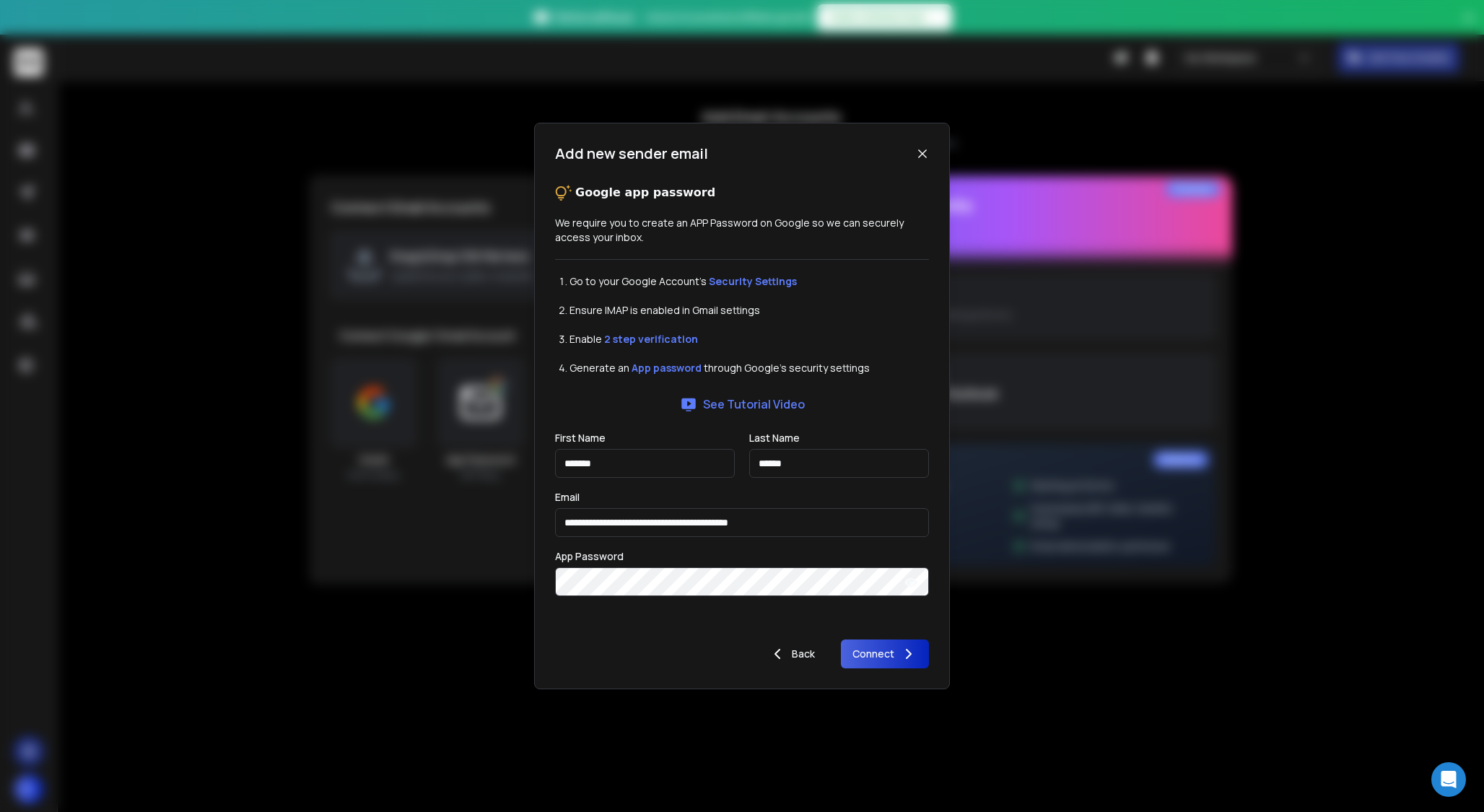
click at [499, 558] on div "**********" at bounding box center [742, 405] width 1484 height 595
click at [924, 151] on icon at bounding box center [922, 153] width 9 height 9
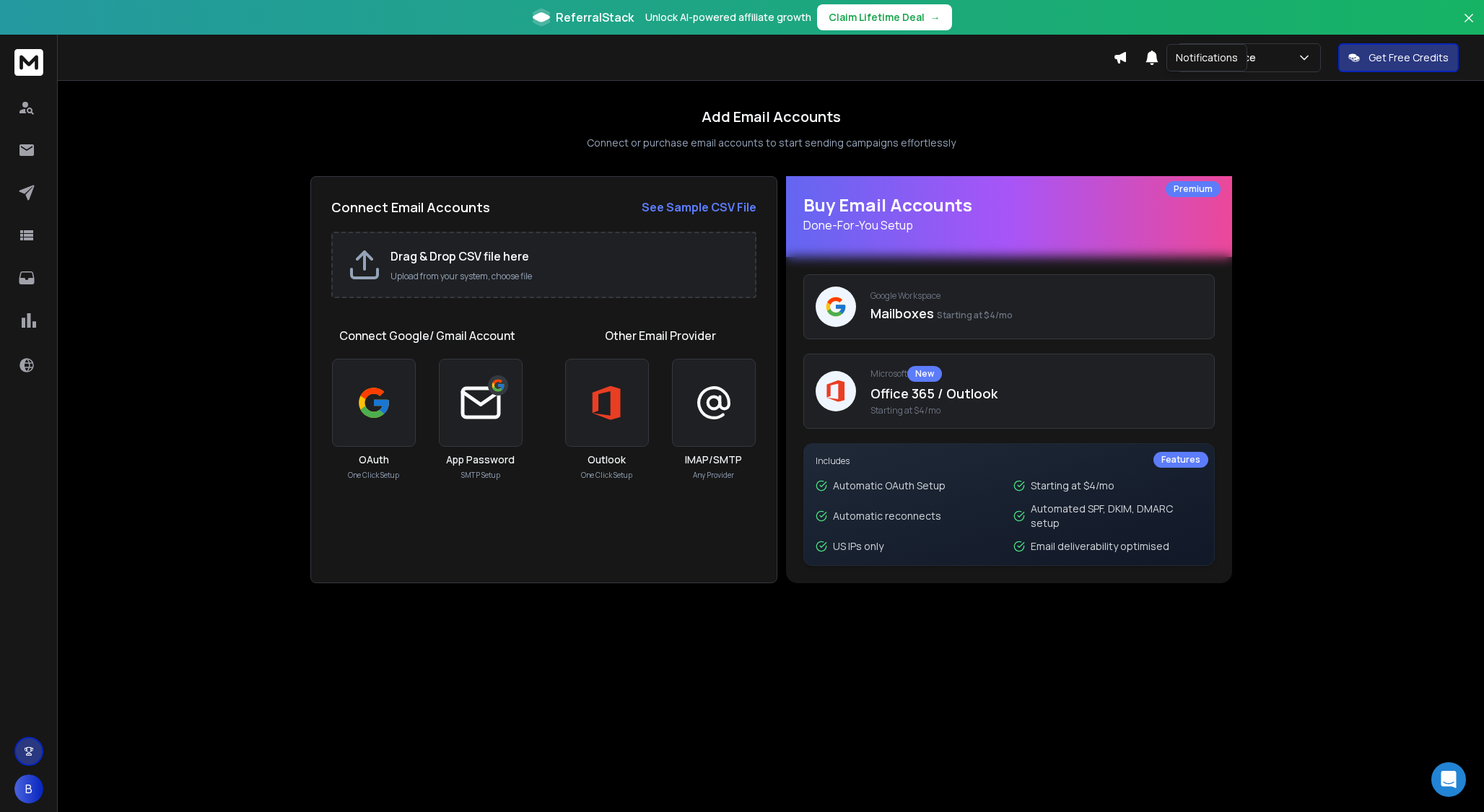
click at [1158, 57] on icon at bounding box center [1152, 57] width 13 height 15
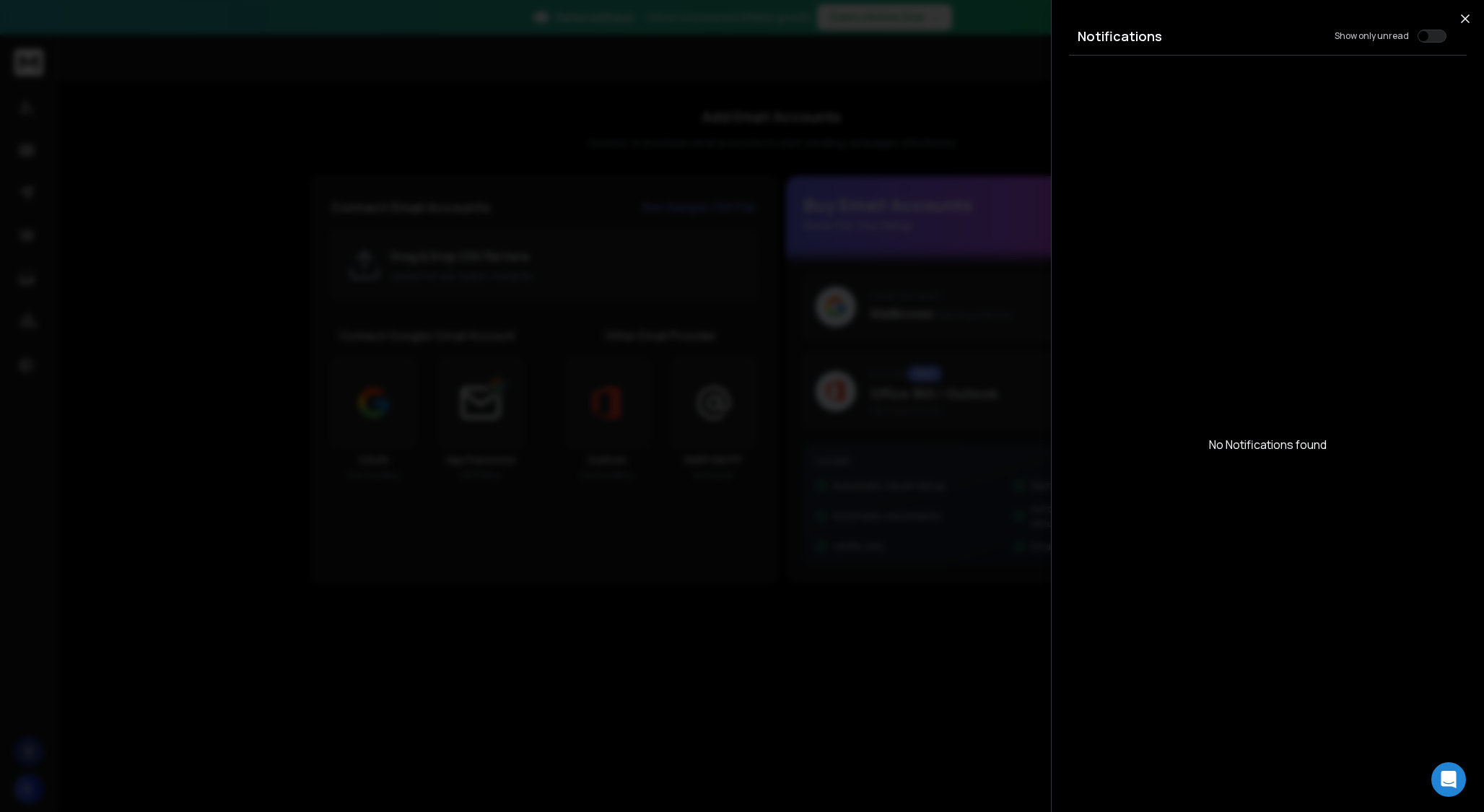
click at [1459, 21] on icon "button" at bounding box center [1465, 19] width 15 height 15
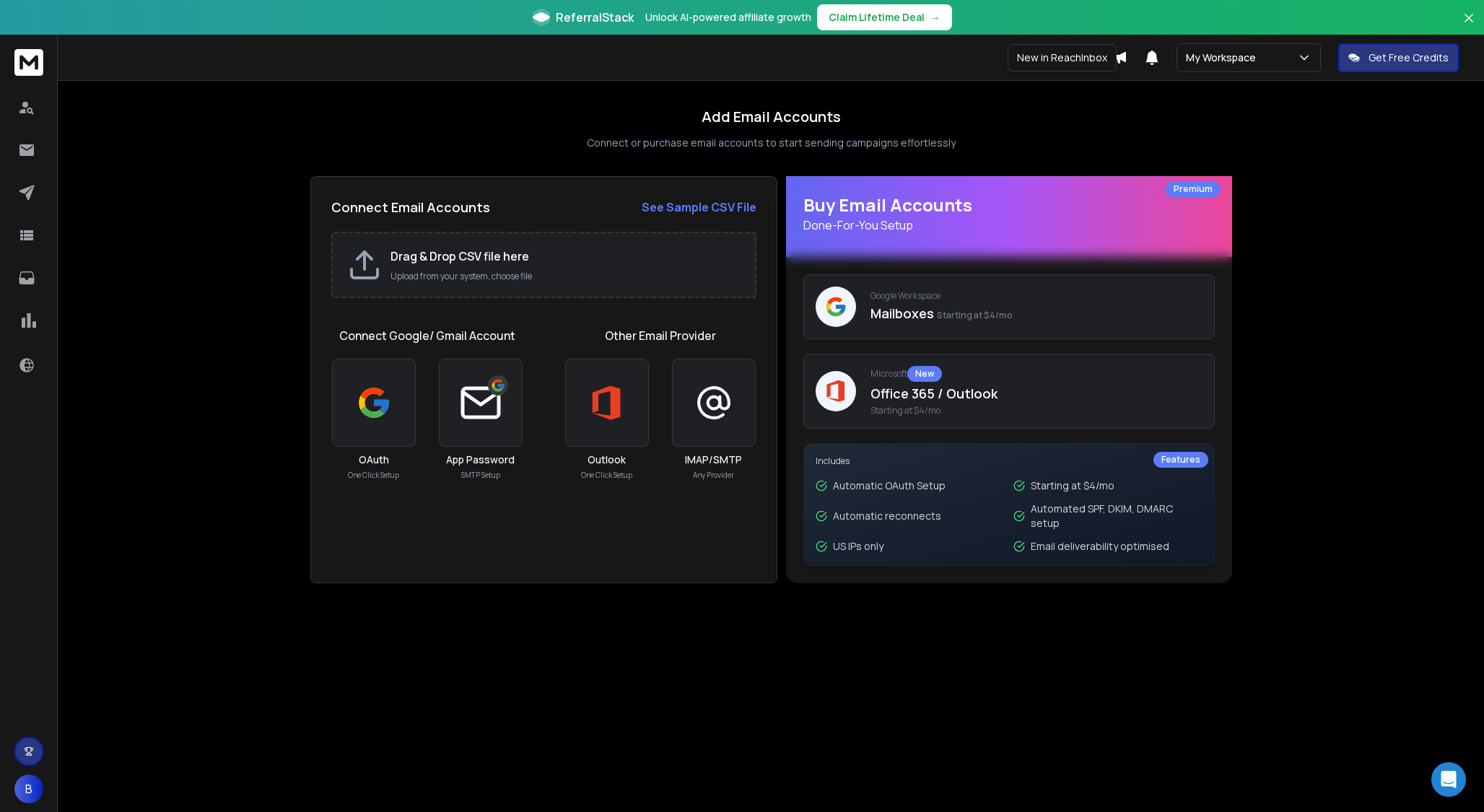
click at [1123, 61] on icon at bounding box center [1120, 58] width 11 height 11
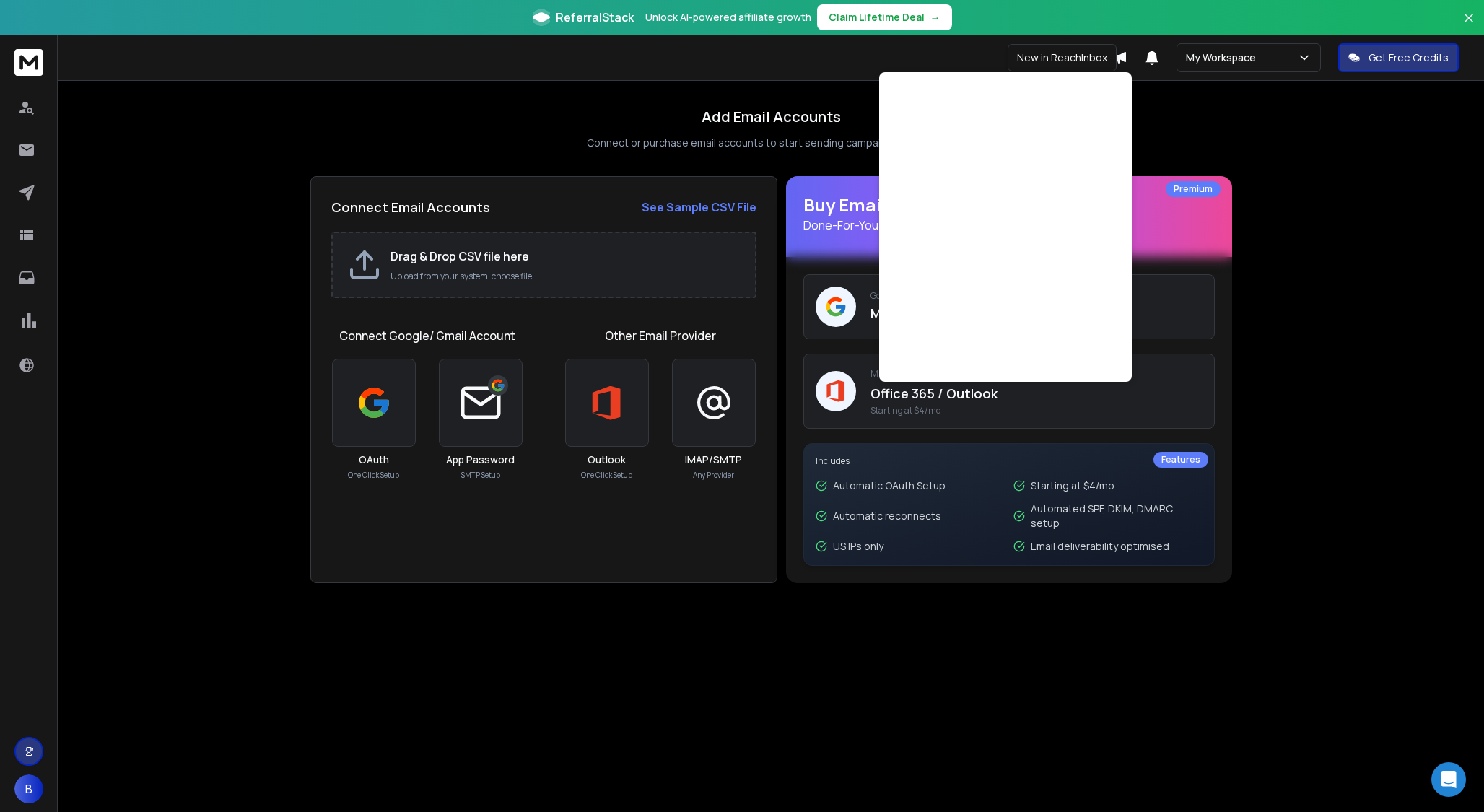
click at [1106, 57] on div "New in ReachInbox" at bounding box center [1062, 58] width 109 height 28
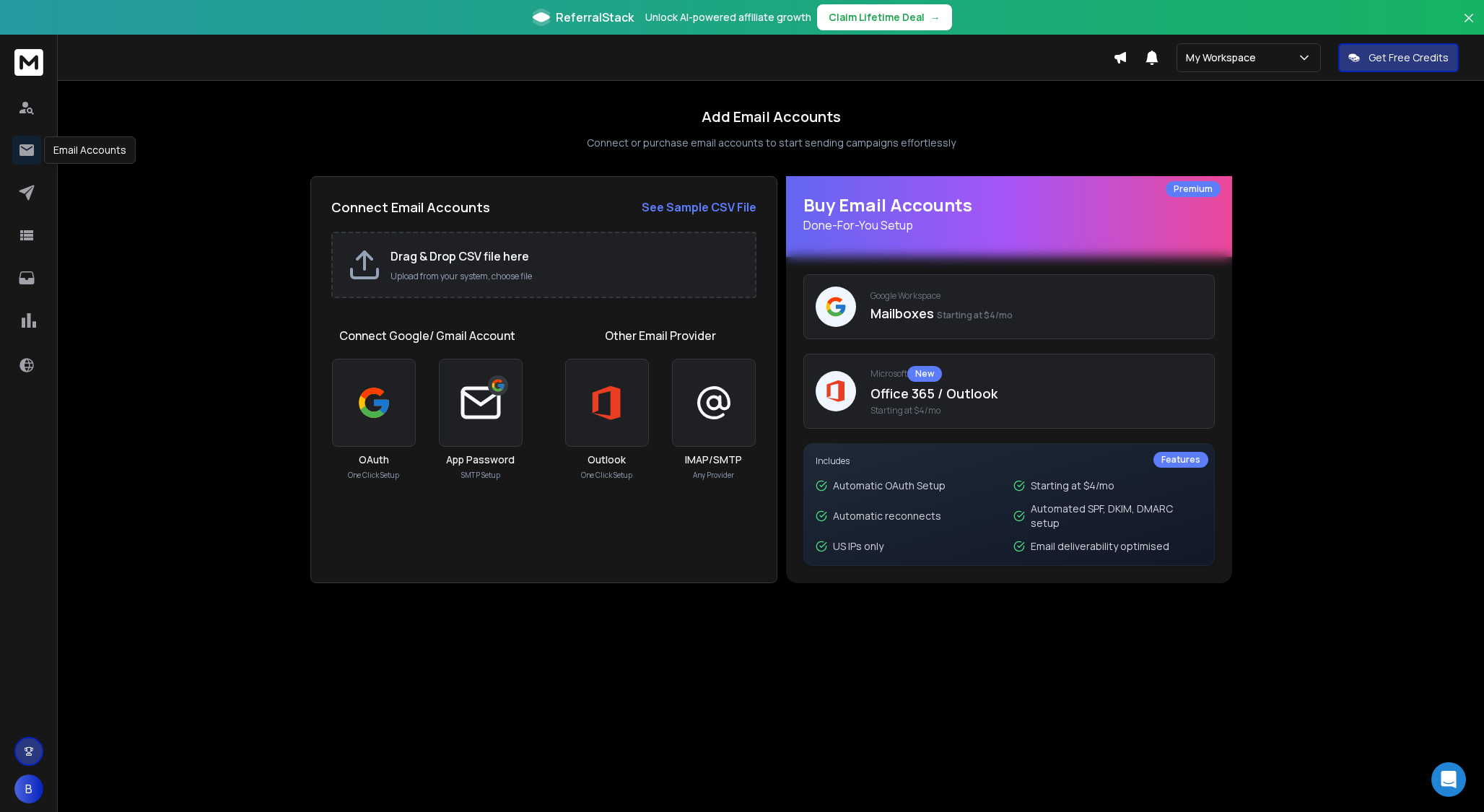
click at [28, 143] on icon at bounding box center [26, 149] width 17 height 17
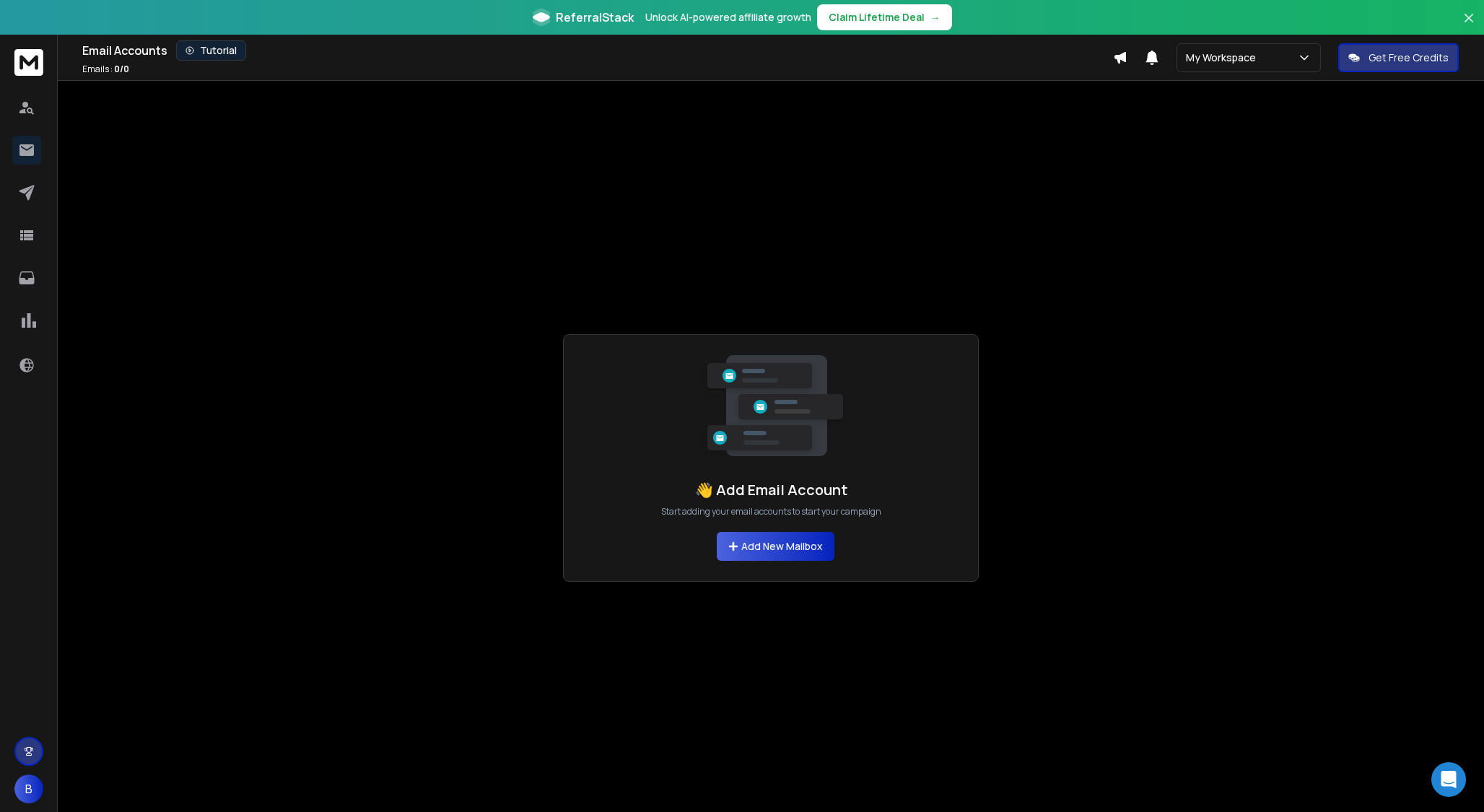
click at [198, 43] on button "Tutorial" at bounding box center [211, 50] width 70 height 20
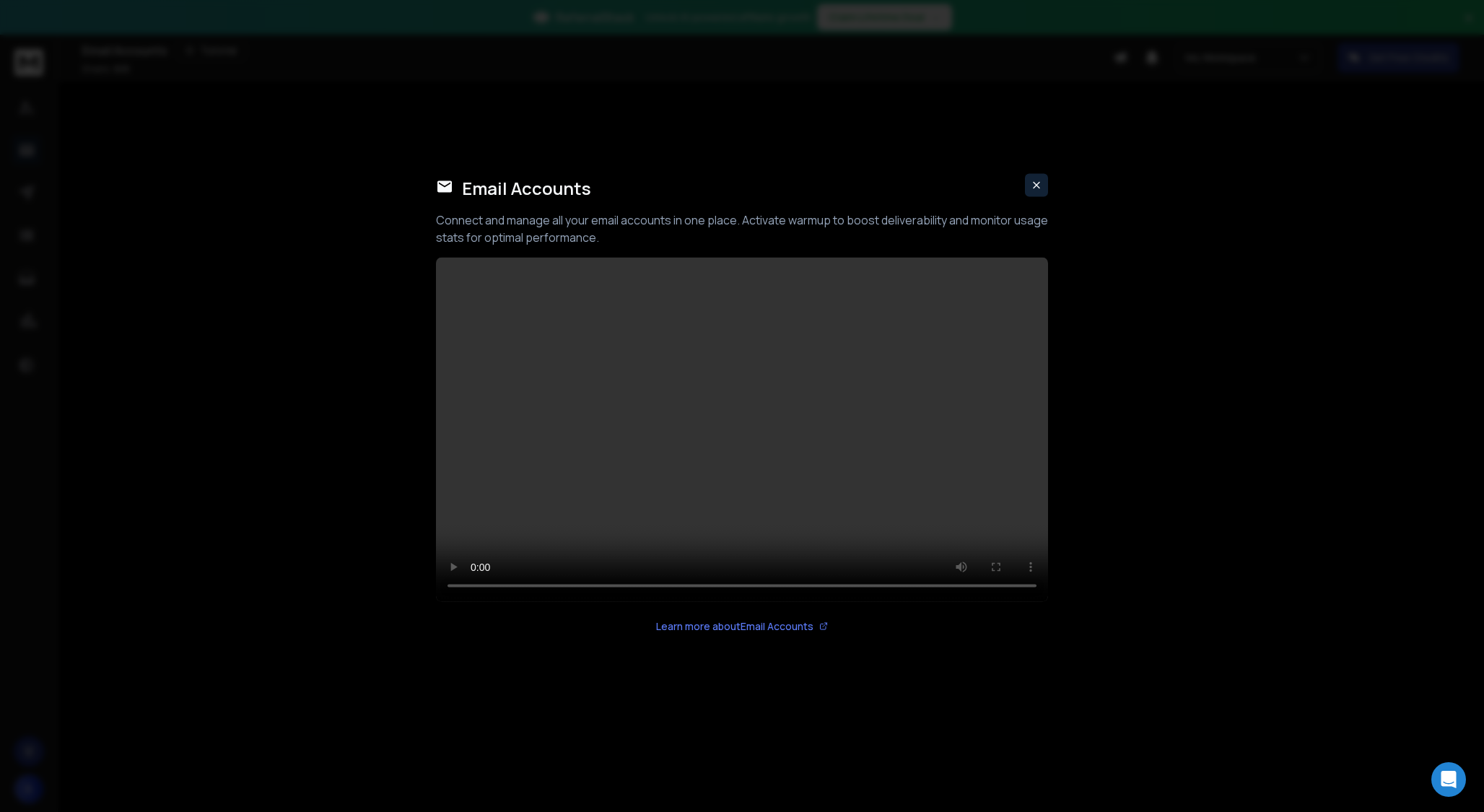
click at [1039, 184] on icon at bounding box center [1036, 184] width 11 height 11
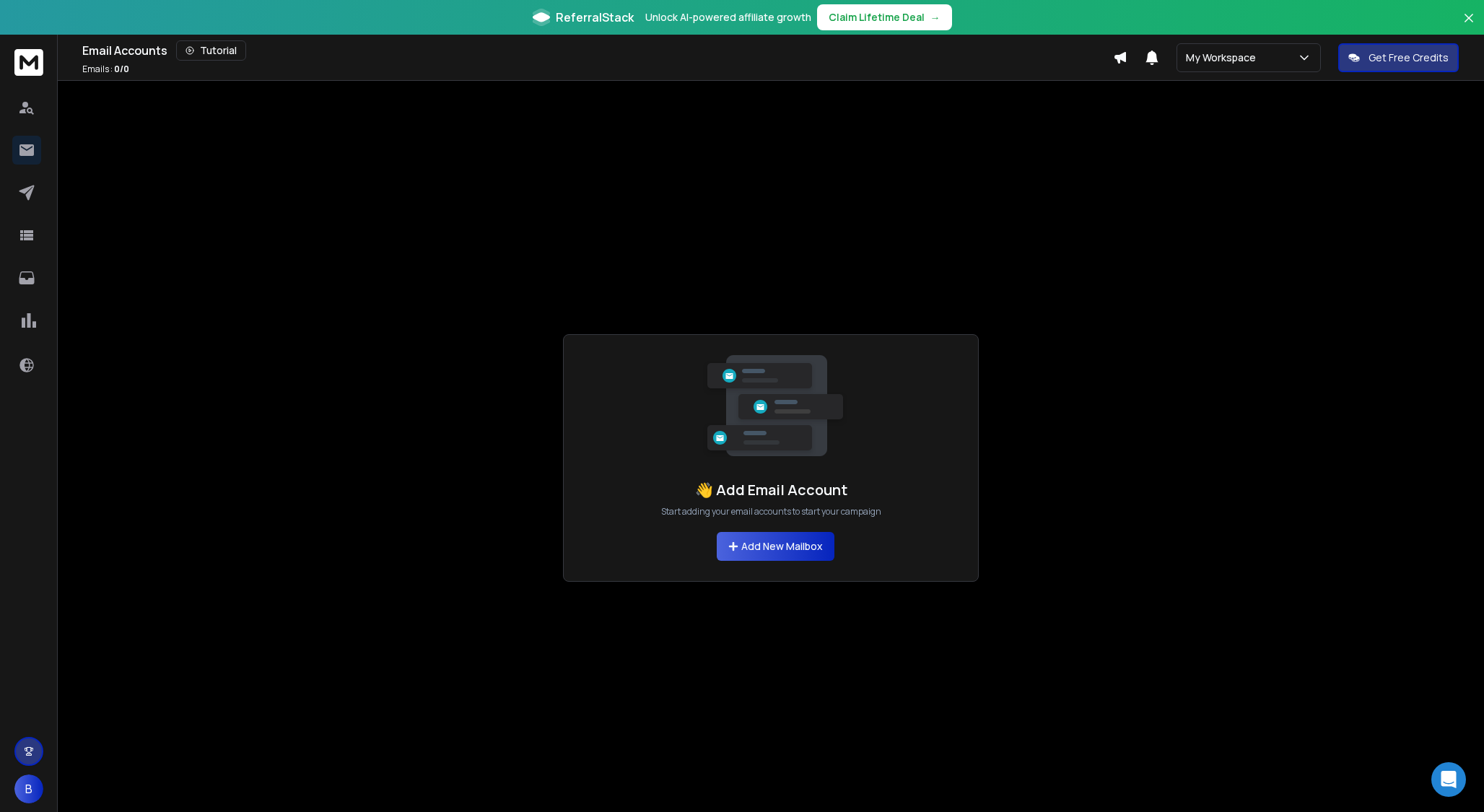
click at [272, 233] on div "👋 Add Email Account Start adding your email accounts to start your campaign Add…" at bounding box center [771, 457] width 1380 height 725
click at [119, 74] on div "Email Accounts Tutorial Emails : 0 / 0 My Workspace Get Free Credits" at bounding box center [742, 58] width 1484 height 46
click at [110, 54] on div "Email Accounts Tutorial" at bounding box center [597, 50] width 1031 height 20
click at [113, 53] on div "Email Accounts Tutorial" at bounding box center [597, 50] width 1031 height 20
drag, startPoint x: 98, startPoint y: 84, endPoint x: 106, endPoint y: 89, distance: 9.4
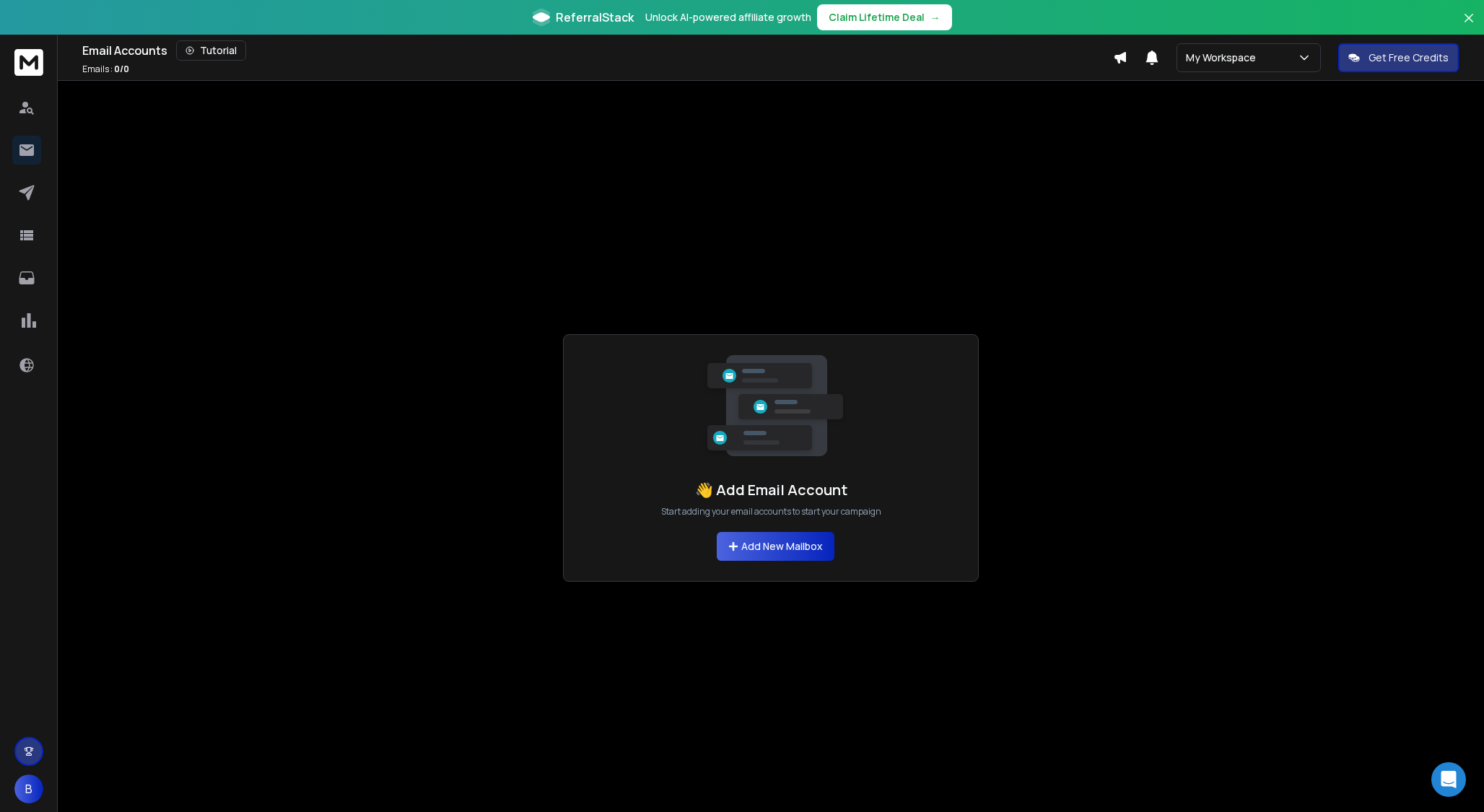
click at [103, 84] on div "👋 Add Email Account Start adding your email accounts to start your campaign Add…" at bounding box center [771, 458] width 1426 height 754
click at [694, 252] on div "👋 Add Email Account Start adding your email accounts to start your campaign Add…" at bounding box center [771, 457] width 1380 height 725
drag, startPoint x: 17, startPoint y: 210, endPoint x: 23, endPoint y: 202, distance: 10.0
click at [21, 205] on div at bounding box center [28, 195] width 33 height 34
click at [28, 190] on icon at bounding box center [26, 192] width 15 height 15
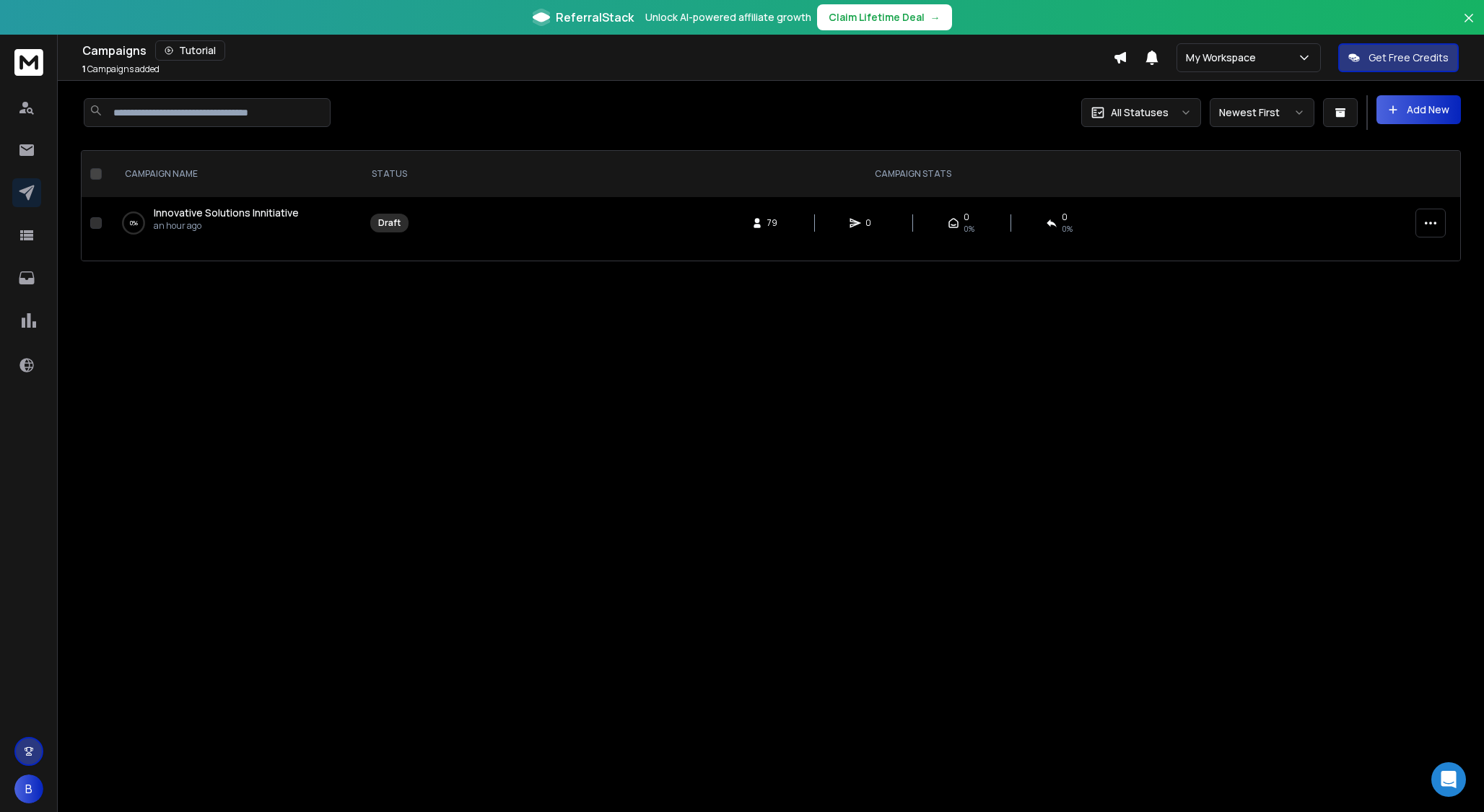
click at [1421, 107] on button "Add New" at bounding box center [1418, 110] width 84 height 29
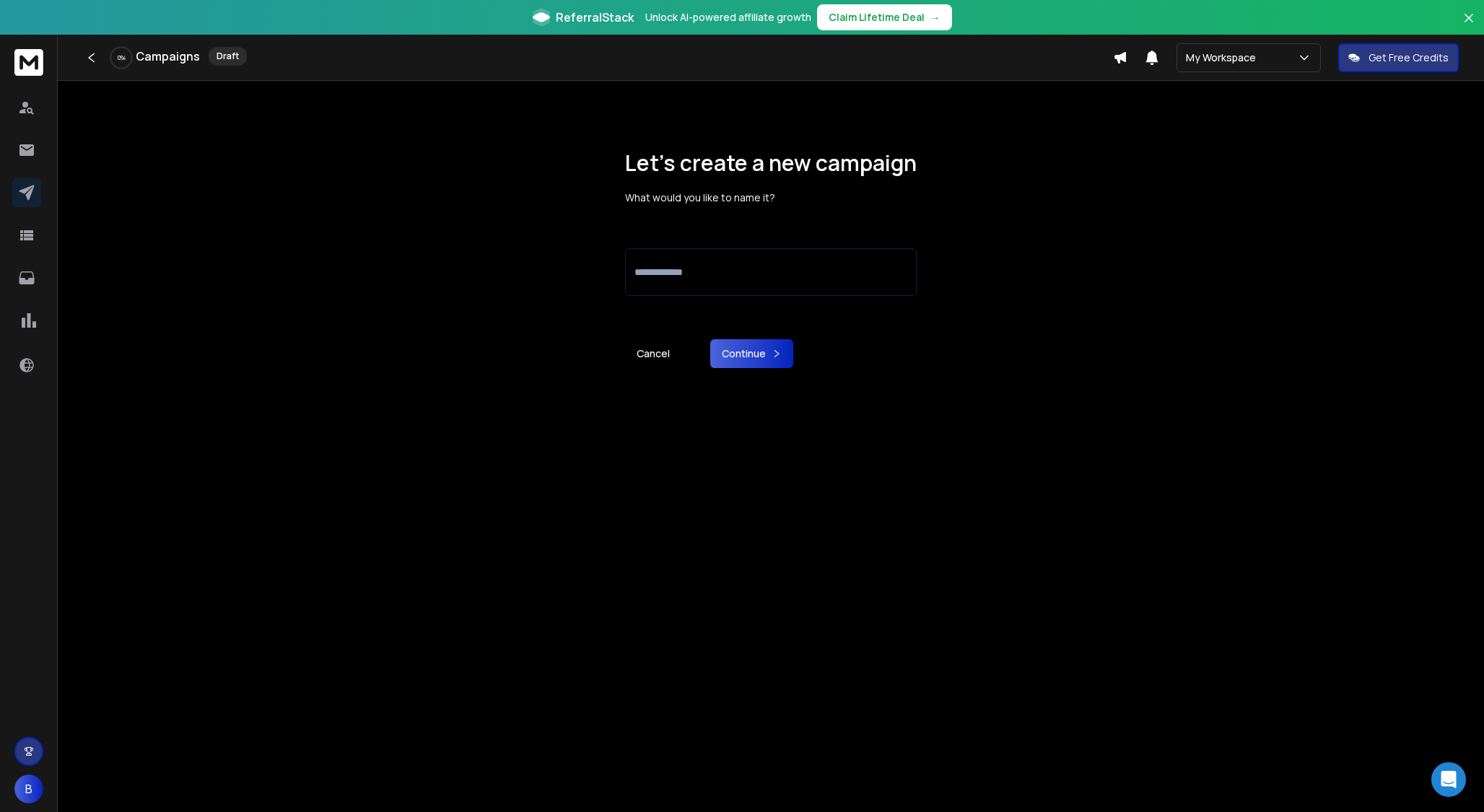
click at [658, 351] on link "Cancel" at bounding box center [652, 354] width 56 height 29
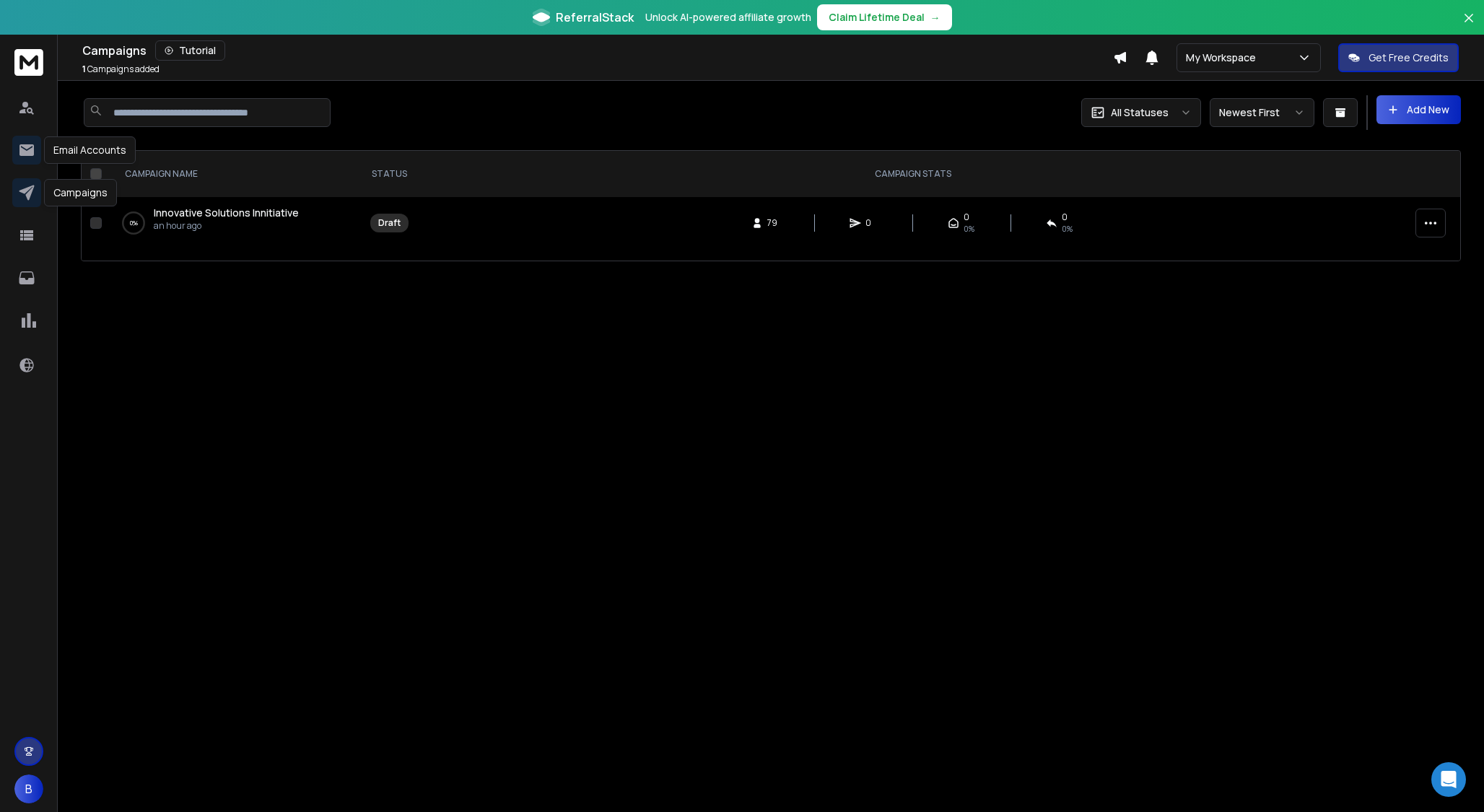
click at [24, 160] on link at bounding box center [27, 150] width 29 height 29
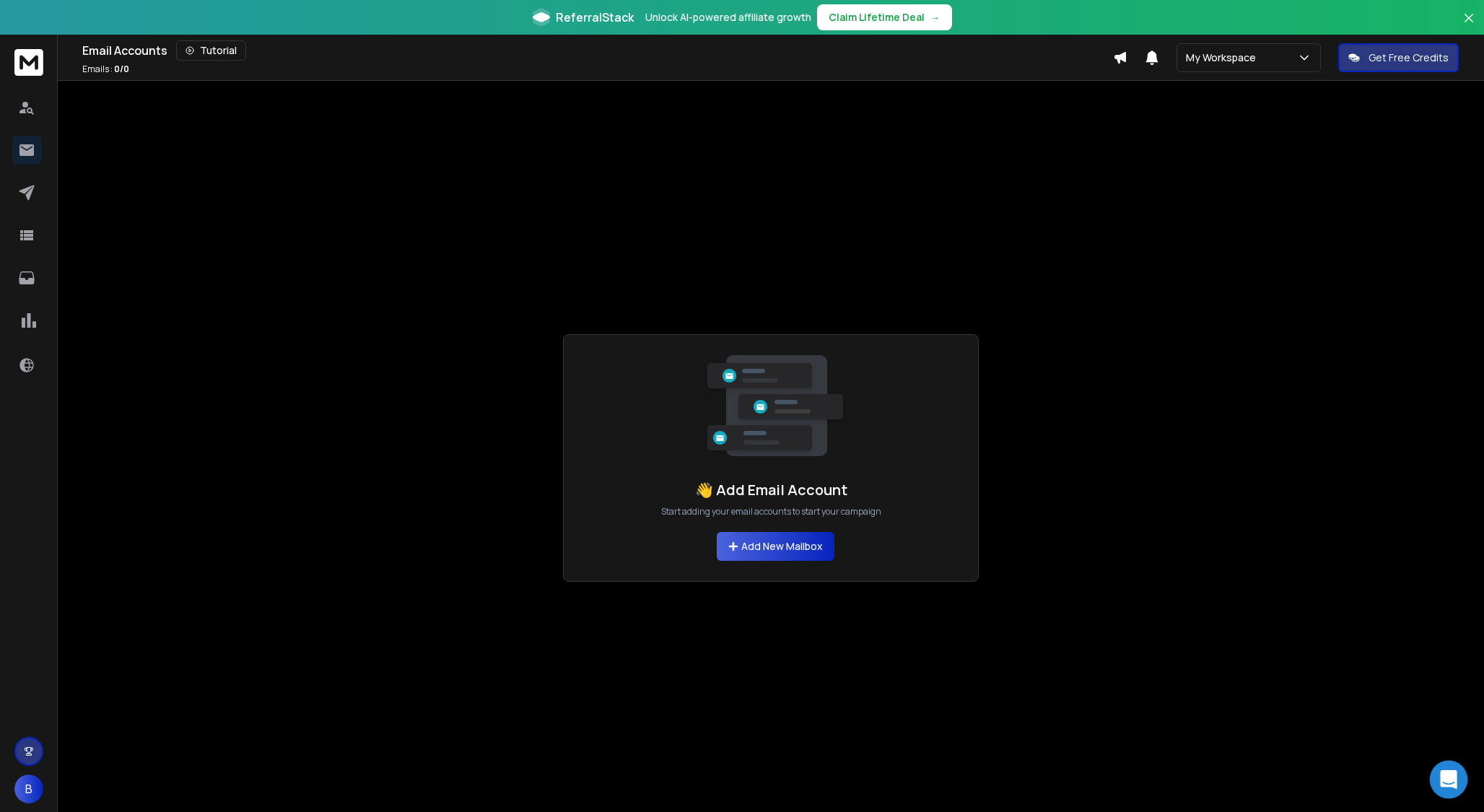
click at [1441, 773] on icon "Open Intercom Messenger" at bounding box center [1448, 779] width 19 height 19
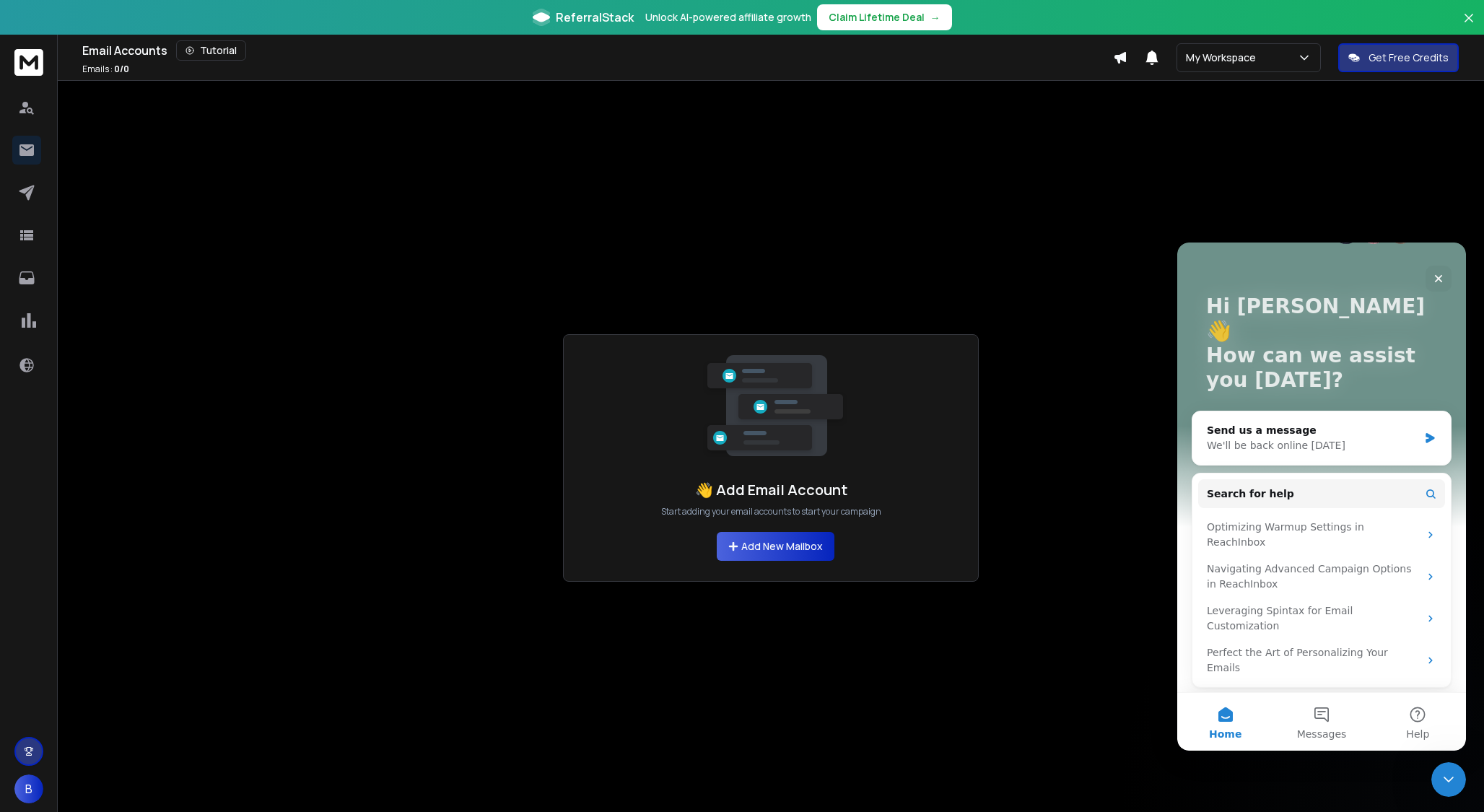
scroll to position [57, 0]
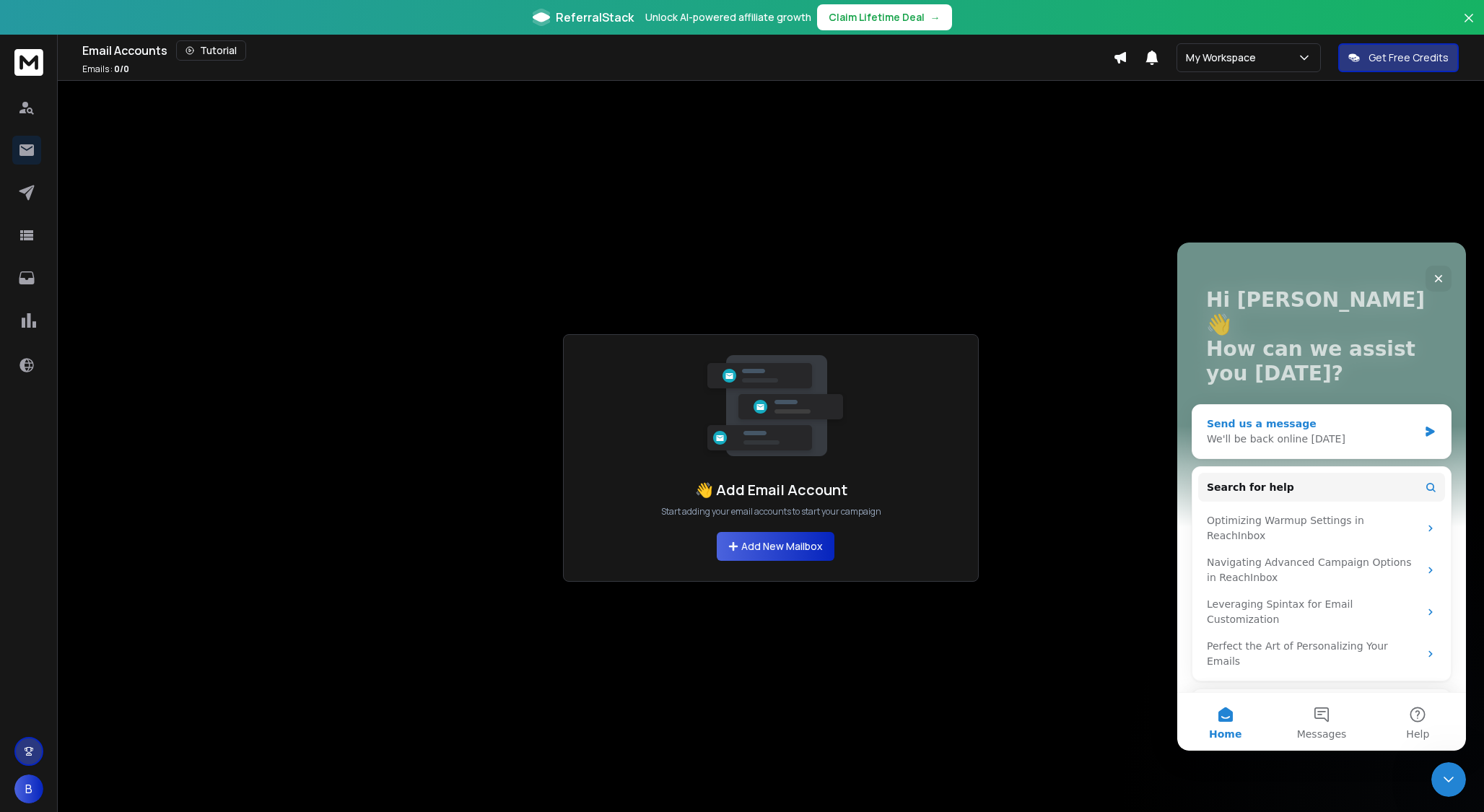
click at [1300, 431] on div "We'll be back online on Monday" at bounding box center [1313, 438] width 211 height 15
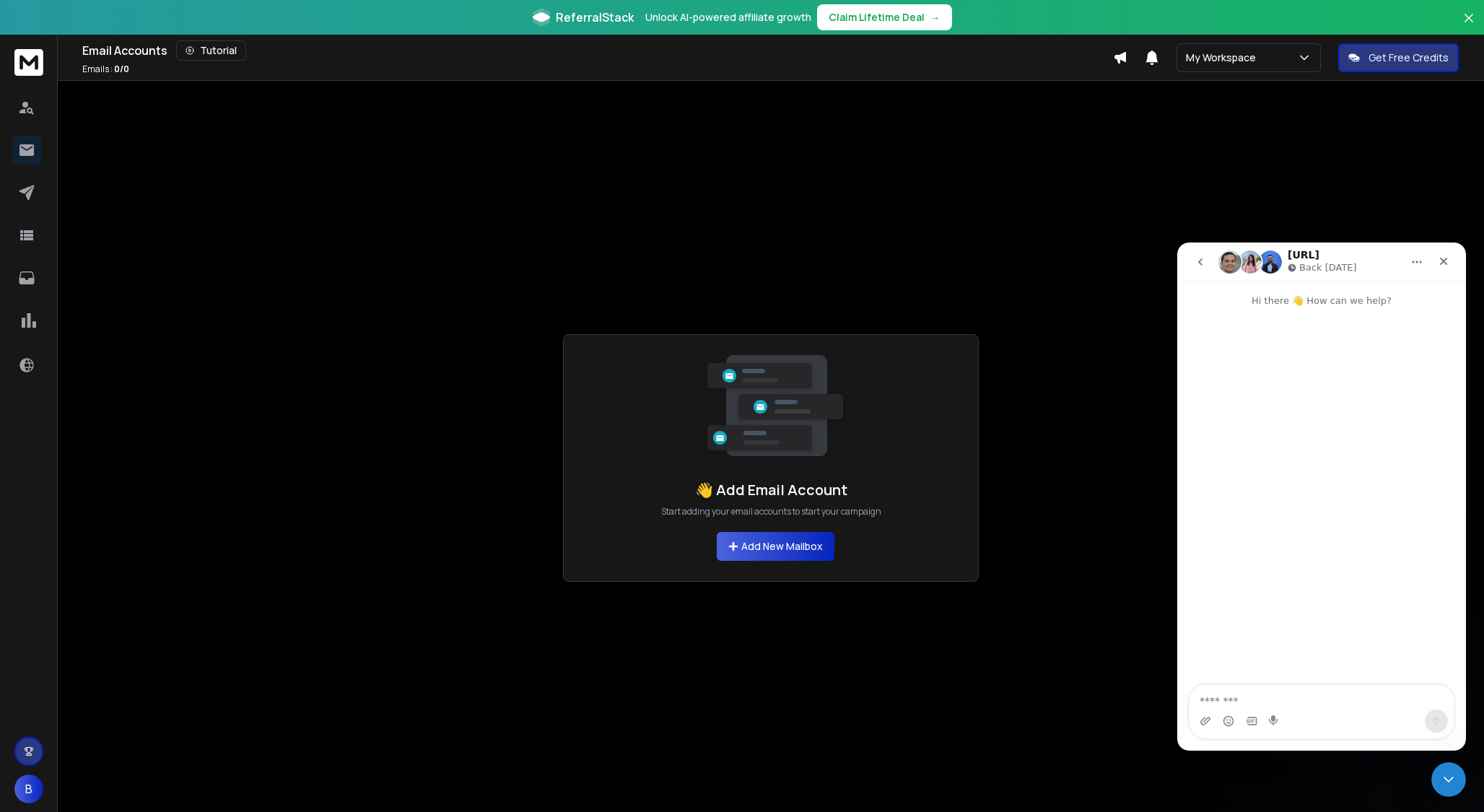
scroll to position [0, 0]
click at [1243, 698] on textarea "Message…" at bounding box center [1321, 697] width 264 height 24
type textarea "**********"
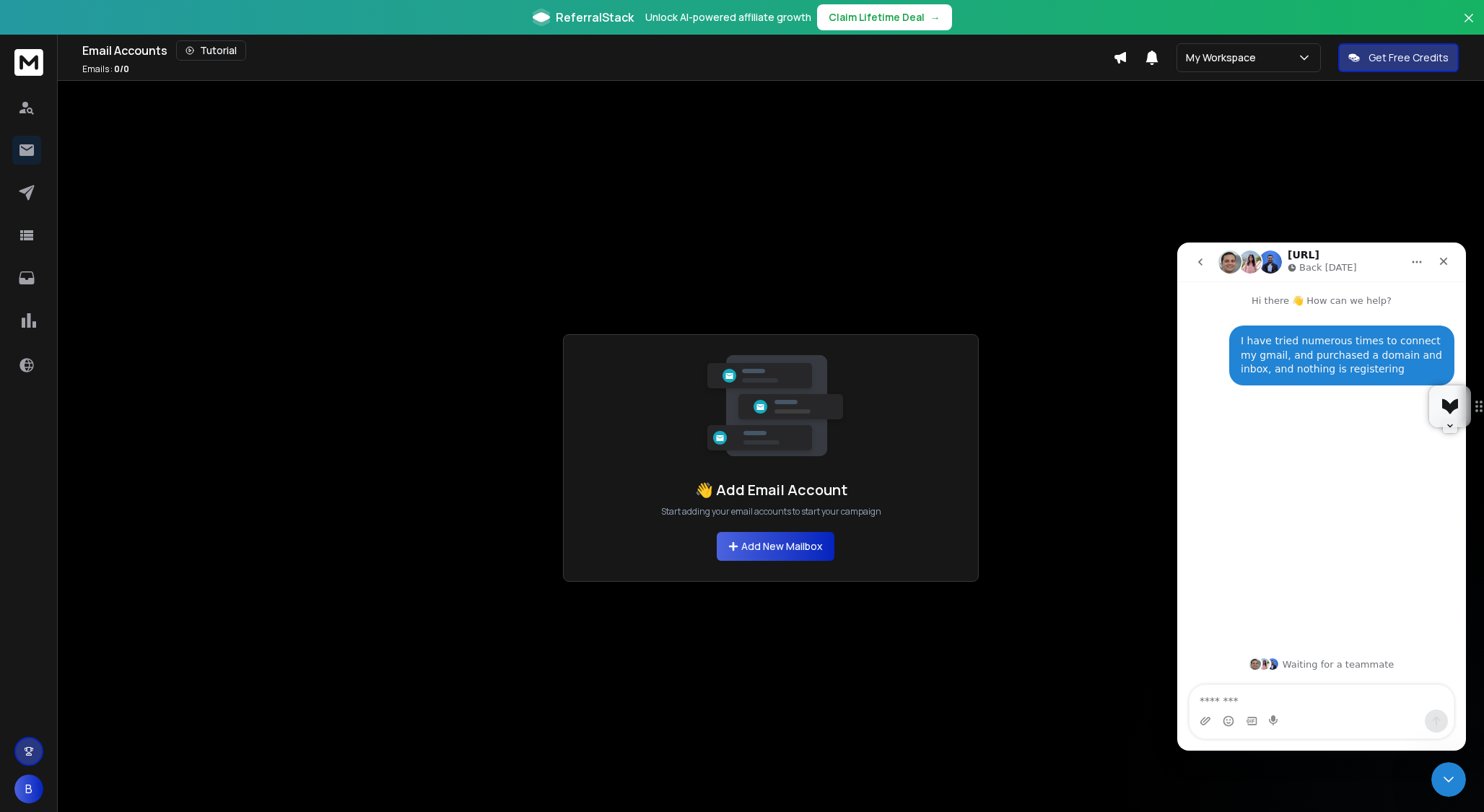
click at [137, 48] on div "Email Accounts Tutorial" at bounding box center [597, 50] width 1031 height 20
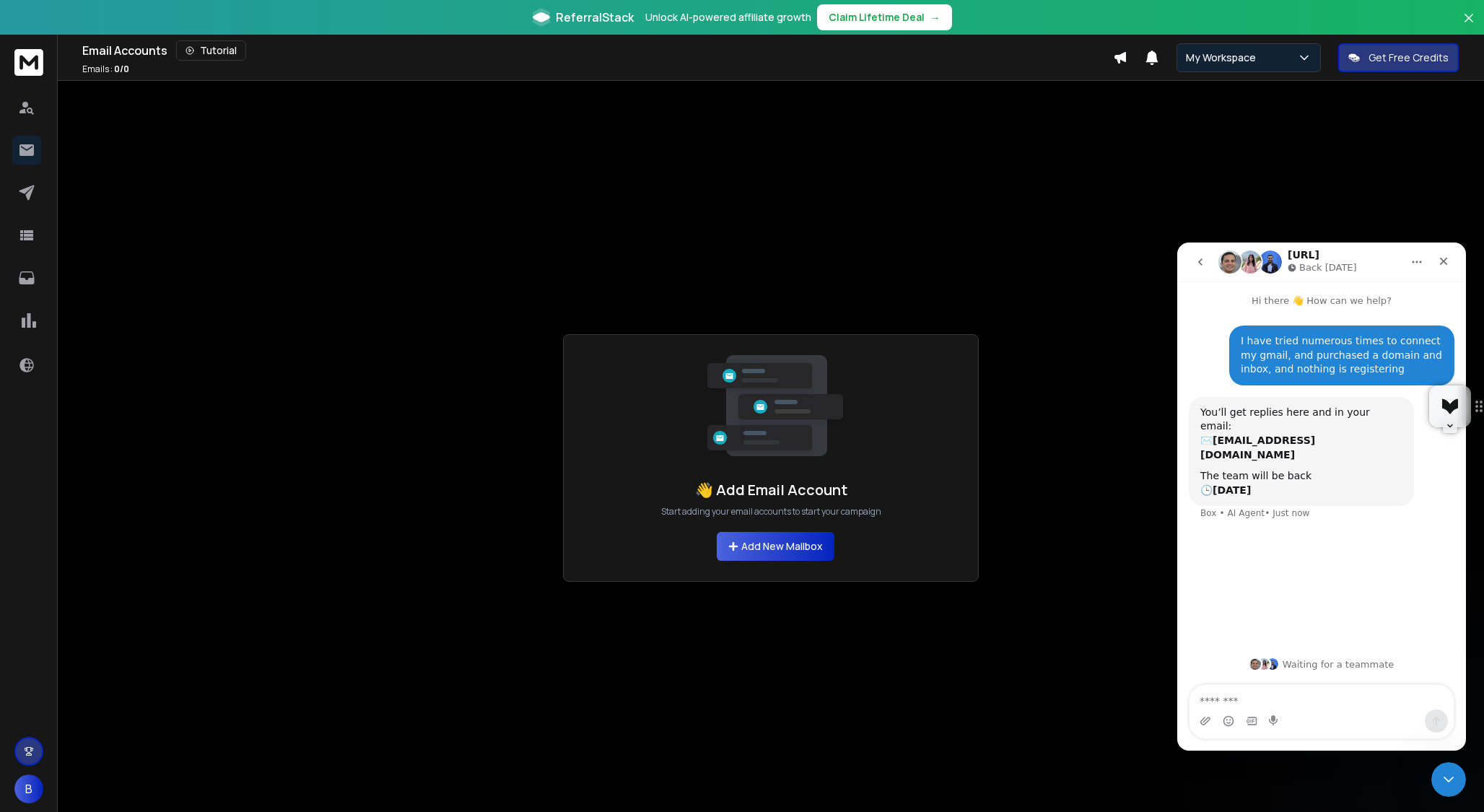
click at [1257, 62] on p "My Workspace" at bounding box center [1223, 58] width 76 height 15
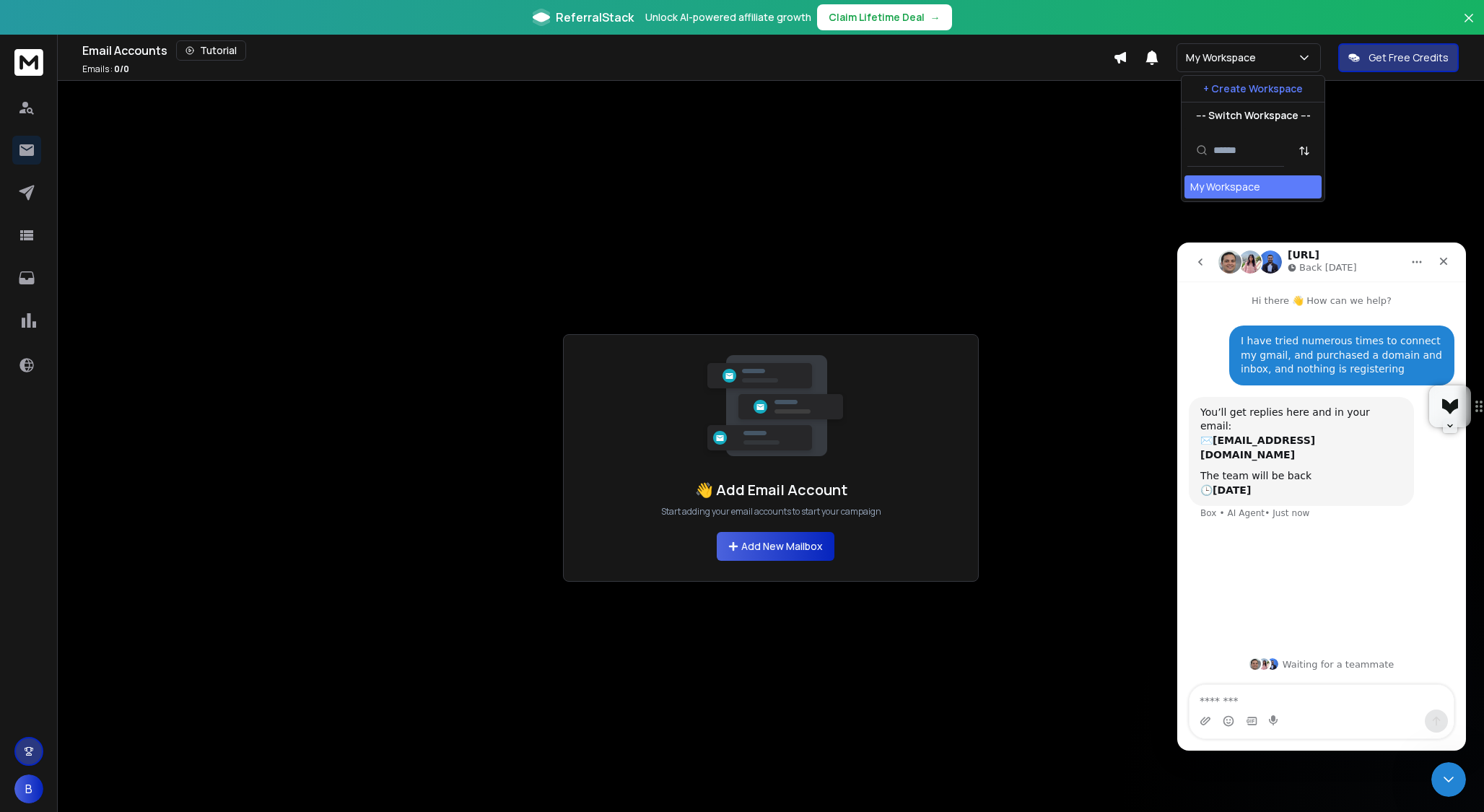
click at [1239, 190] on div "My Workspace" at bounding box center [1225, 187] width 70 height 15
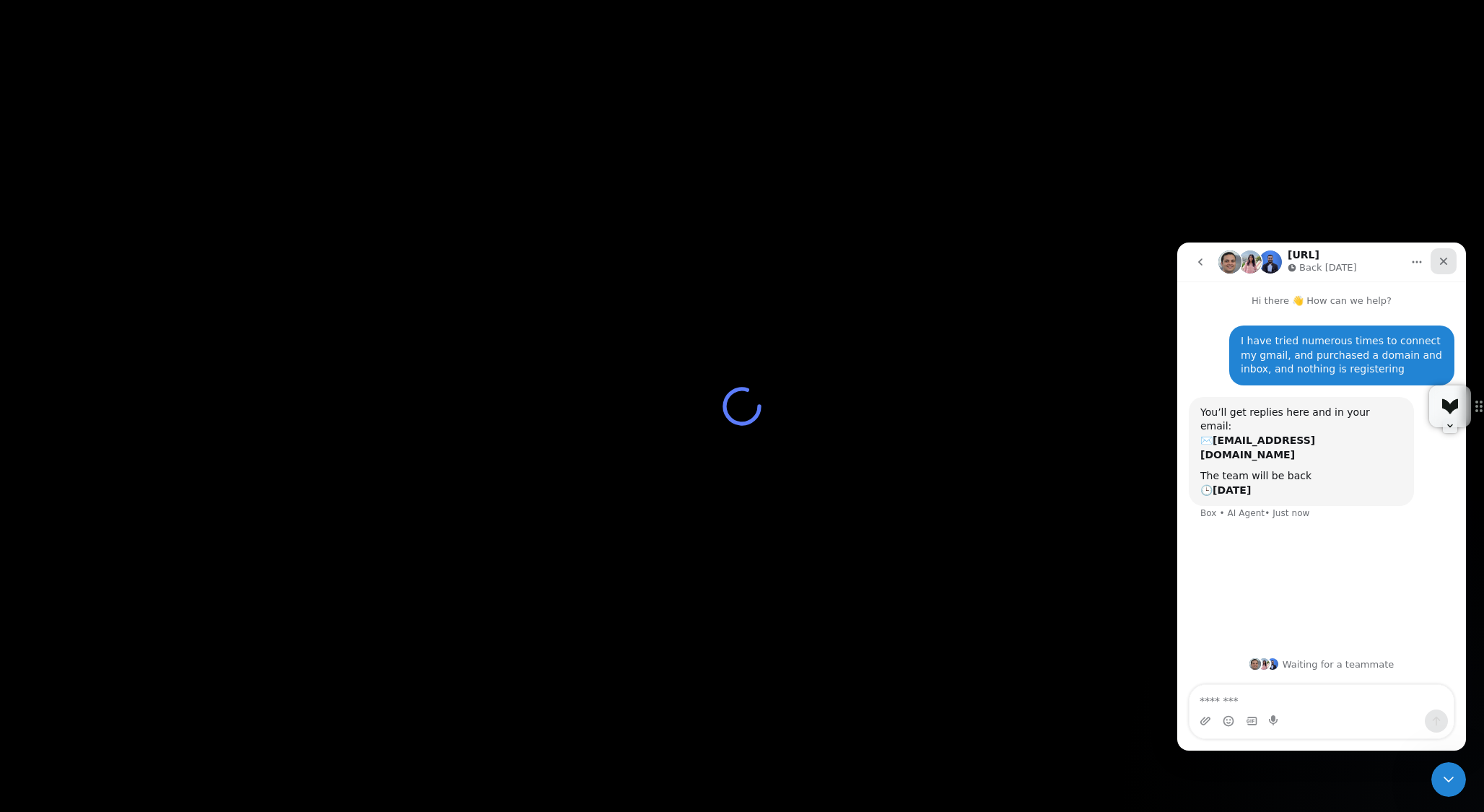
click at [1447, 261] on icon "Close" at bounding box center [1443, 261] width 11 height 11
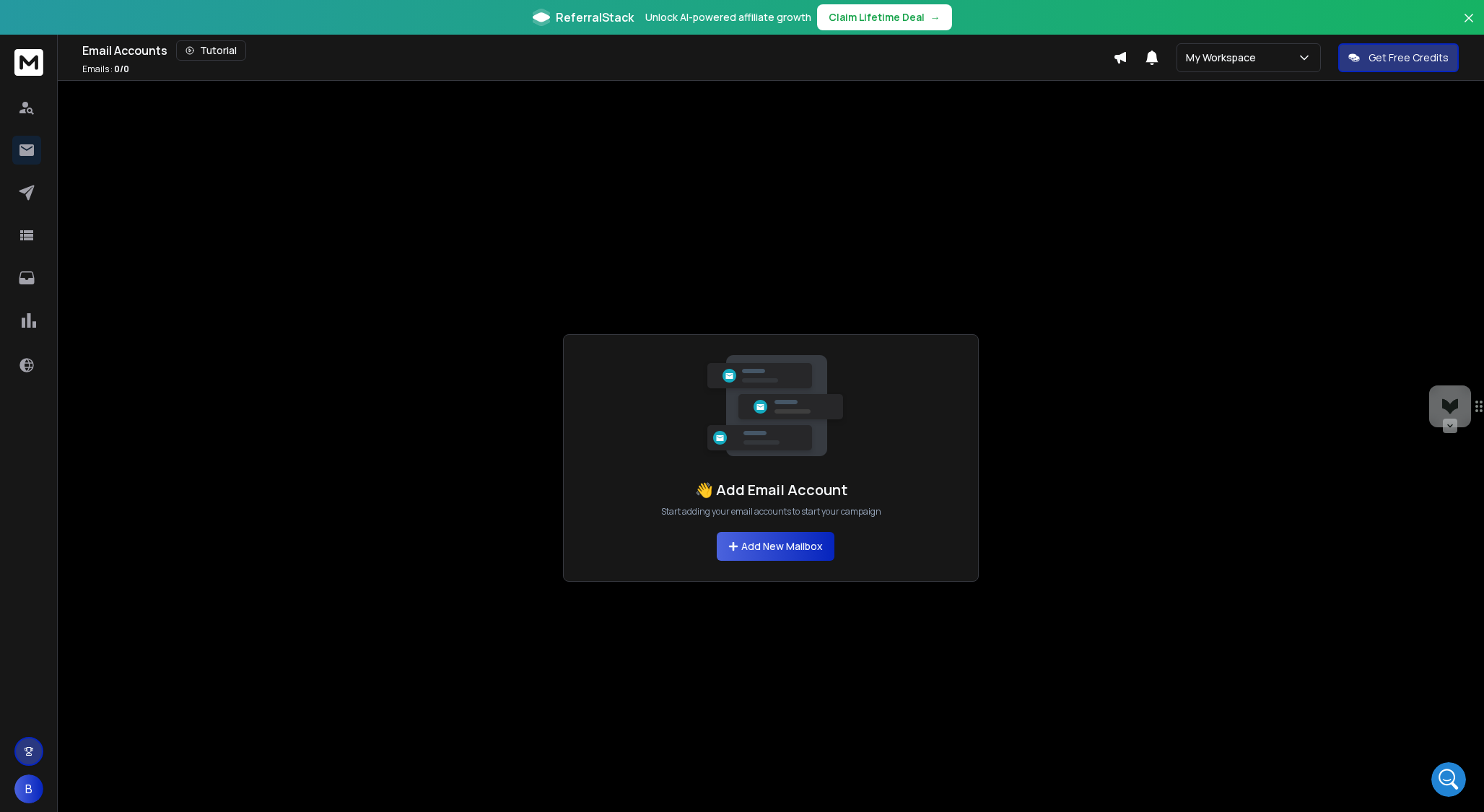
drag, startPoint x: 776, startPoint y: 434, endPoint x: 771, endPoint y: 419, distance: 15.8
click at [776, 433] on icon at bounding box center [759, 437] width 105 height 25
click at [767, 410] on icon at bounding box center [790, 406] width 105 height 25
click at [1454, 775] on icon "Open Intercom Messenger" at bounding box center [1446, 777] width 24 height 24
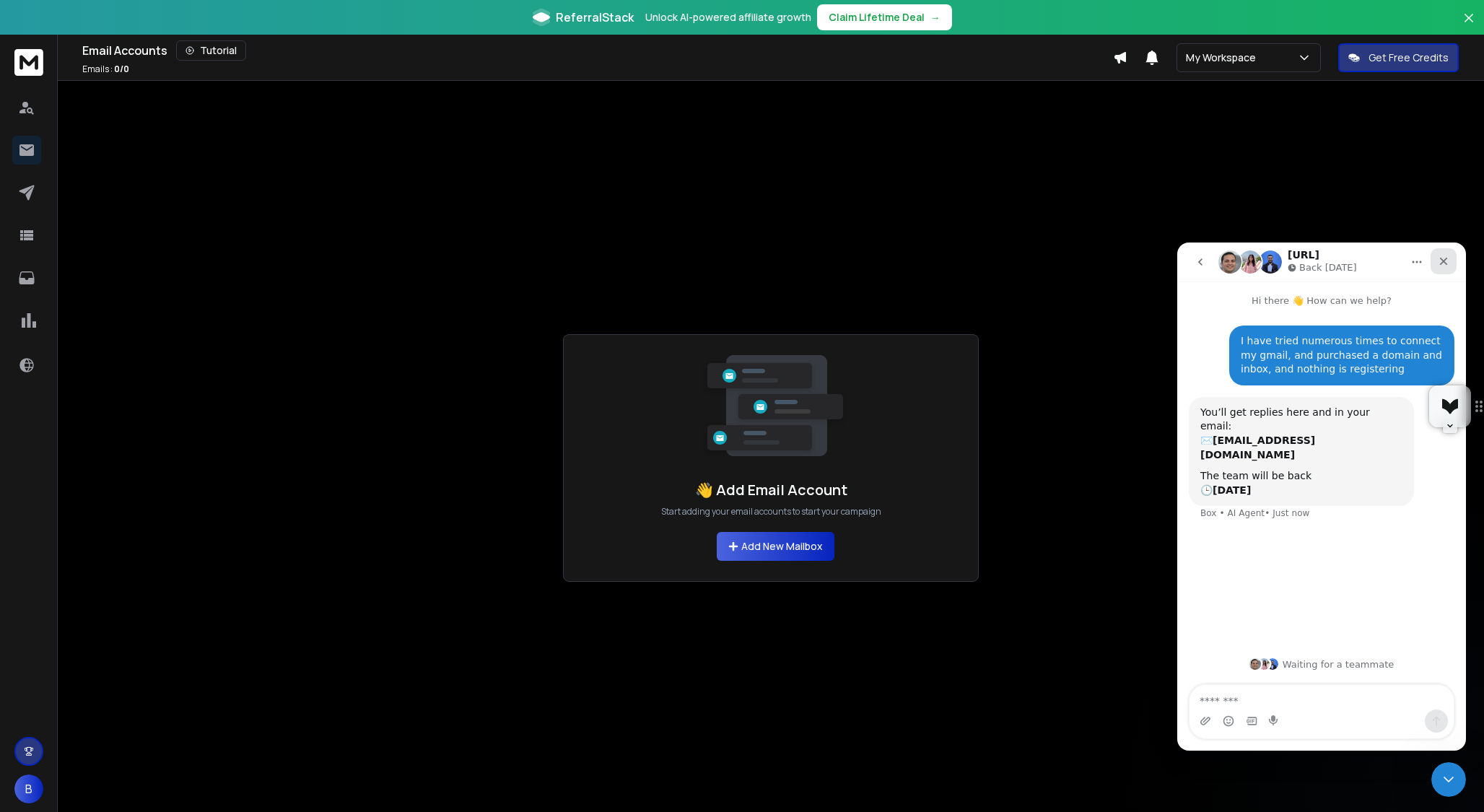
click at [1454, 258] on nav "ReachInbox.ai Back Monday" at bounding box center [1321, 262] width 288 height 39
click at [1447, 260] on icon "Close" at bounding box center [1443, 261] width 11 height 11
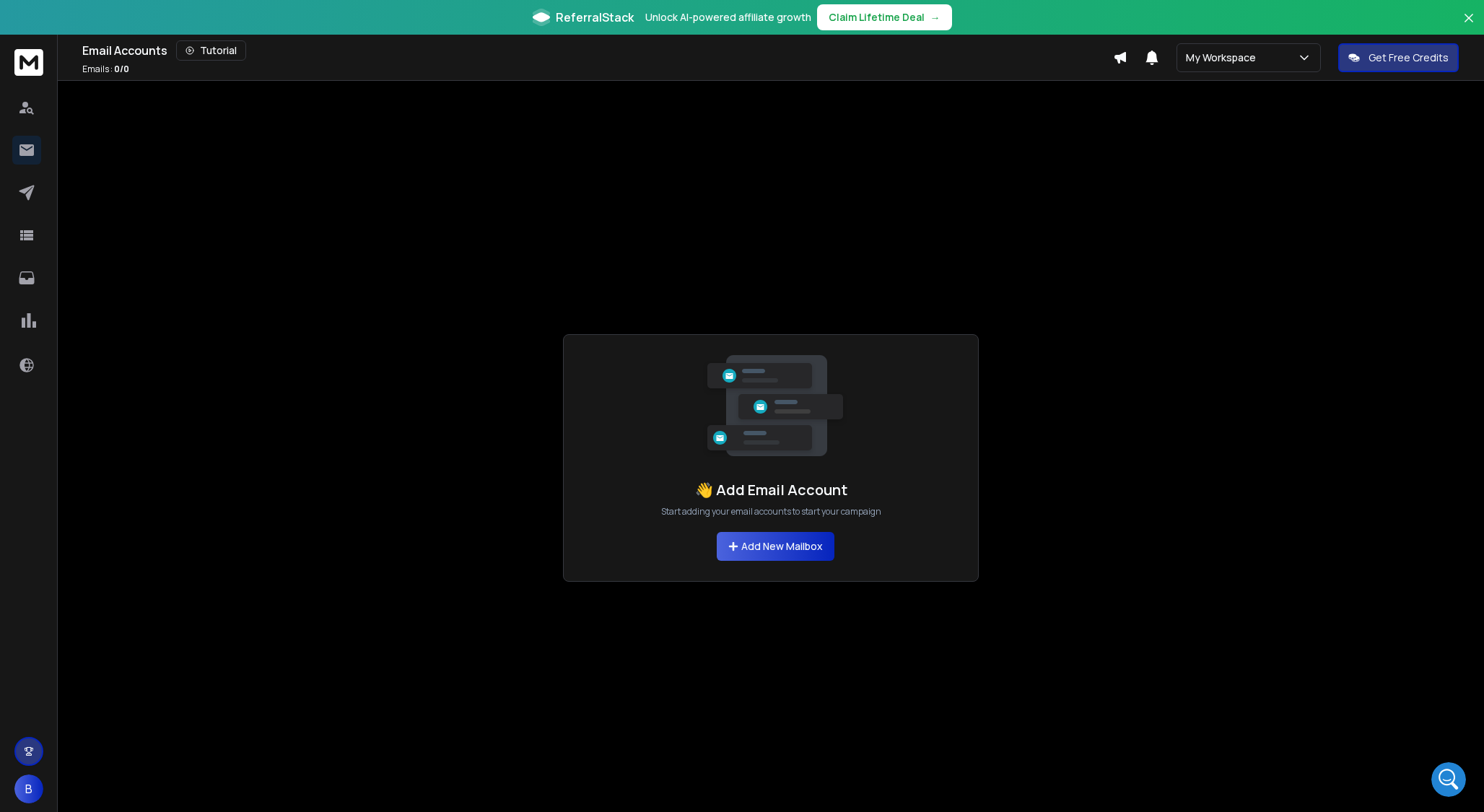
click at [772, 554] on button "Add New Mailbox" at bounding box center [775, 546] width 118 height 29
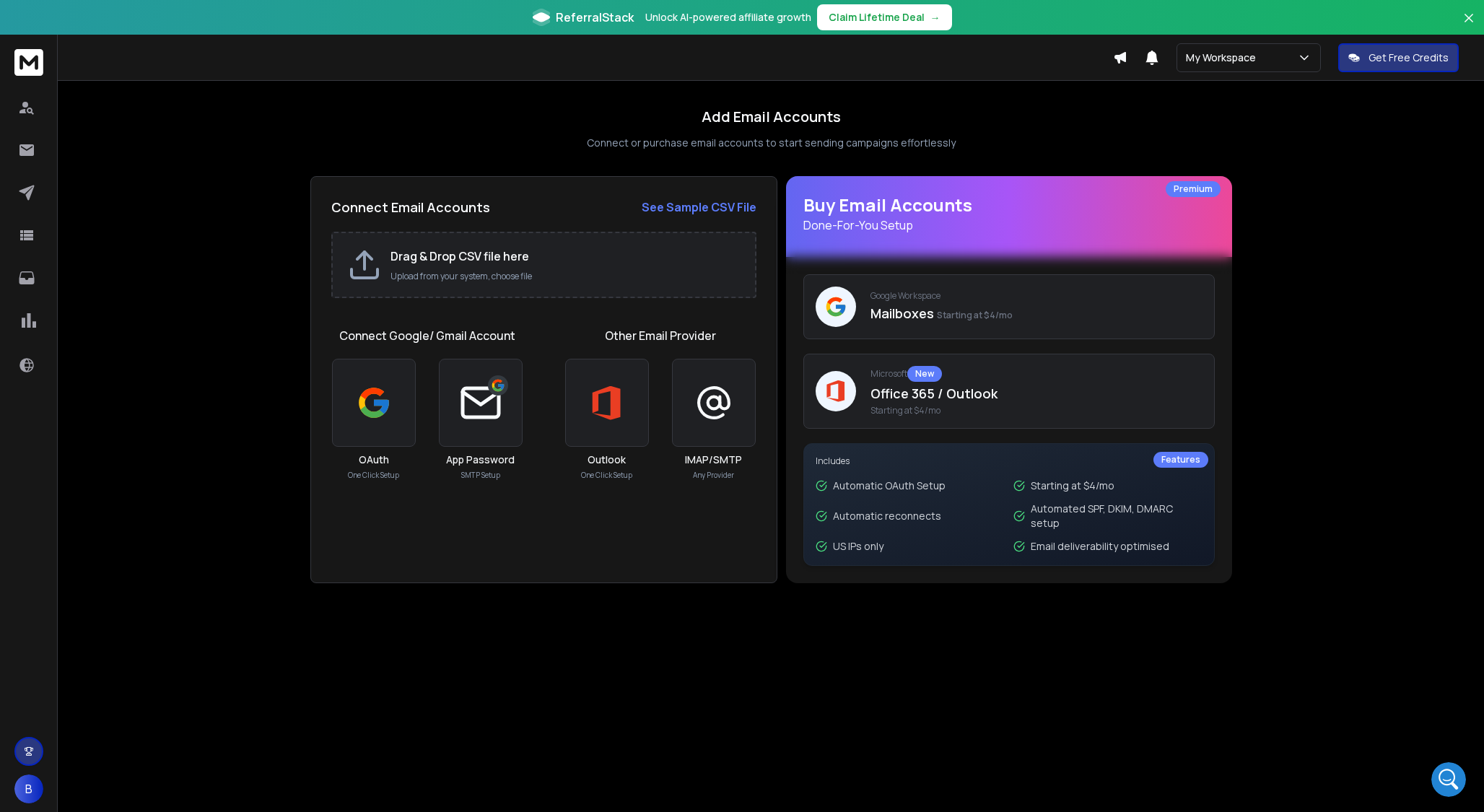
click at [482, 384] on icon at bounding box center [480, 402] width 43 height 43
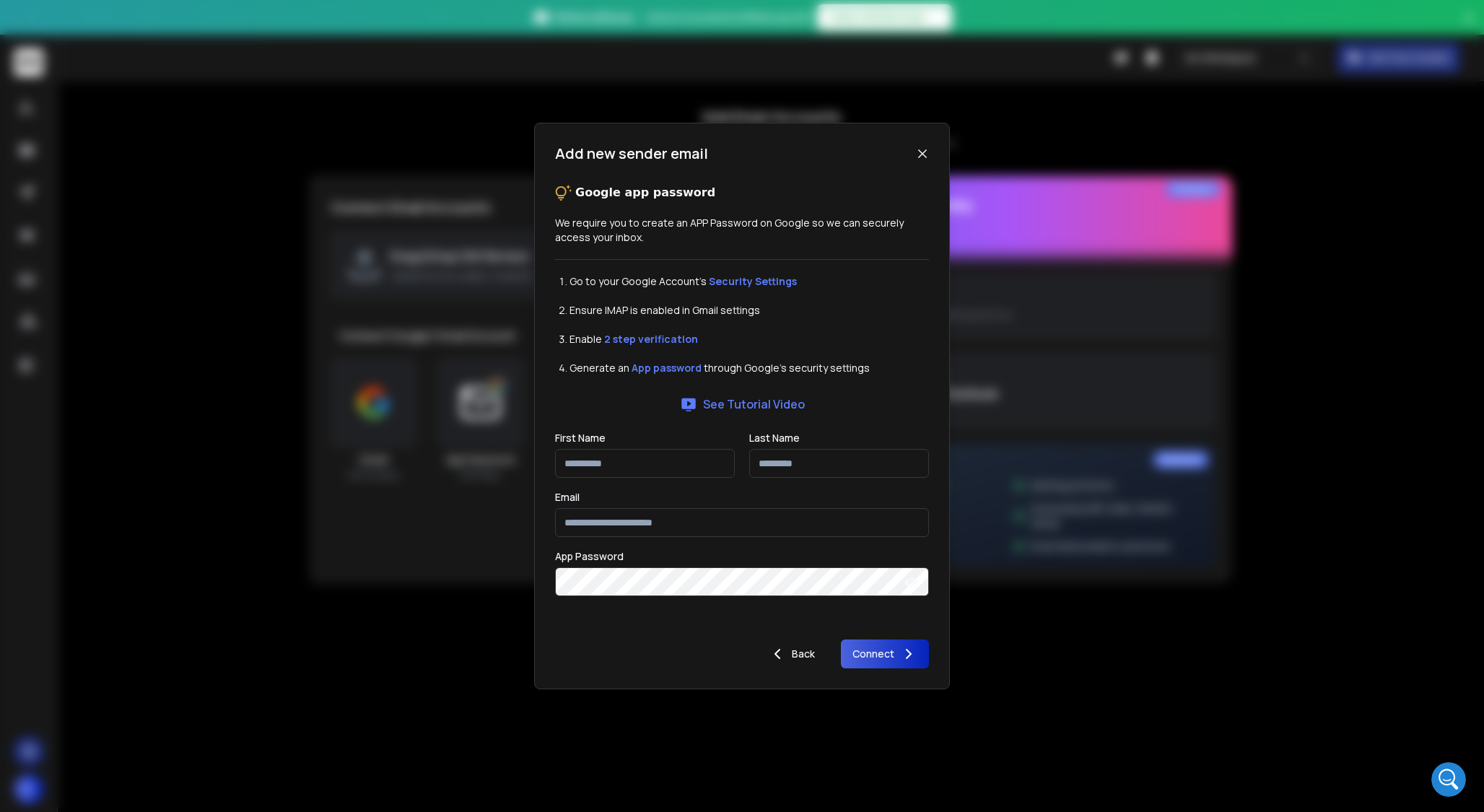
click at [737, 279] on link "Security Settings" at bounding box center [753, 281] width 88 height 14
click at [658, 369] on link "App password" at bounding box center [666, 367] width 70 height 14
click at [715, 477] on input "text" at bounding box center [644, 464] width 180 height 29
click at [592, 469] on input "text" at bounding box center [644, 464] width 180 height 29
type input "*******"
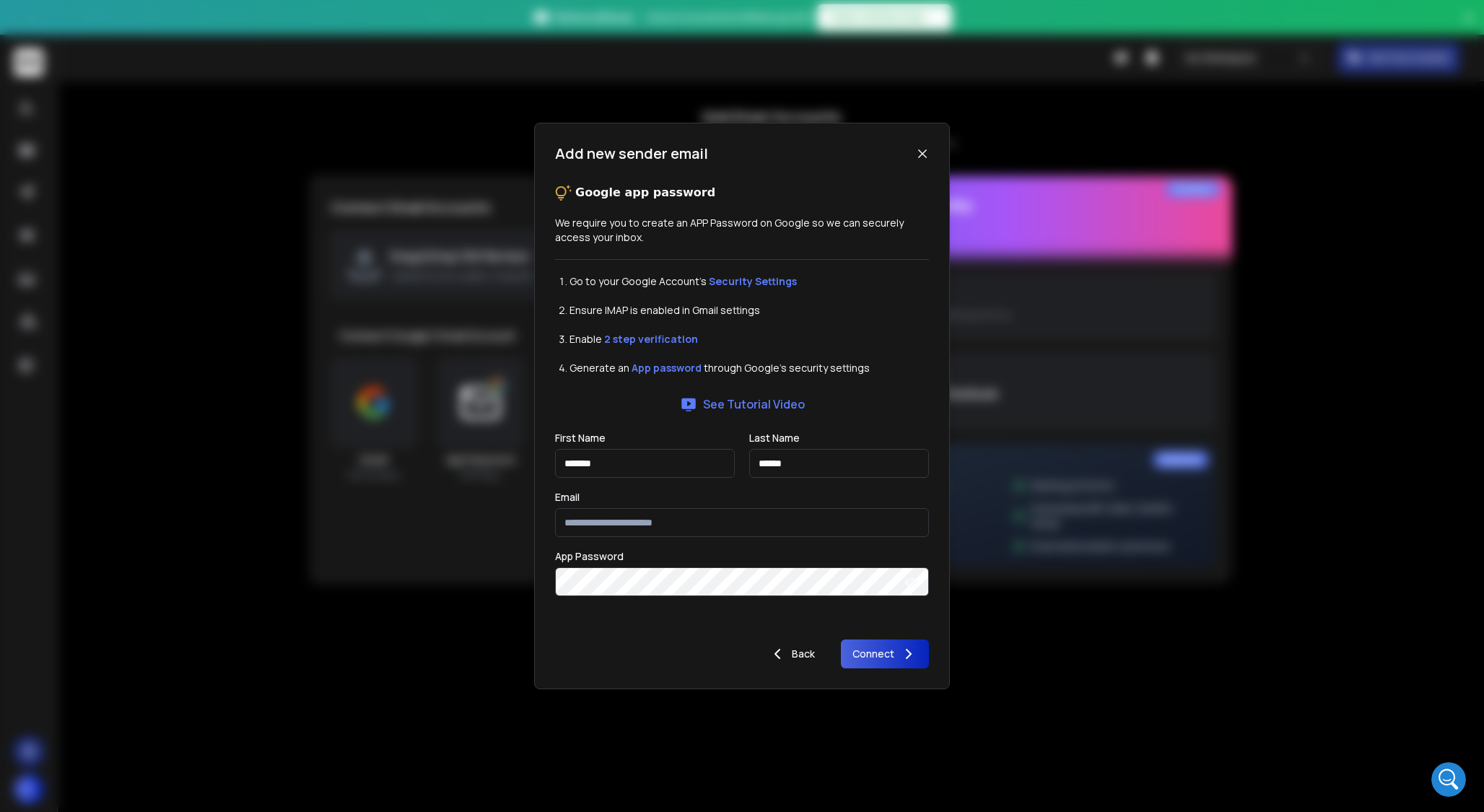
type input "******"
type input "**********"
click at [885, 655] on button "Connect" at bounding box center [885, 654] width 88 height 29
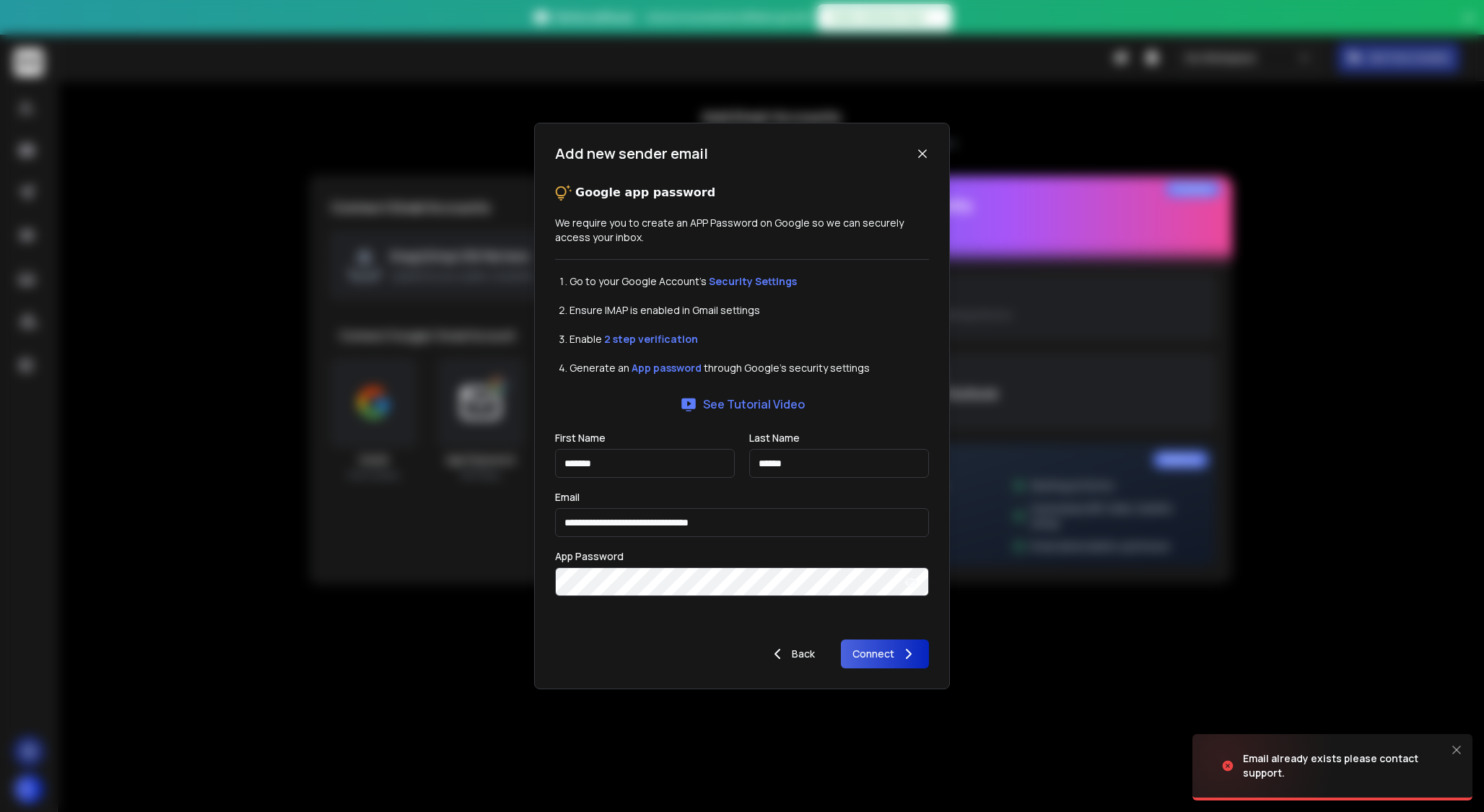
drag, startPoint x: 1306, startPoint y: 801, endPoint x: 1303, endPoint y: 789, distance: 12.4
click at [1304, 792] on ol "Email already exists please contact support." at bounding box center [1332, 767] width 303 height 89
click at [1299, 786] on div "Email already exists please contact support." at bounding box center [1338, 766] width 269 height 63
click at [923, 152] on icon at bounding box center [922, 153] width 9 height 9
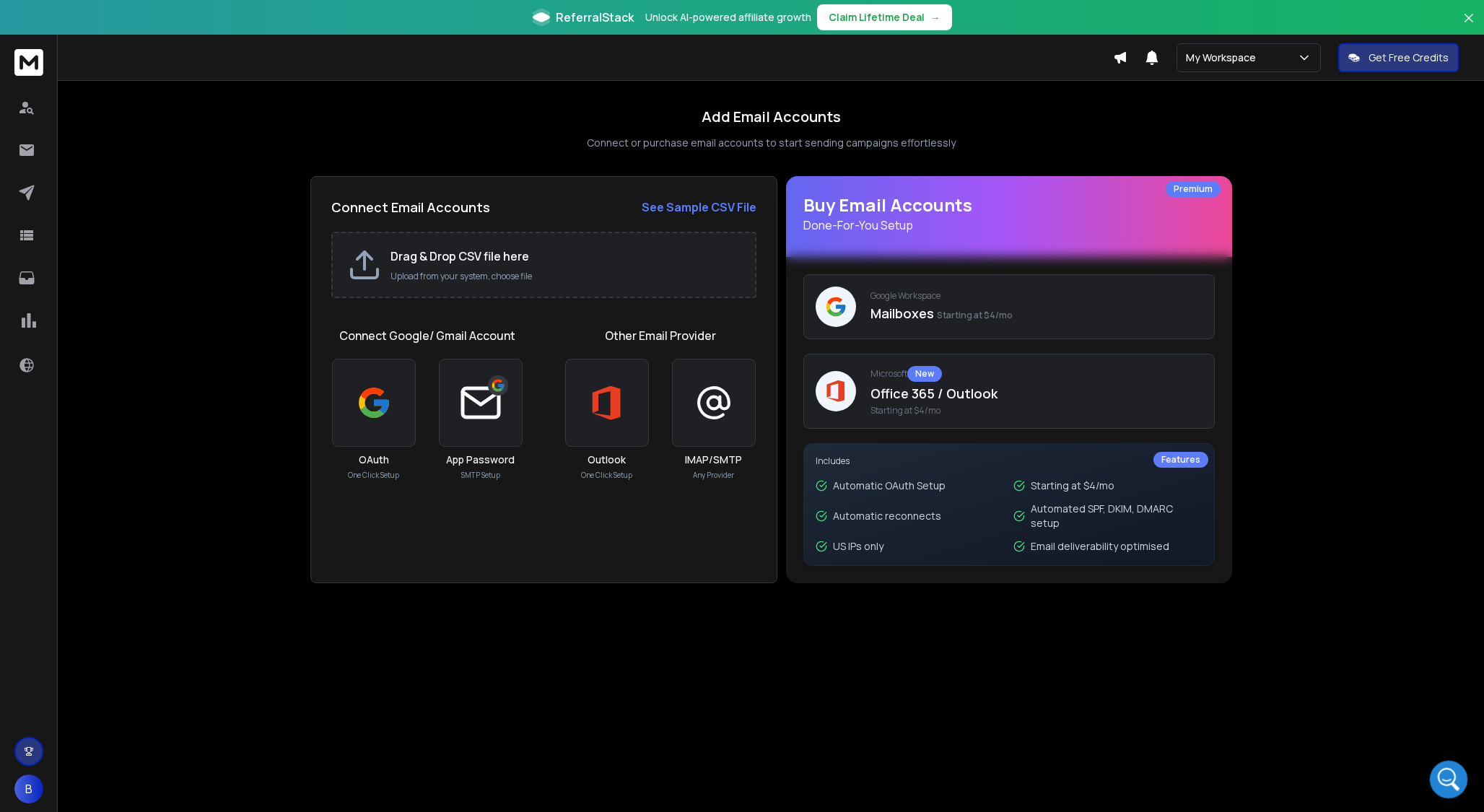
click at [1441, 772] on icon "Open Intercom Messenger" at bounding box center [1446, 777] width 24 height 24
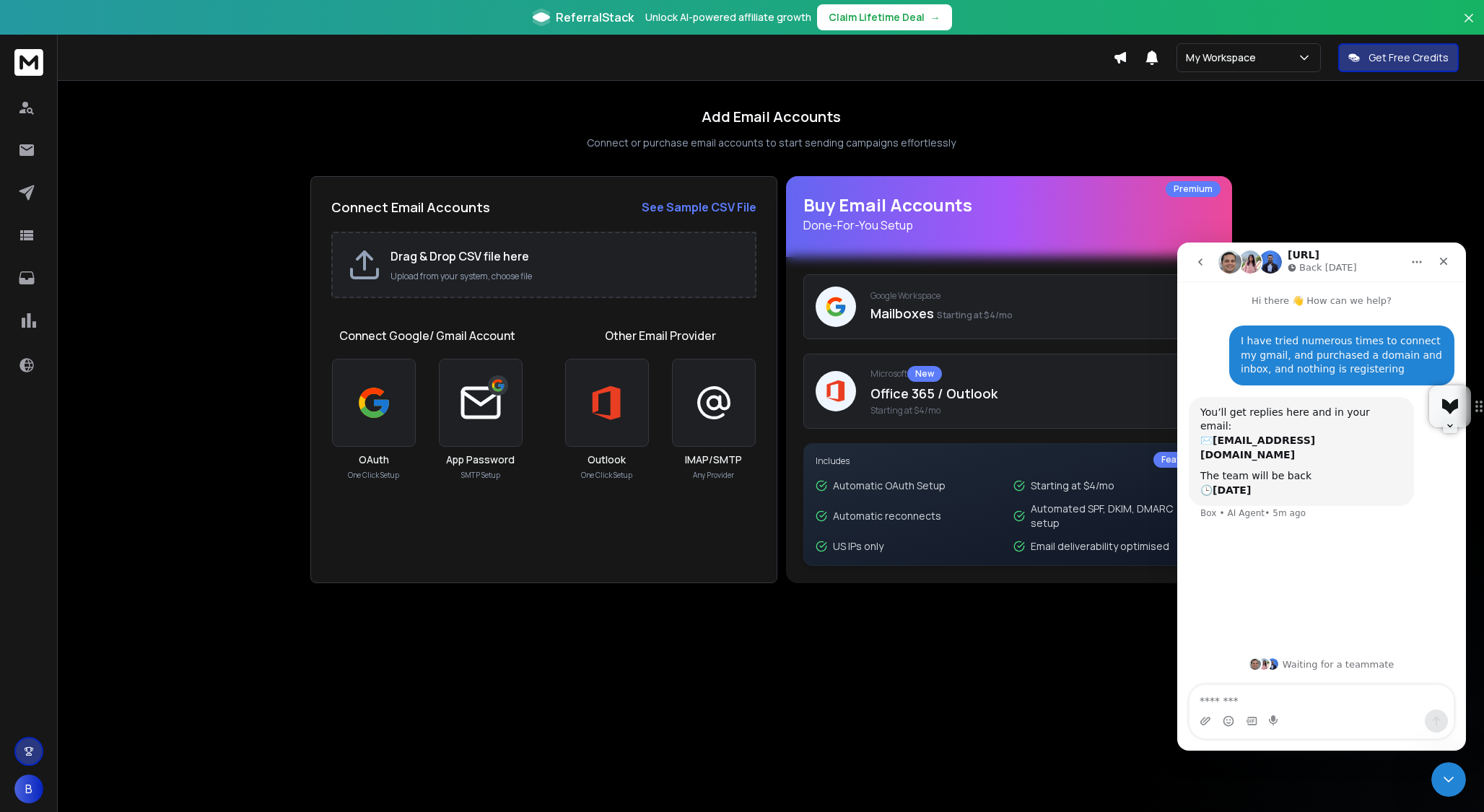
click at [1262, 702] on textarea "Message…" at bounding box center [1321, 697] width 264 height 24
type textarea "**********"
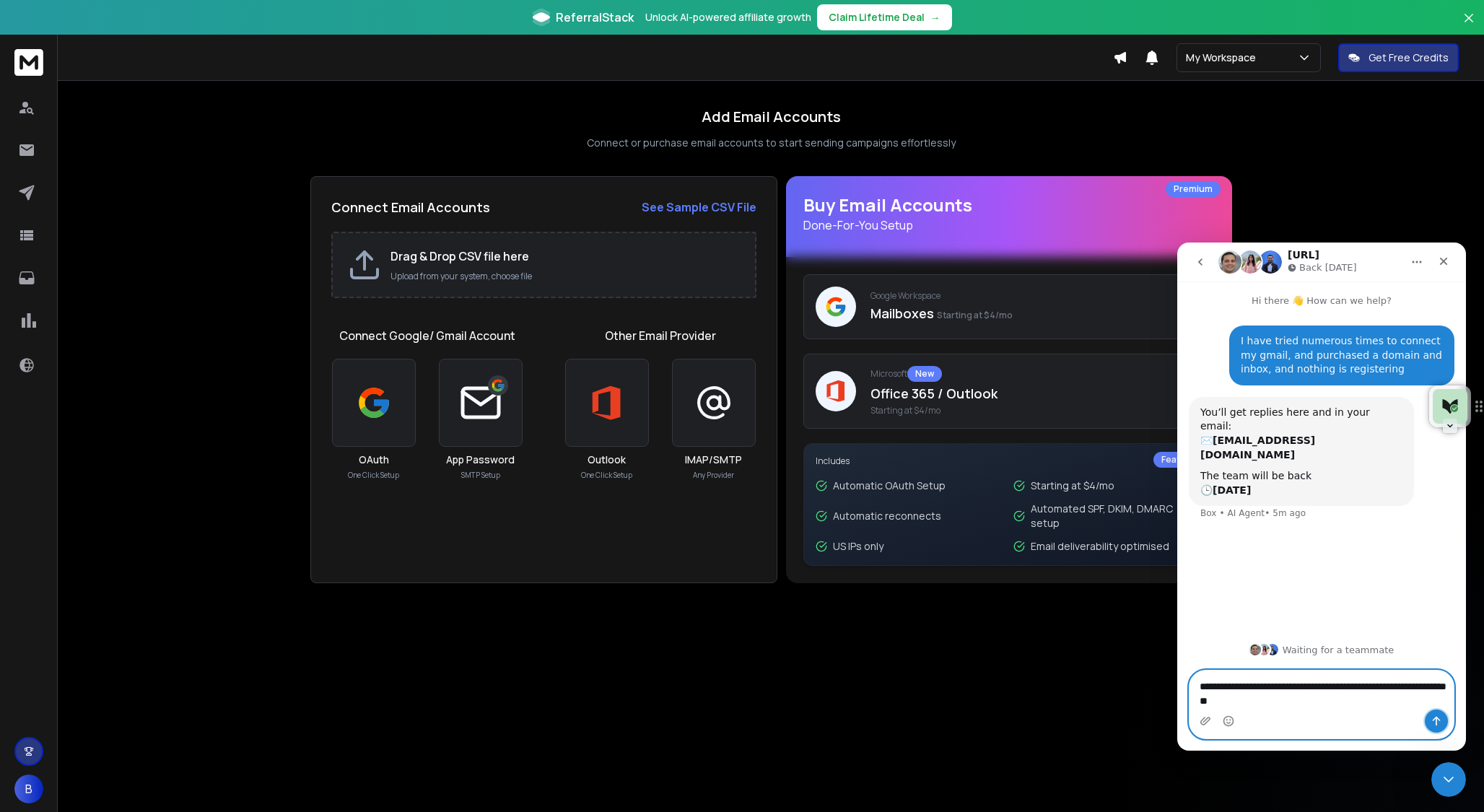
click at [1434, 718] on icon "Send a message…" at bounding box center [1437, 721] width 8 height 10
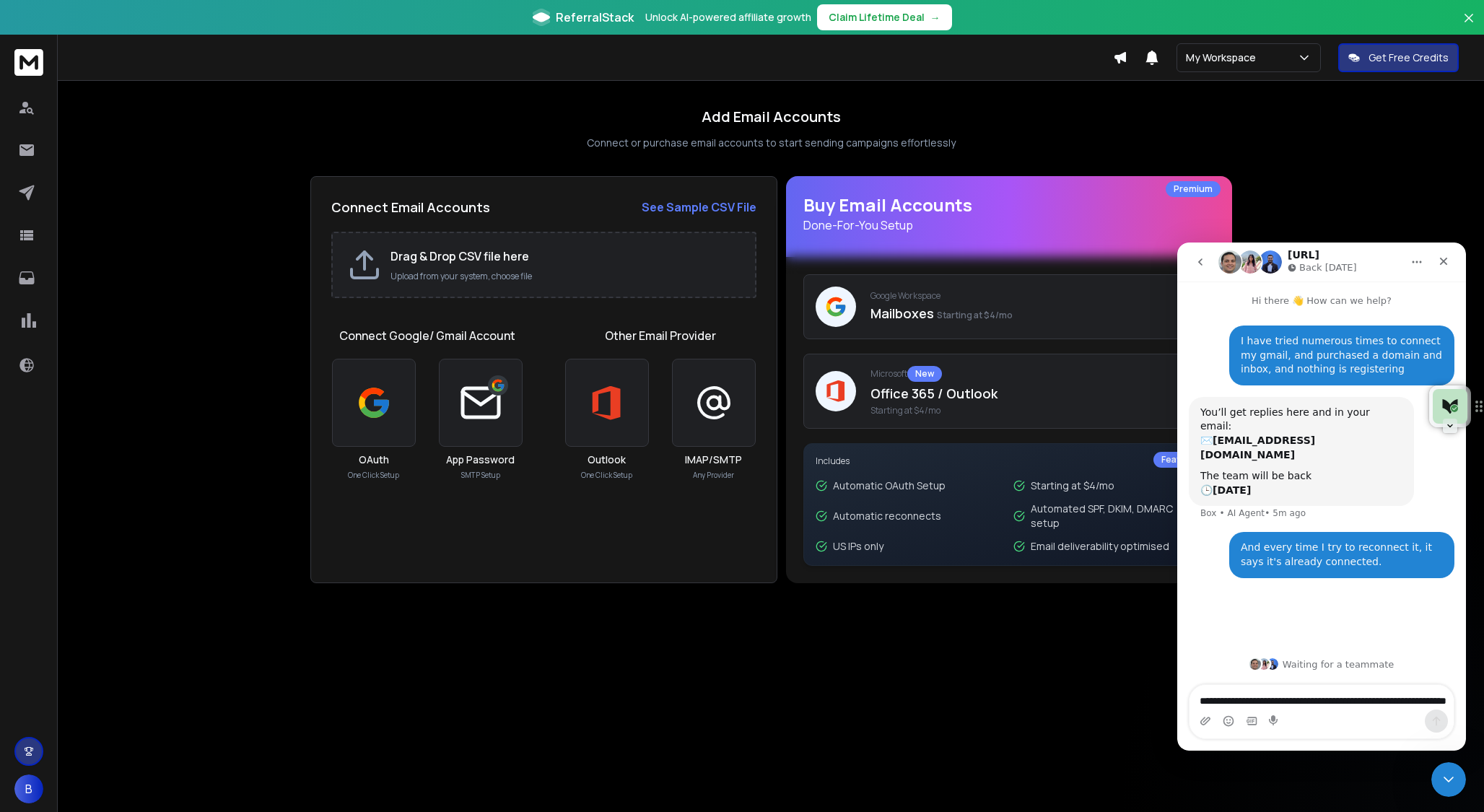
click at [779, 110] on h1 "Add Email Accounts" at bounding box center [771, 117] width 139 height 20
click at [1078, 117] on div "Add Email Accounts Connect or purchase email accounts to start sending campaign…" at bounding box center [771, 128] width 1426 height 43
click at [1451, 262] on div "Close" at bounding box center [1443, 261] width 26 height 26
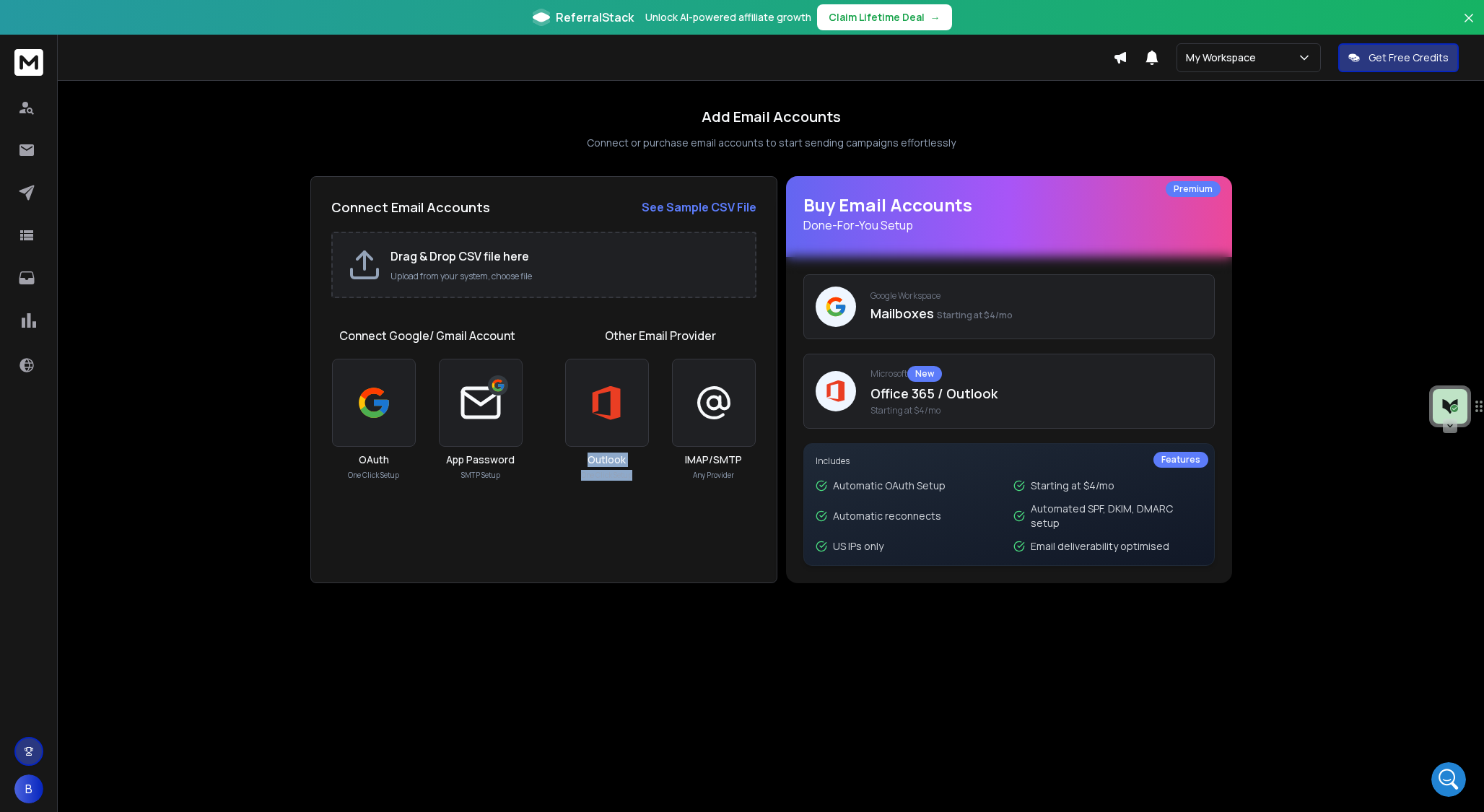
drag, startPoint x: 552, startPoint y: 516, endPoint x: 606, endPoint y: 315, distance: 208.1
click at [567, 409] on div "Connect Email Accounts See Sample CSV File Drag & Drop CSV file here Upload fro…" at bounding box center [543, 379] width 467 height 407
click at [29, 187] on icon at bounding box center [26, 192] width 15 height 15
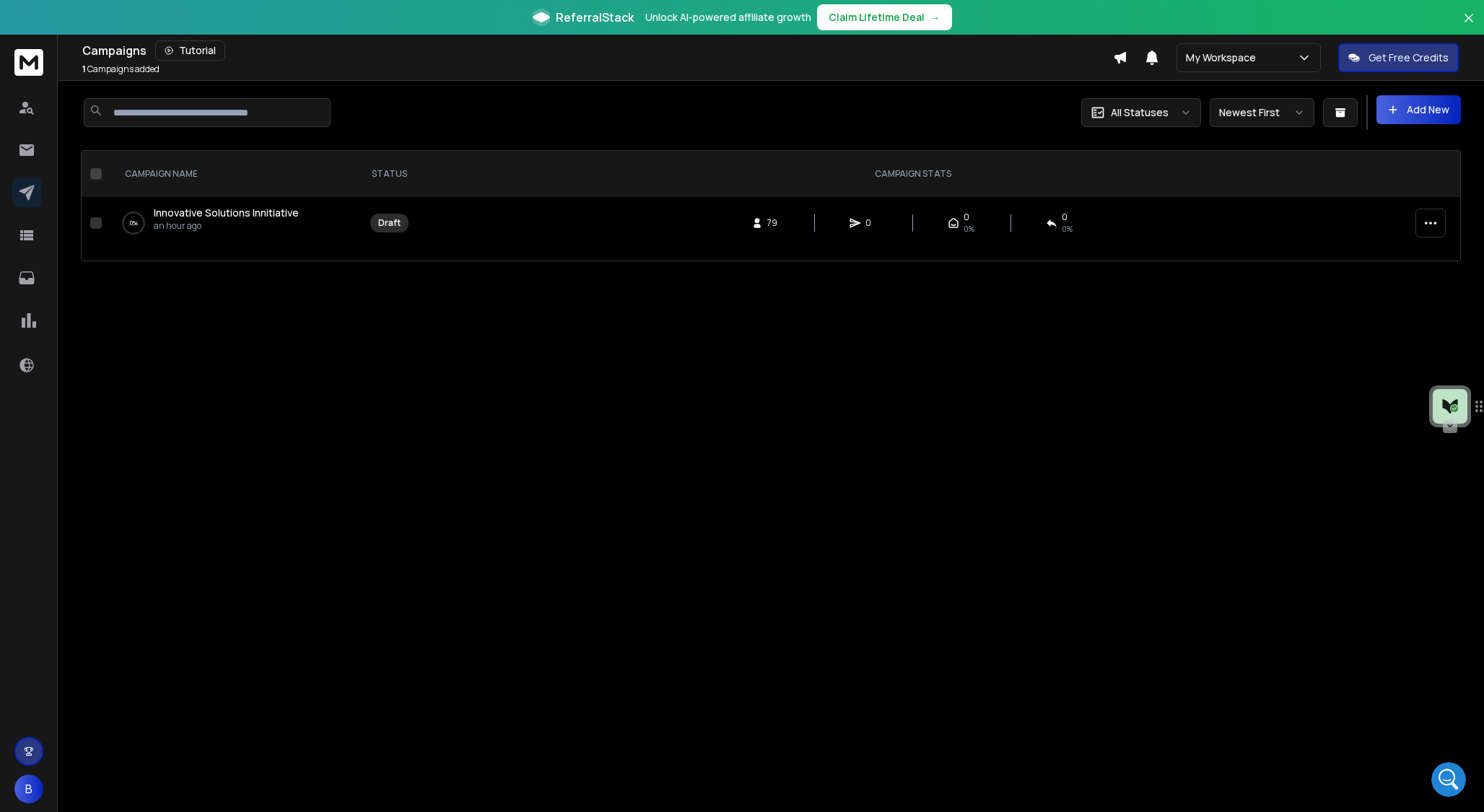
click at [1441, 232] on button "button" at bounding box center [1430, 223] width 30 height 29
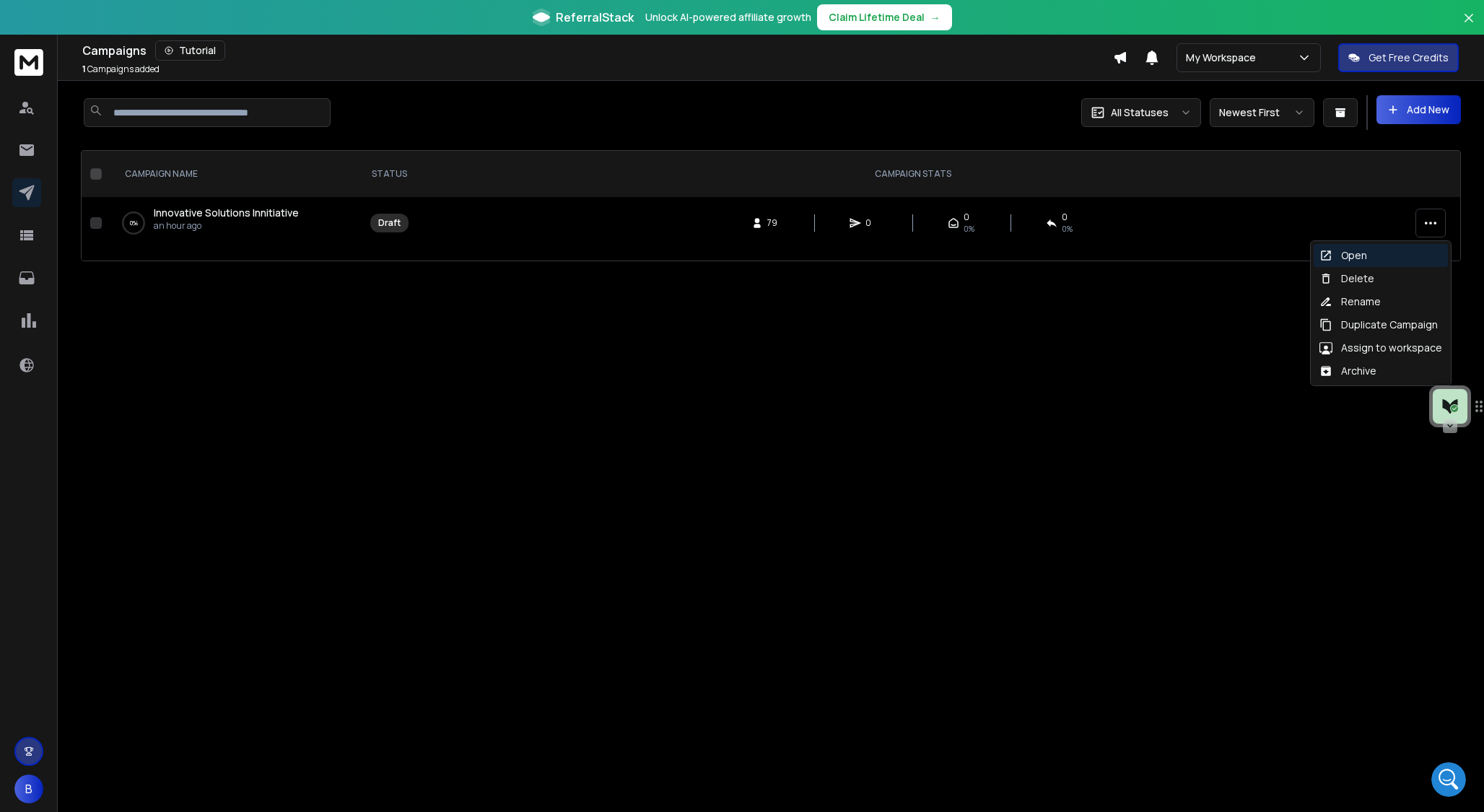
drag, startPoint x: 1251, startPoint y: 226, endPoint x: 1214, endPoint y: 227, distance: 37.0
click at [1252, 225] on div "79 0 0 0% 0 0%" at bounding box center [912, 222] width 971 height 23
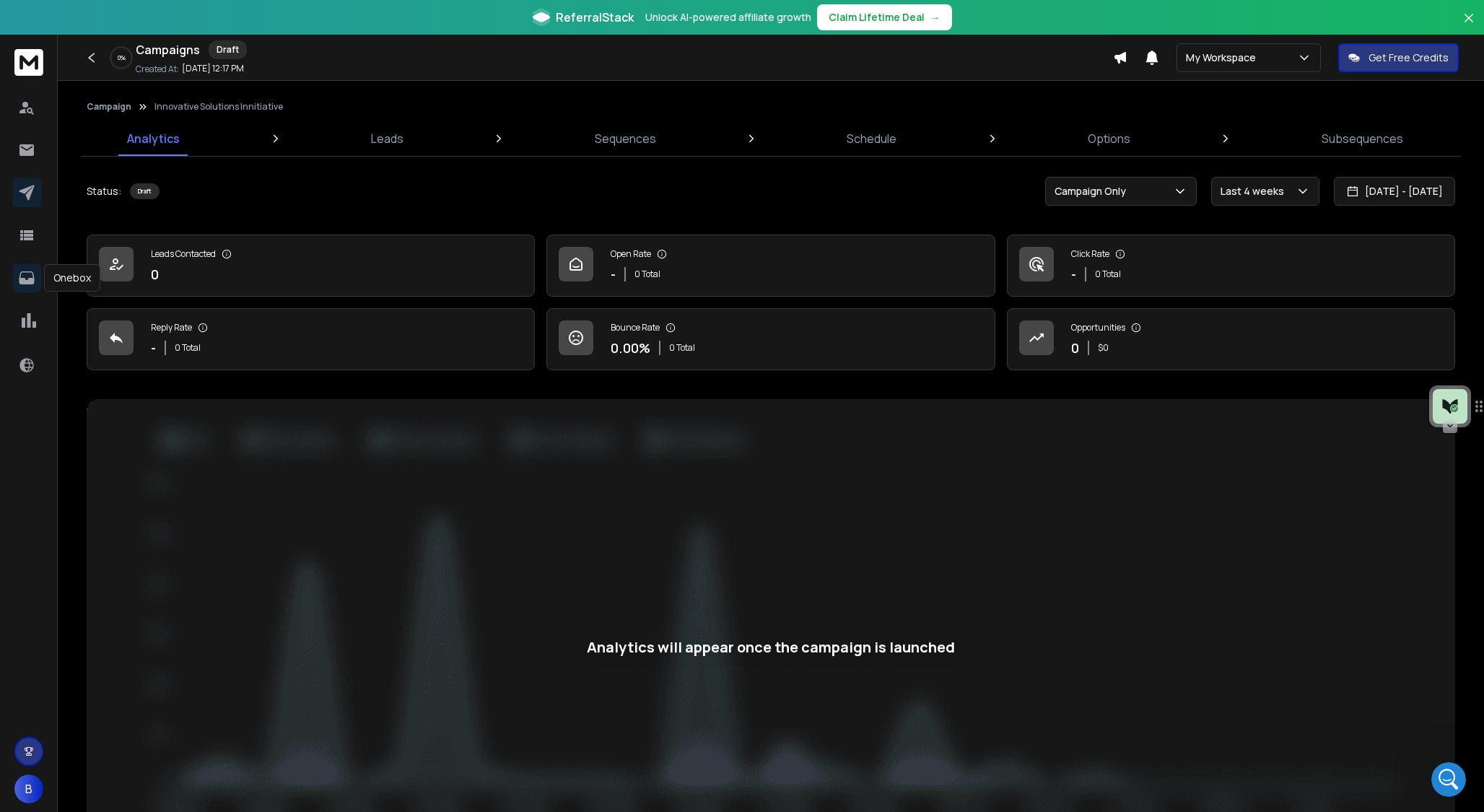
click at [29, 275] on icon at bounding box center [26, 277] width 17 height 17
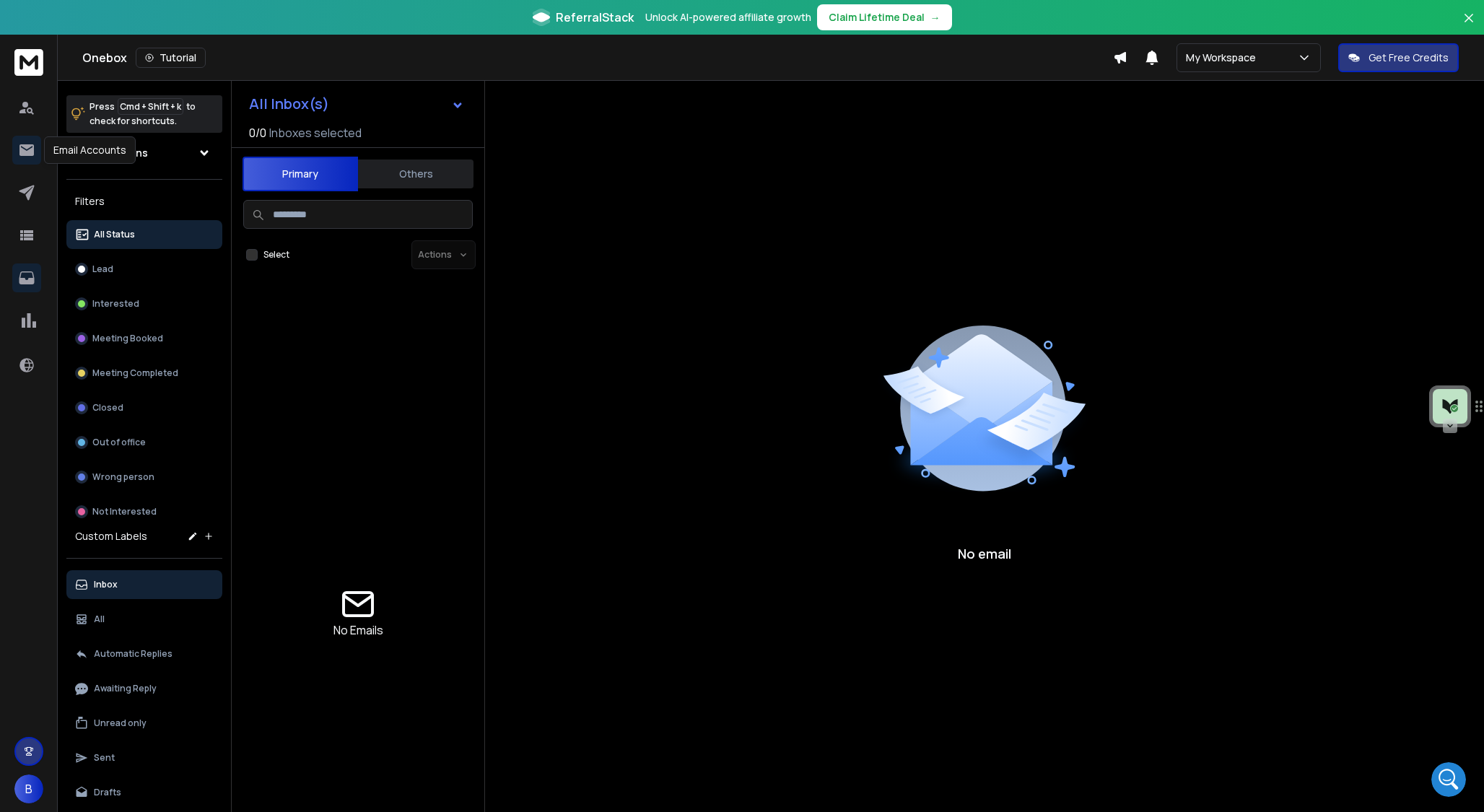
click at [28, 145] on icon at bounding box center [27, 150] width 15 height 11
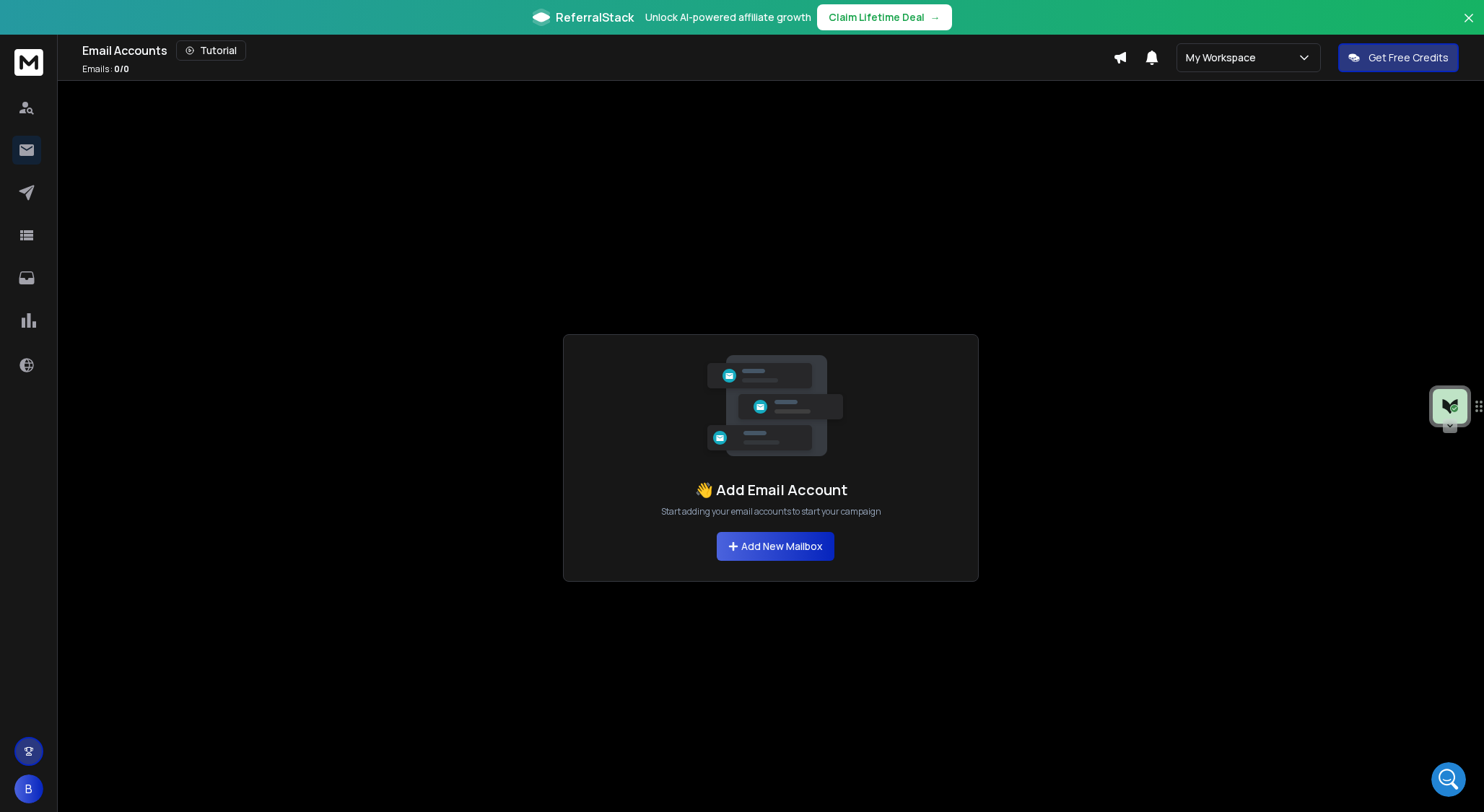
click at [119, 69] on span "0 / 0" at bounding box center [121, 68] width 15 height 12
